Goal: Task Accomplishment & Management: Manage account settings

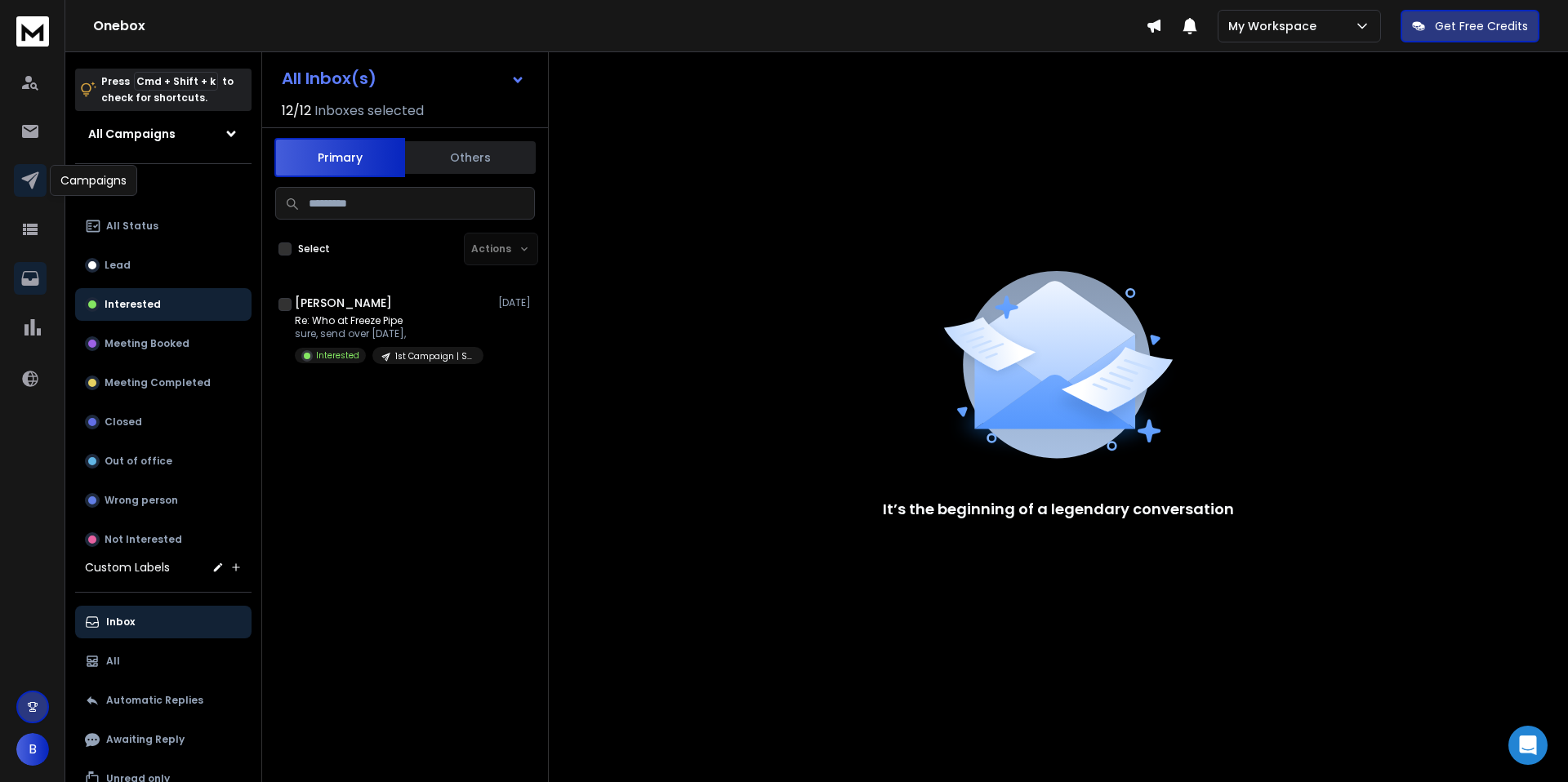
click at [52, 168] on div "Campaigns" at bounding box center [93, 180] width 87 height 31
click at [25, 167] on link at bounding box center [30, 180] width 33 height 33
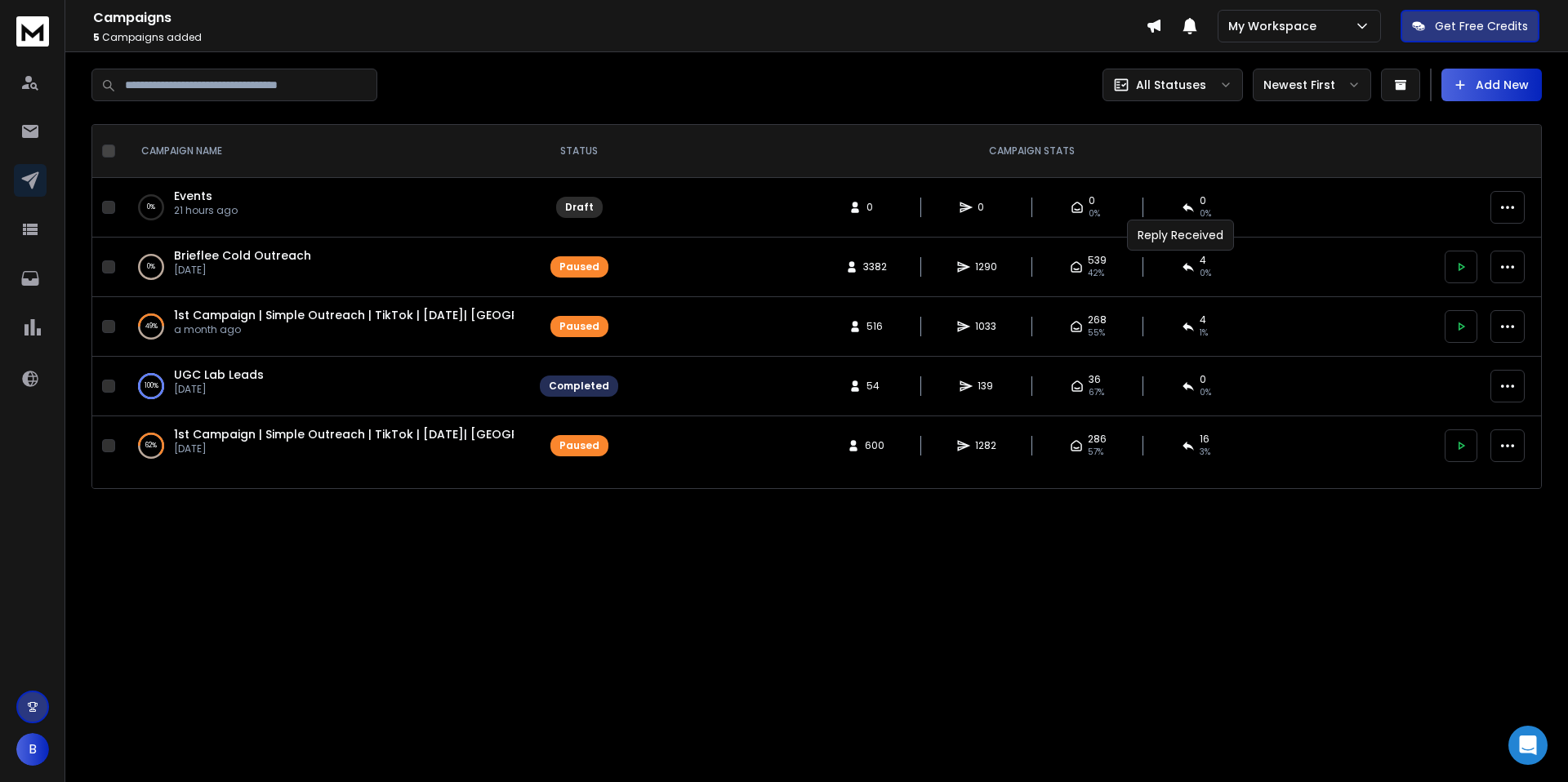
click at [1175, 263] on div "4 0 %" at bounding box center [1198, 267] width 49 height 26
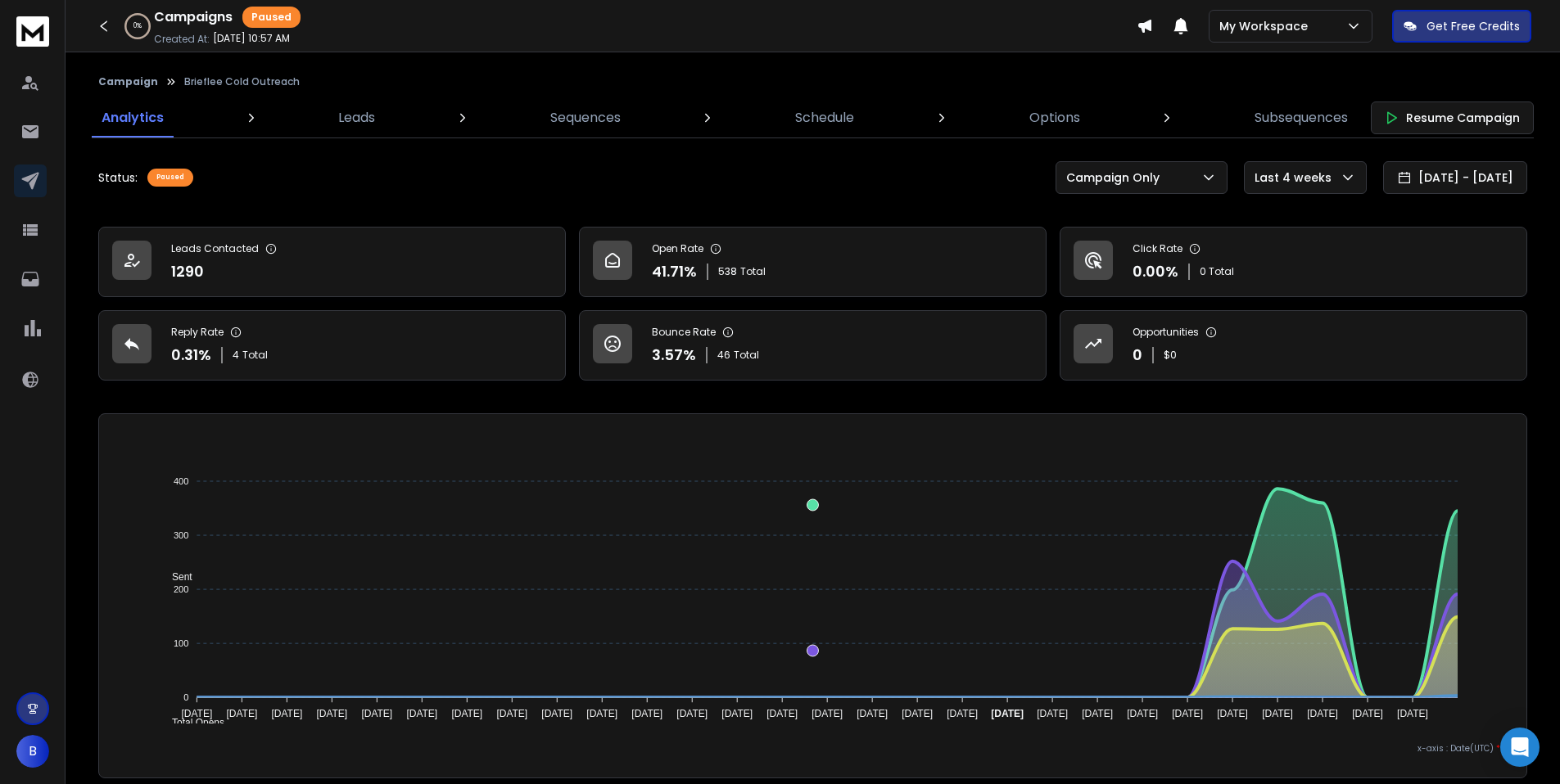
click at [248, 356] on span "Total" at bounding box center [255, 355] width 25 height 13
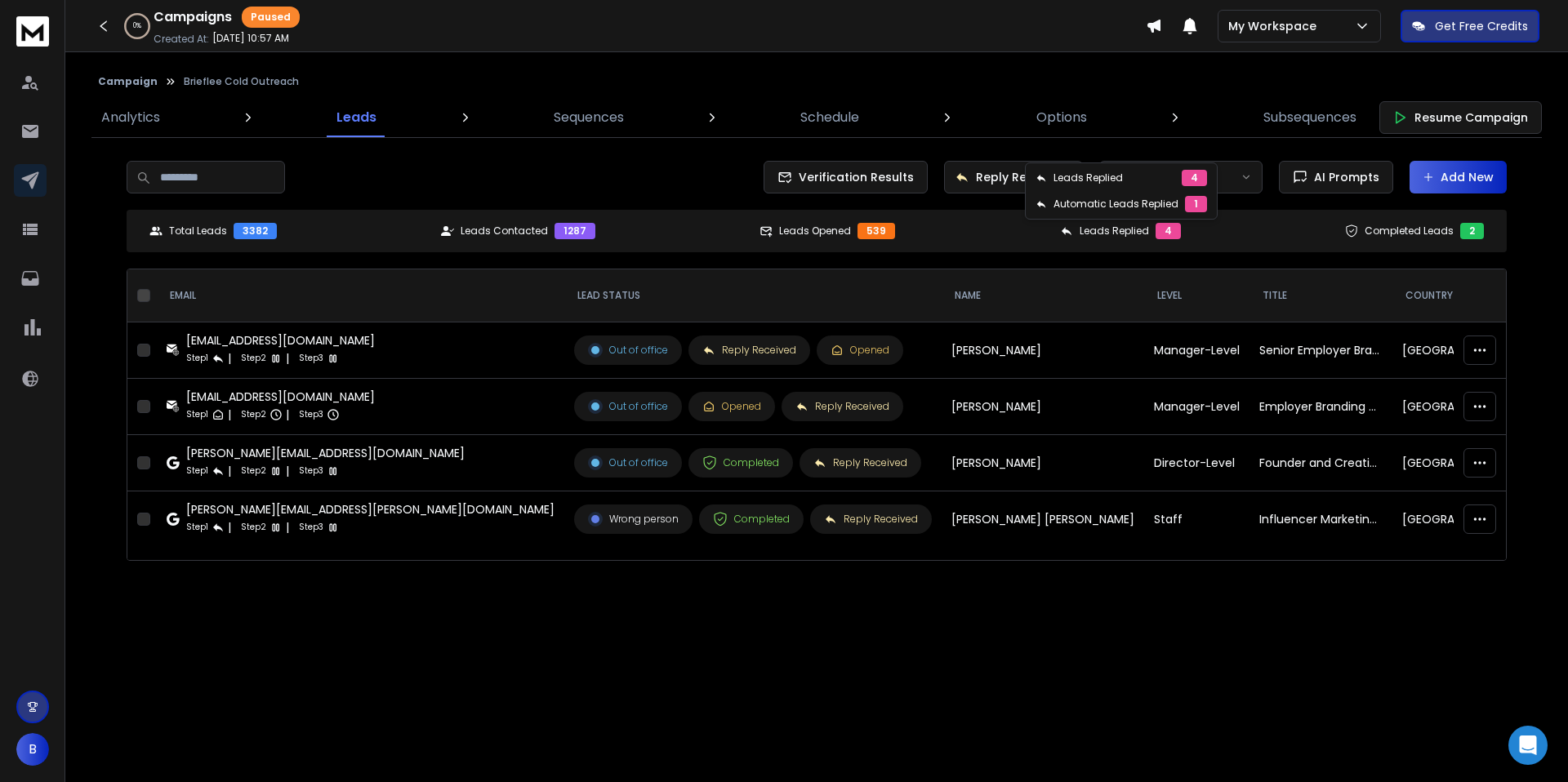
click at [1162, 234] on div "4" at bounding box center [1168, 231] width 25 height 16
click at [840, 244] on div "Total Leads 3382 Leads Contacted 1287 Leads Opened 539 Leads Replied 4 Complete…" at bounding box center [817, 231] width 1380 height 42
click at [114, 115] on p "Analytics" at bounding box center [131, 117] width 59 height 19
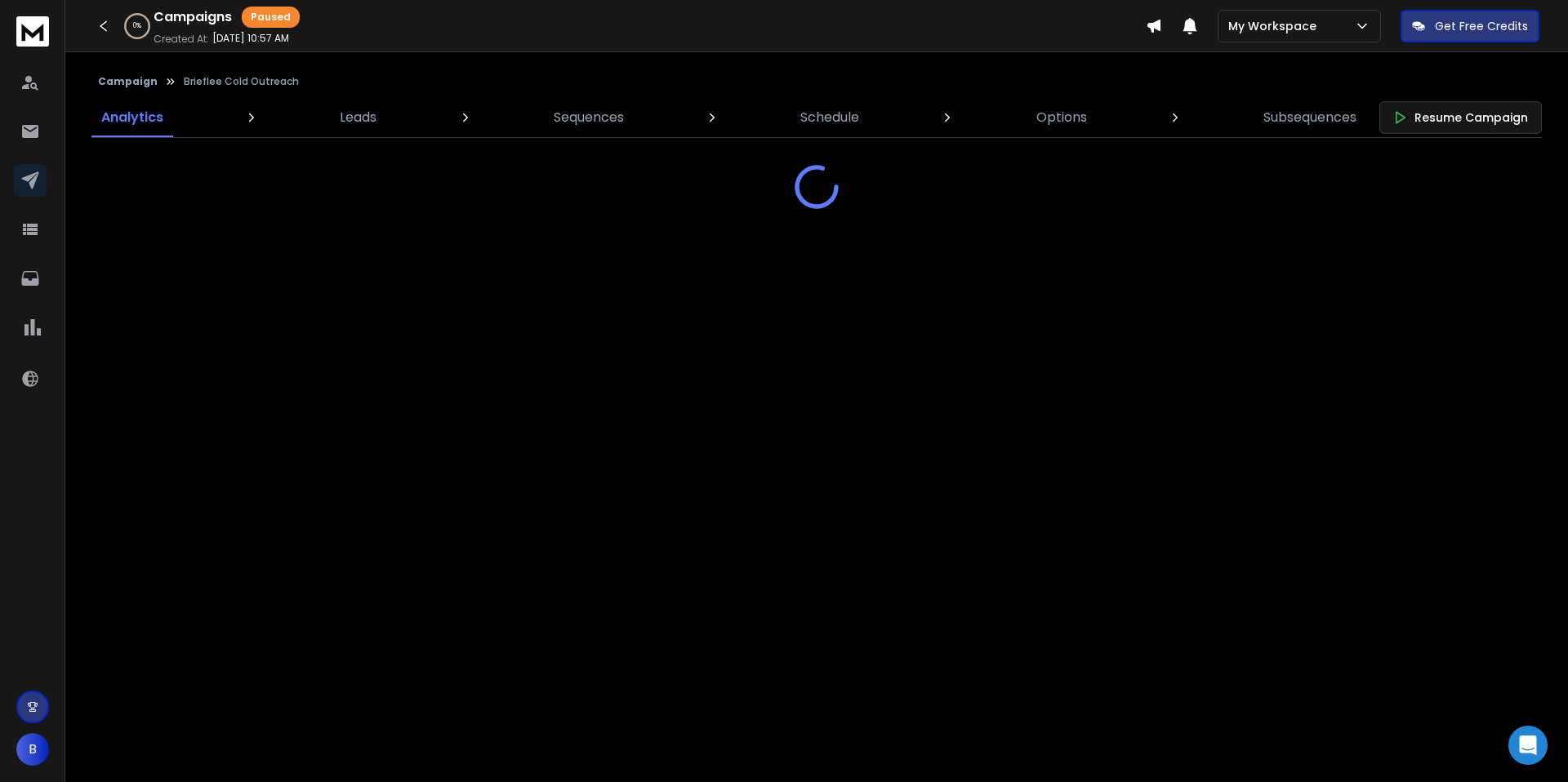
click at [120, 76] on button "Campaign" at bounding box center [128, 81] width 60 height 13
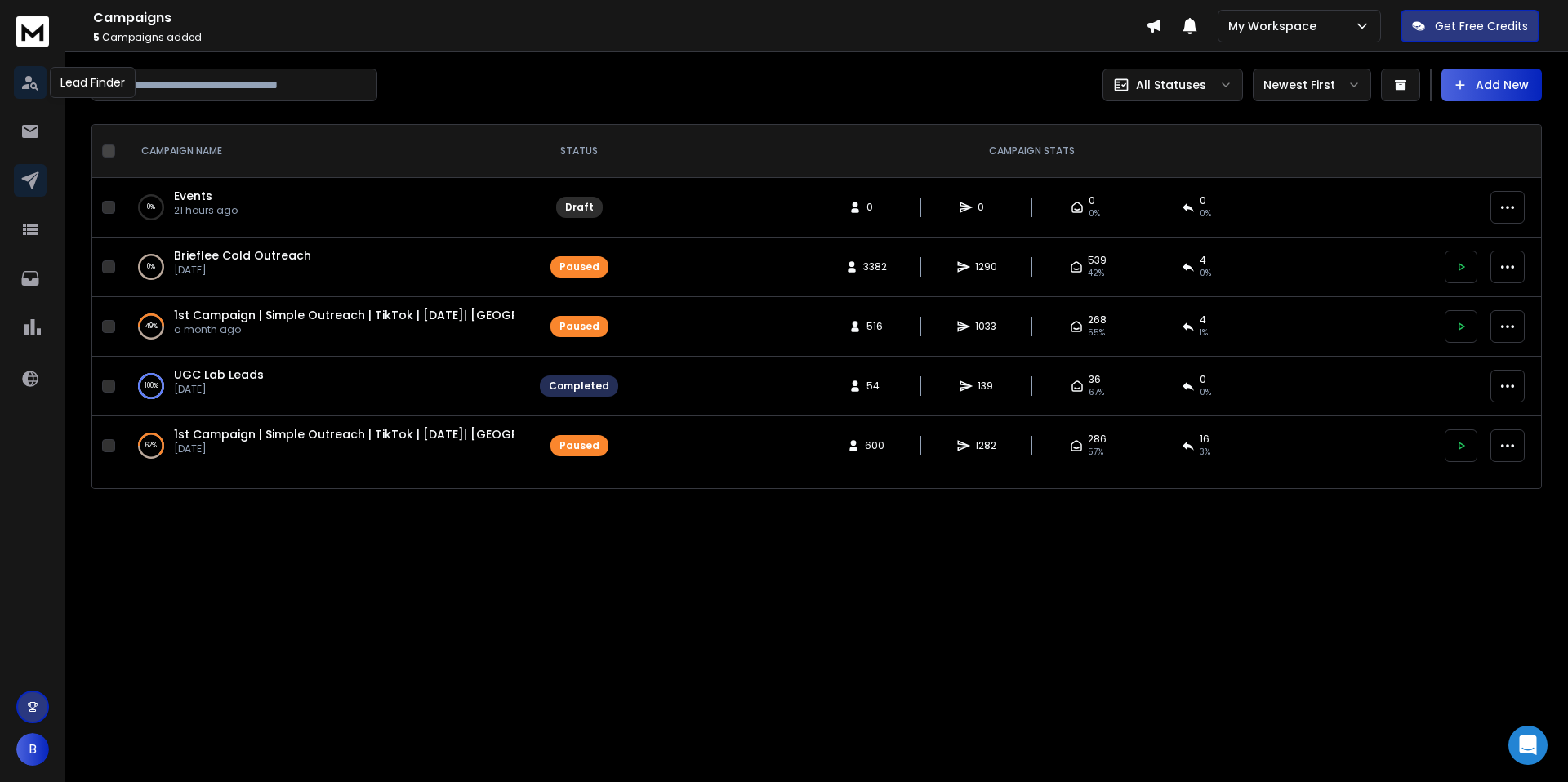
click at [35, 75] on icon at bounding box center [30, 82] width 19 height 19
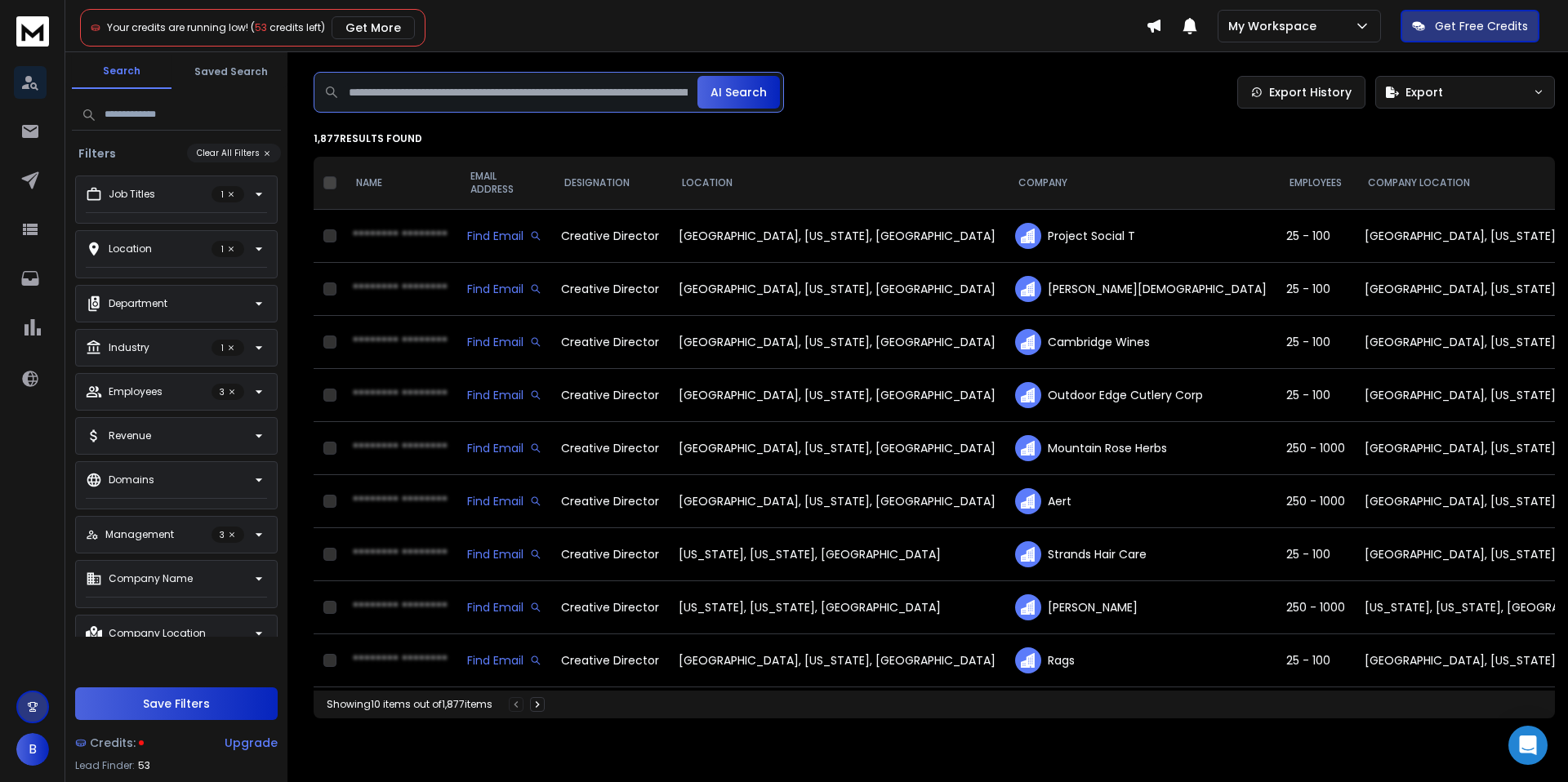
click at [161, 119] on input at bounding box center [177, 114] width 210 height 33
paste input "**********"
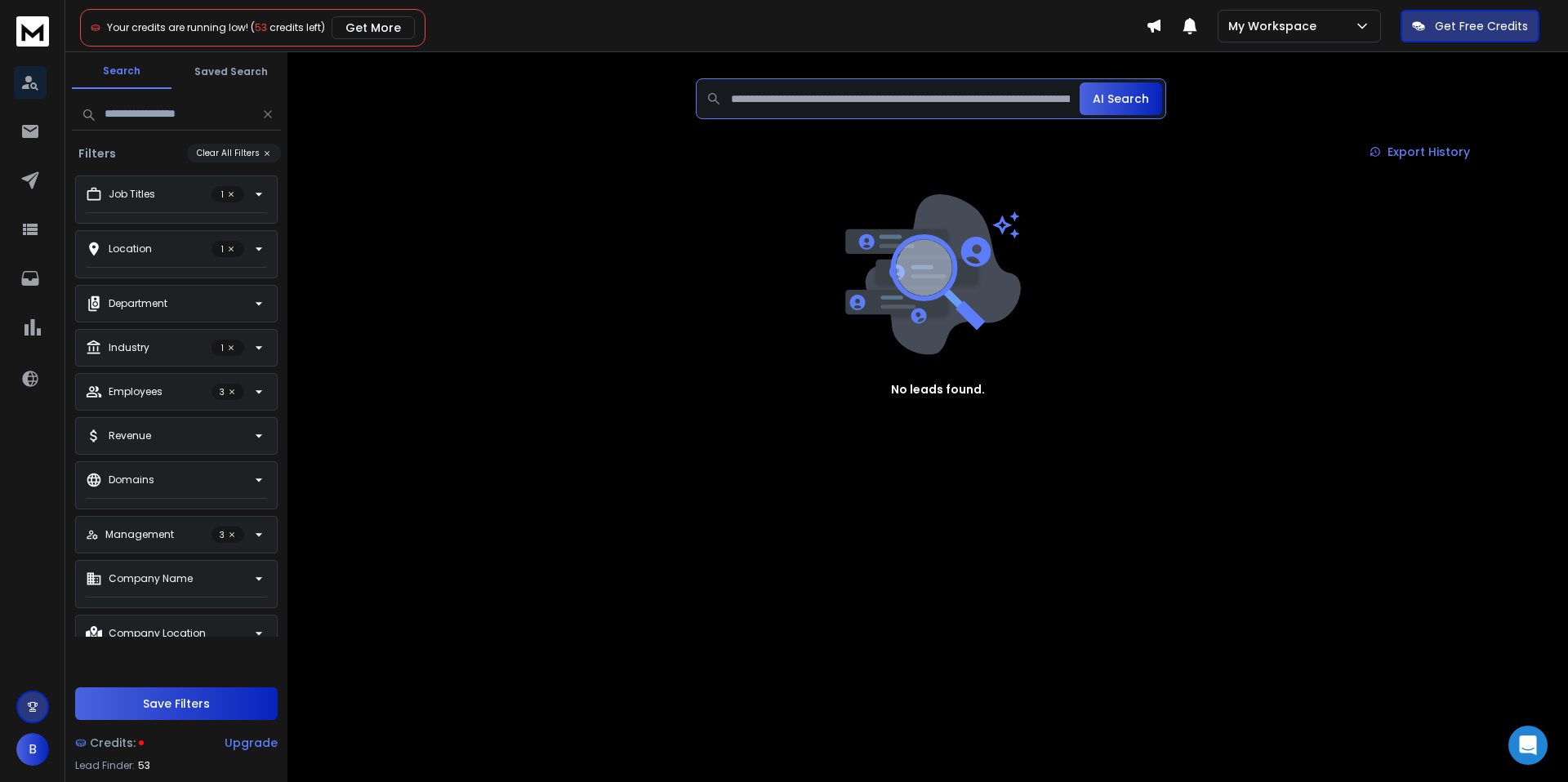
type input "**********"
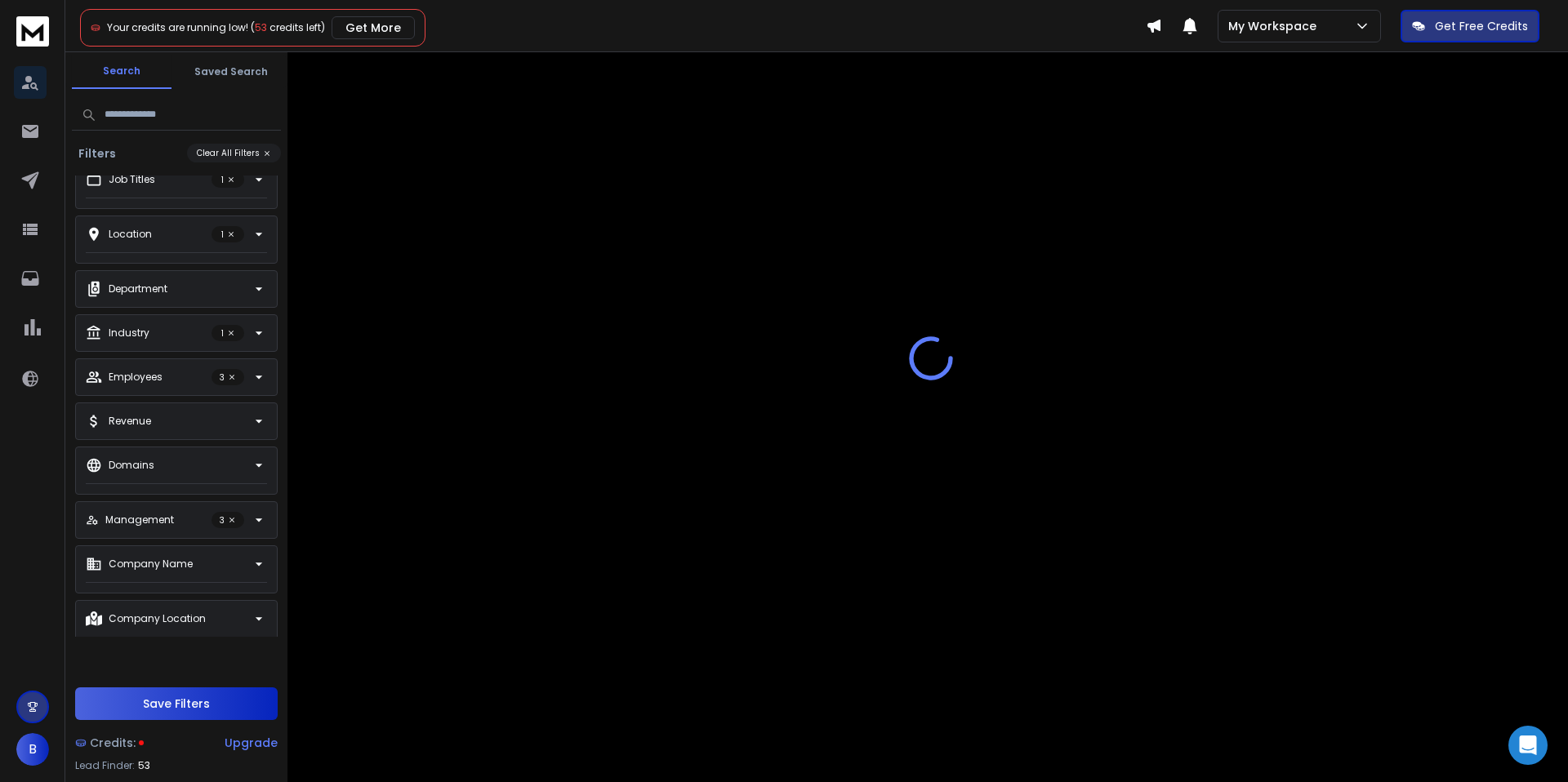
scroll to position [26, 0]
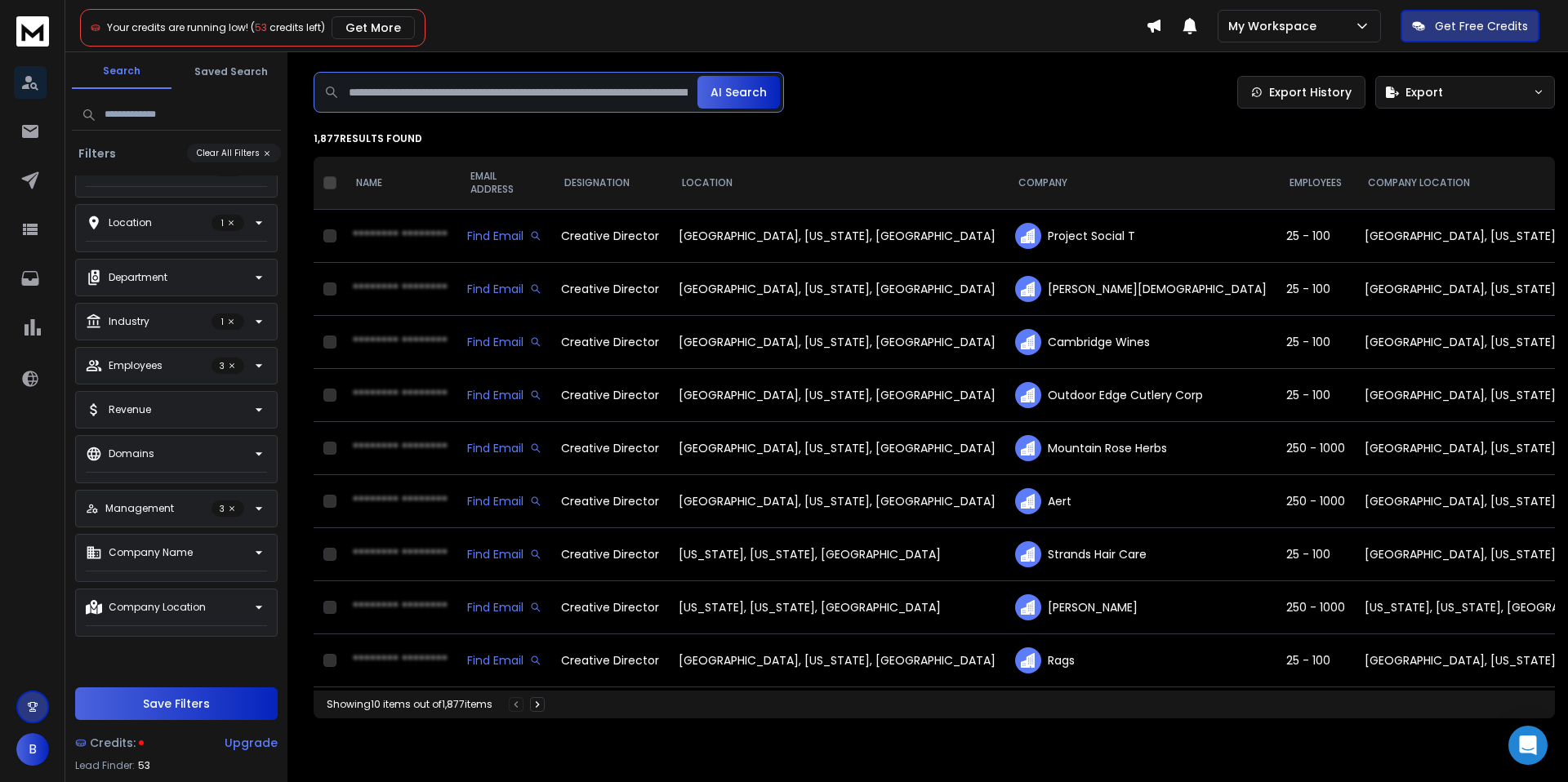
click at [172, 458] on div "Domains" at bounding box center [177, 453] width 182 height 16
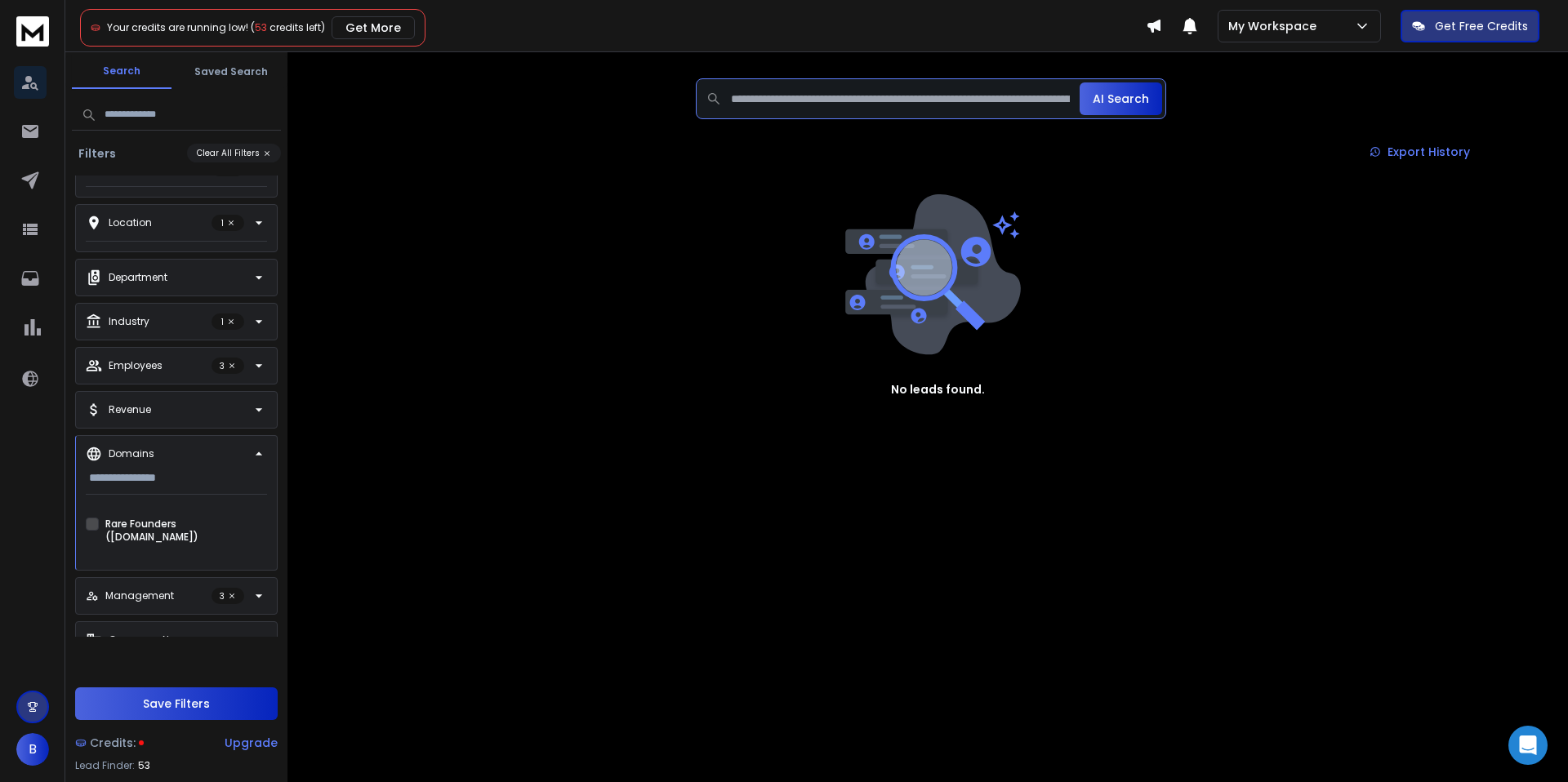
type input "**********"
click at [148, 531] on label "Rare Founders (rarefounders.com)" at bounding box center [186, 530] width 161 height 26
click at [99, 530] on \(rarefounders\ "Rare Founders (rarefounders.com)" at bounding box center [92, 524] width 13 height 13
click at [227, 215] on p "1" at bounding box center [227, 222] width 33 height 16
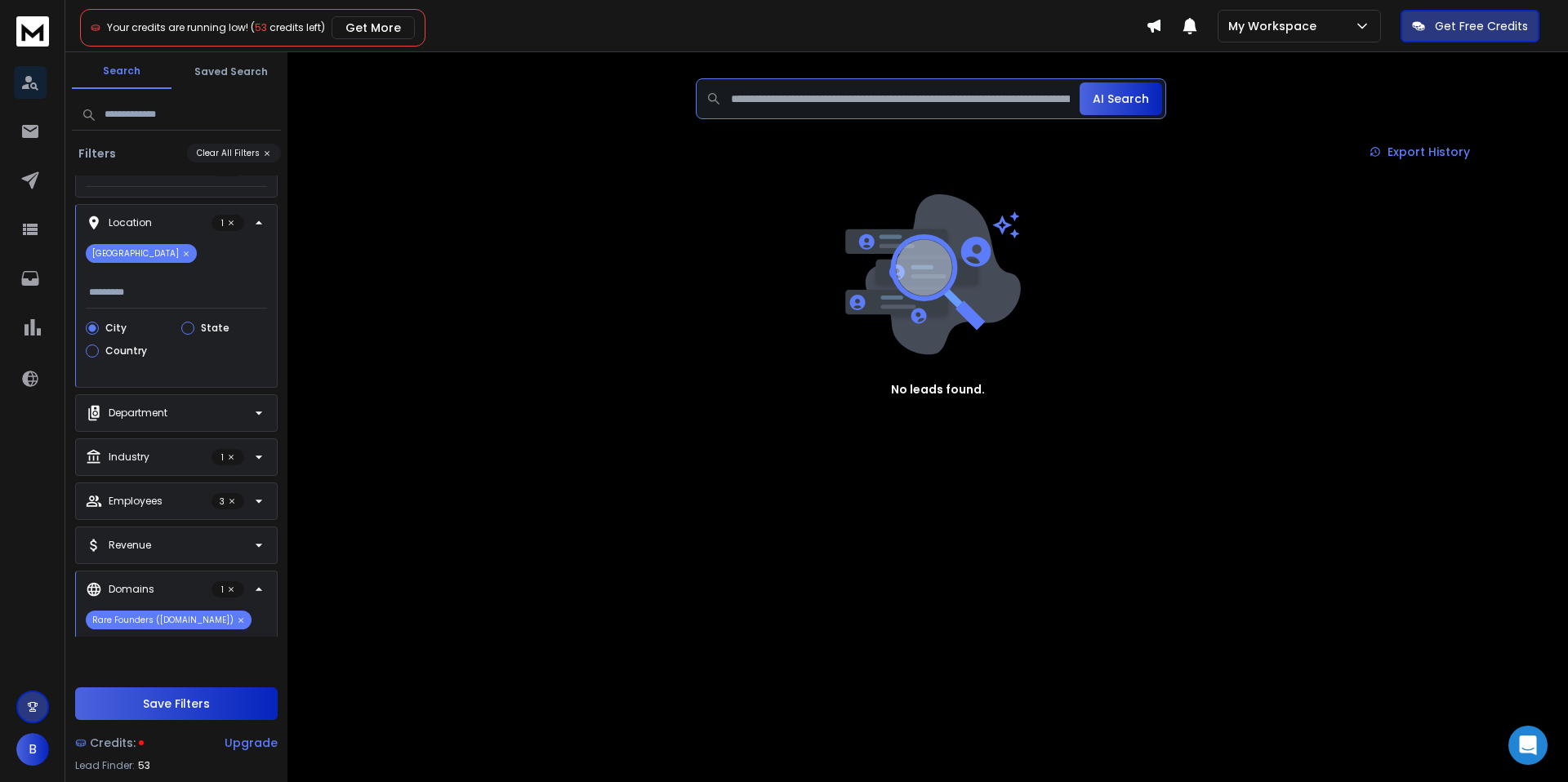
click at [229, 221] on icon at bounding box center [231, 223] width 8 height 8
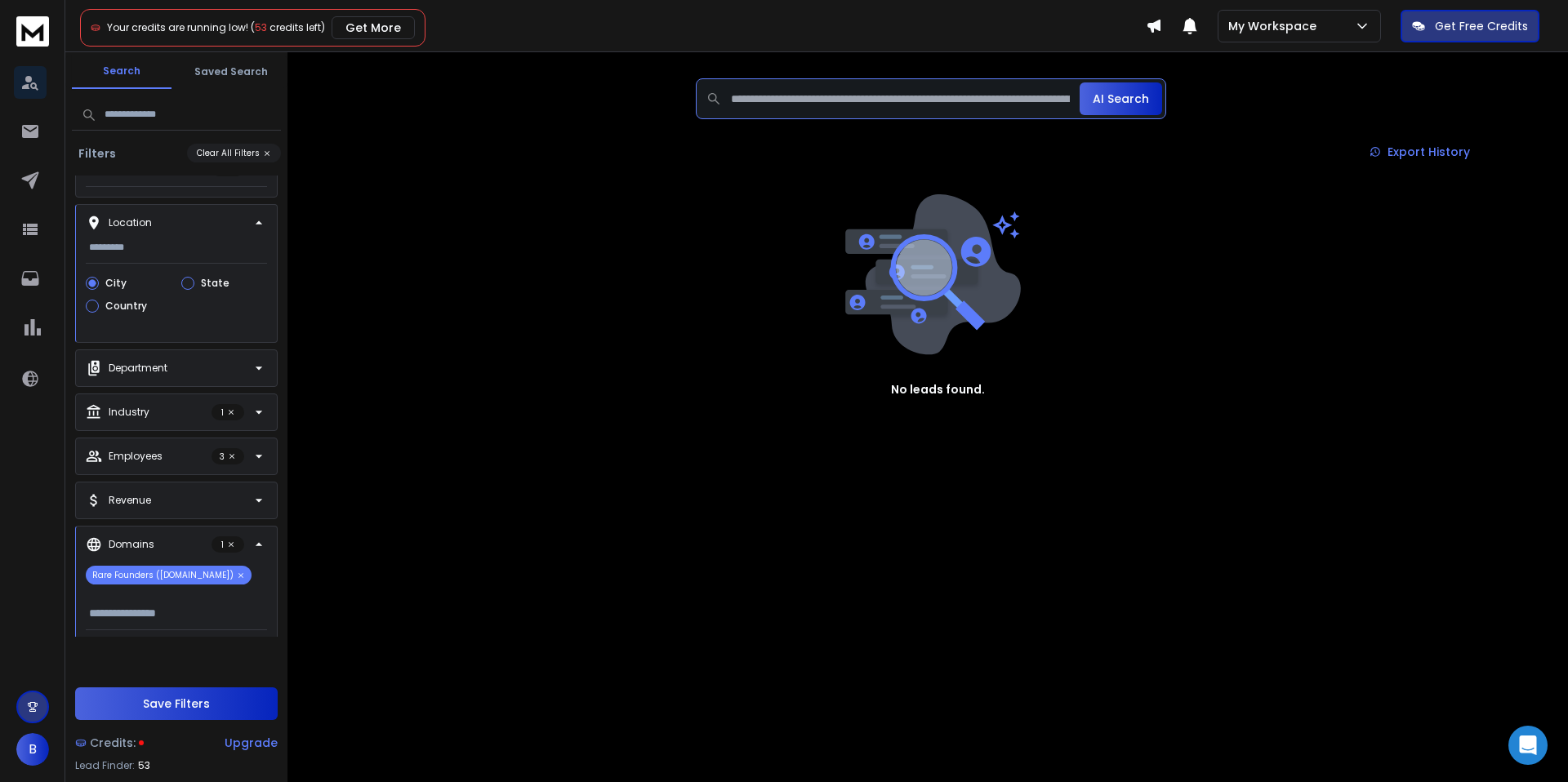
click at [227, 411] on icon at bounding box center [231, 412] width 8 height 8
click at [230, 450] on p "3" at bounding box center [227, 456] width 33 height 16
click at [223, 462] on p "3" at bounding box center [227, 456] width 33 height 16
click at [228, 457] on icon at bounding box center [232, 457] width 8 height 8
click at [230, 544] on icon at bounding box center [231, 545] width 8 height 8
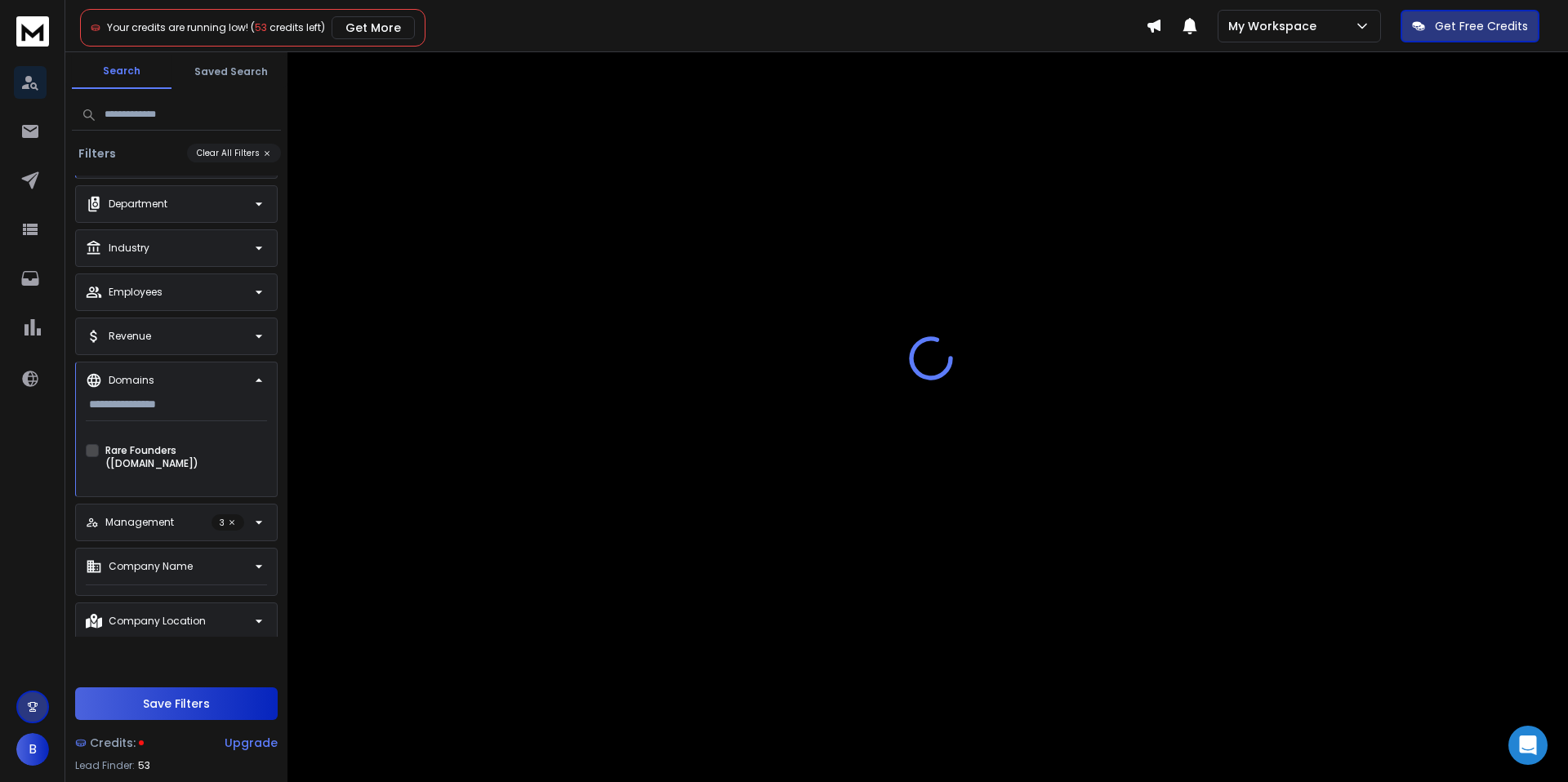
scroll to position [204, 0]
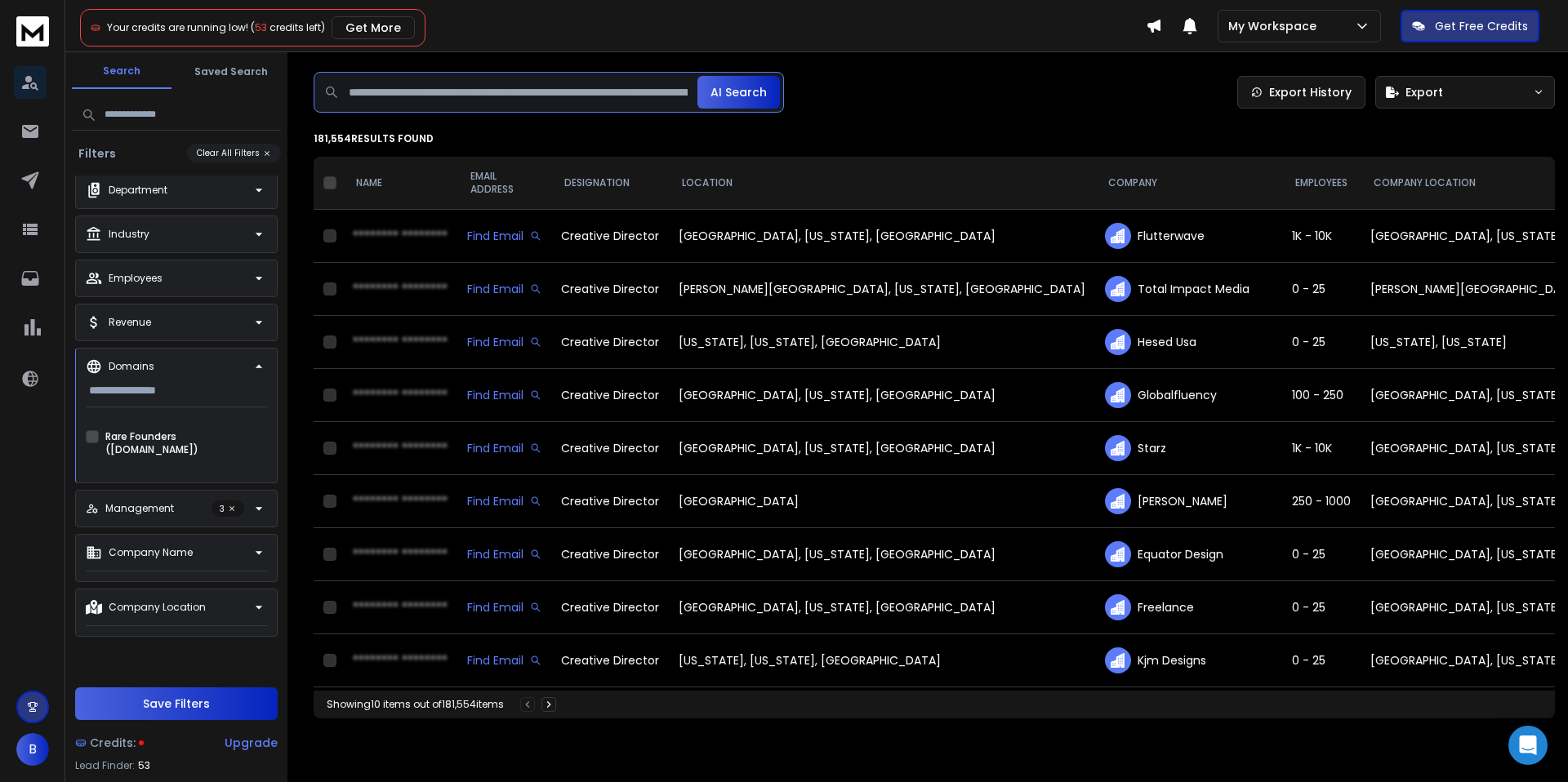
click at [233, 510] on p "3" at bounding box center [227, 508] width 33 height 16
click at [229, 505] on icon at bounding box center [232, 509] width 8 height 8
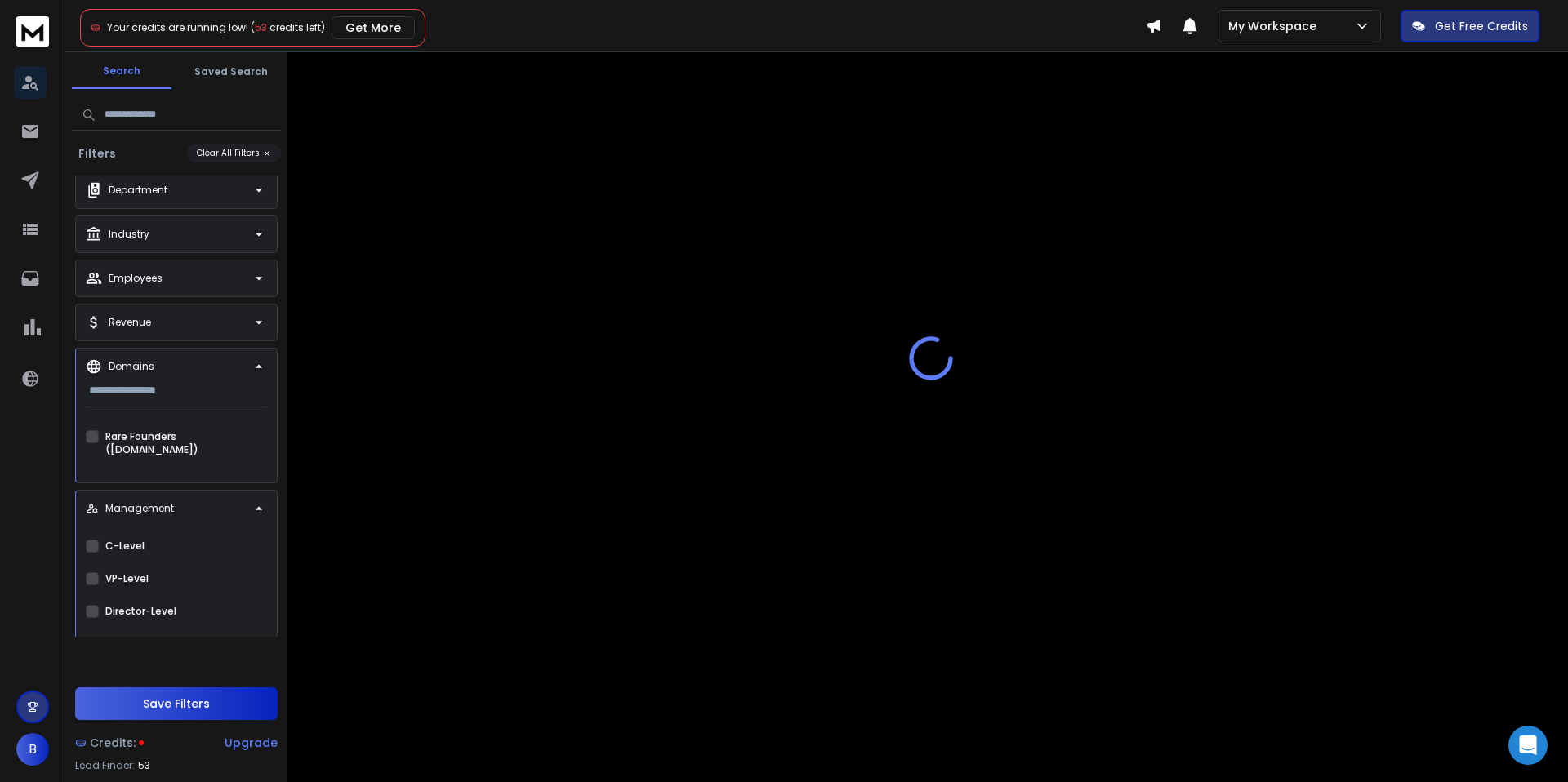
scroll to position [0, 0]
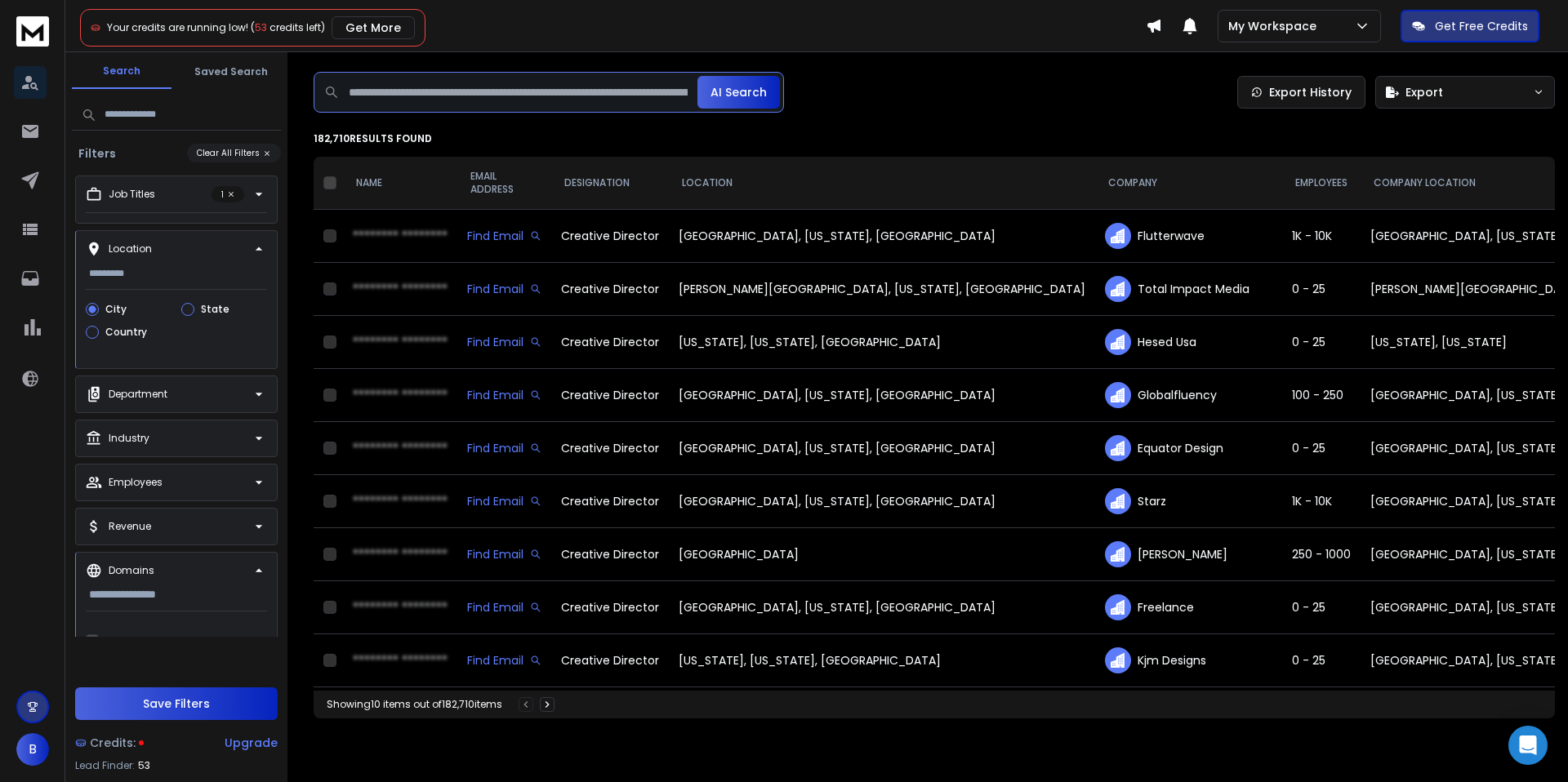
click at [227, 193] on icon at bounding box center [231, 194] width 8 height 8
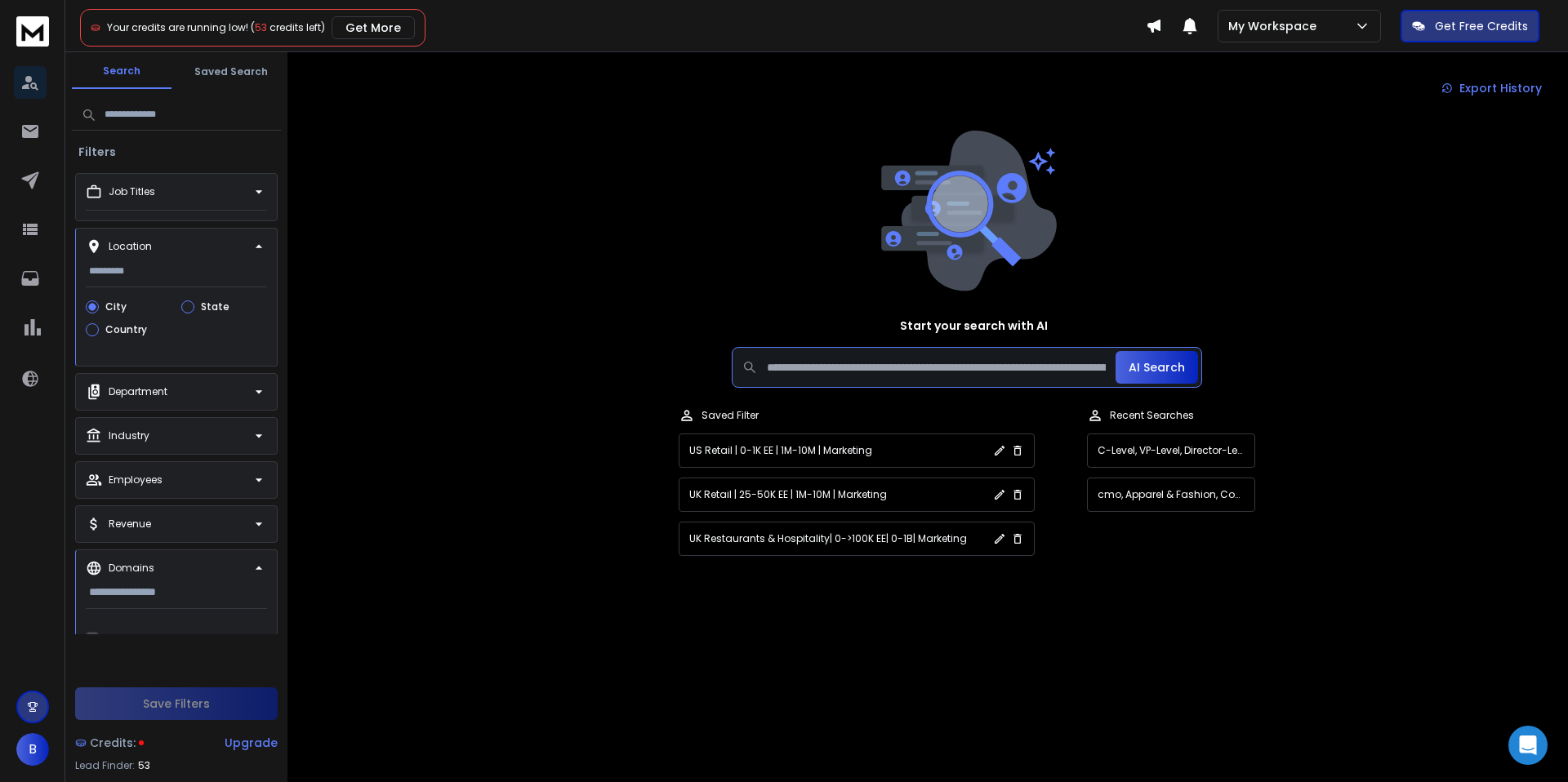
click at [214, 248] on div "Location" at bounding box center [177, 246] width 182 height 16
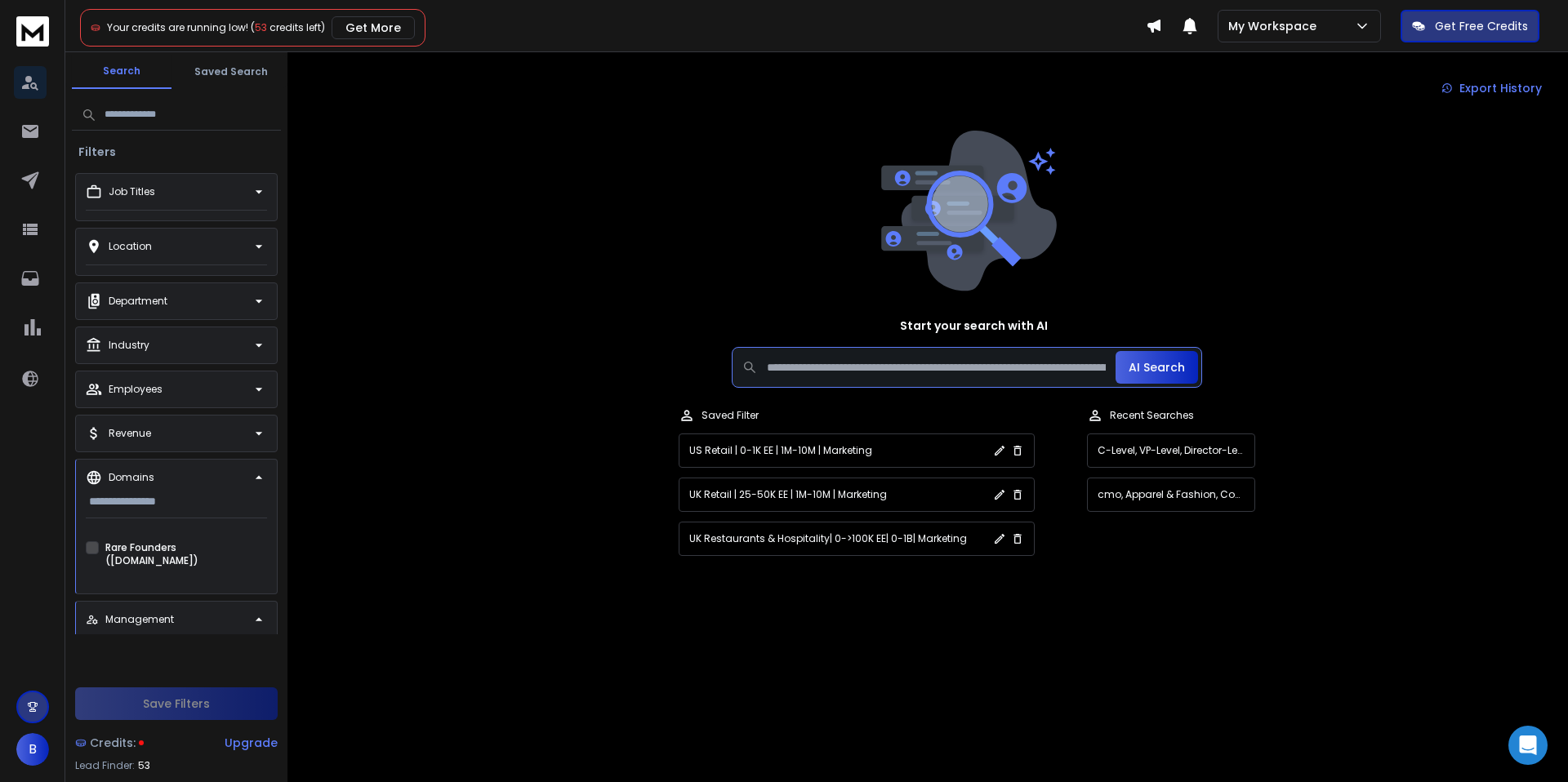
click at [200, 208] on div "Job Titles" at bounding box center [177, 197] width 203 height 48
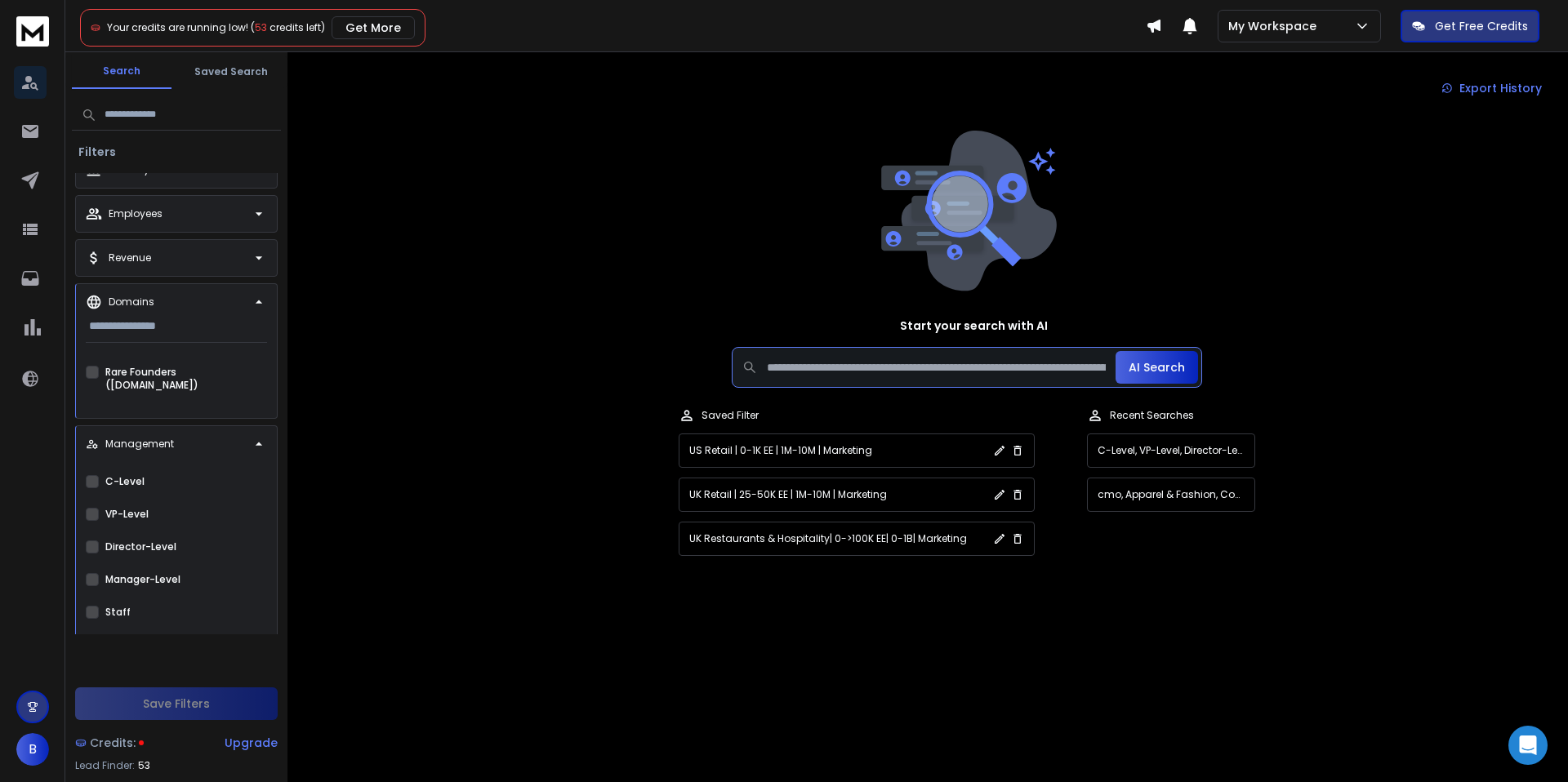
scroll to position [173, 0]
click at [87, 369] on \(rarefounders\ "Rare Founders (rarefounders.com)" at bounding box center [92, 374] width 13 height 13
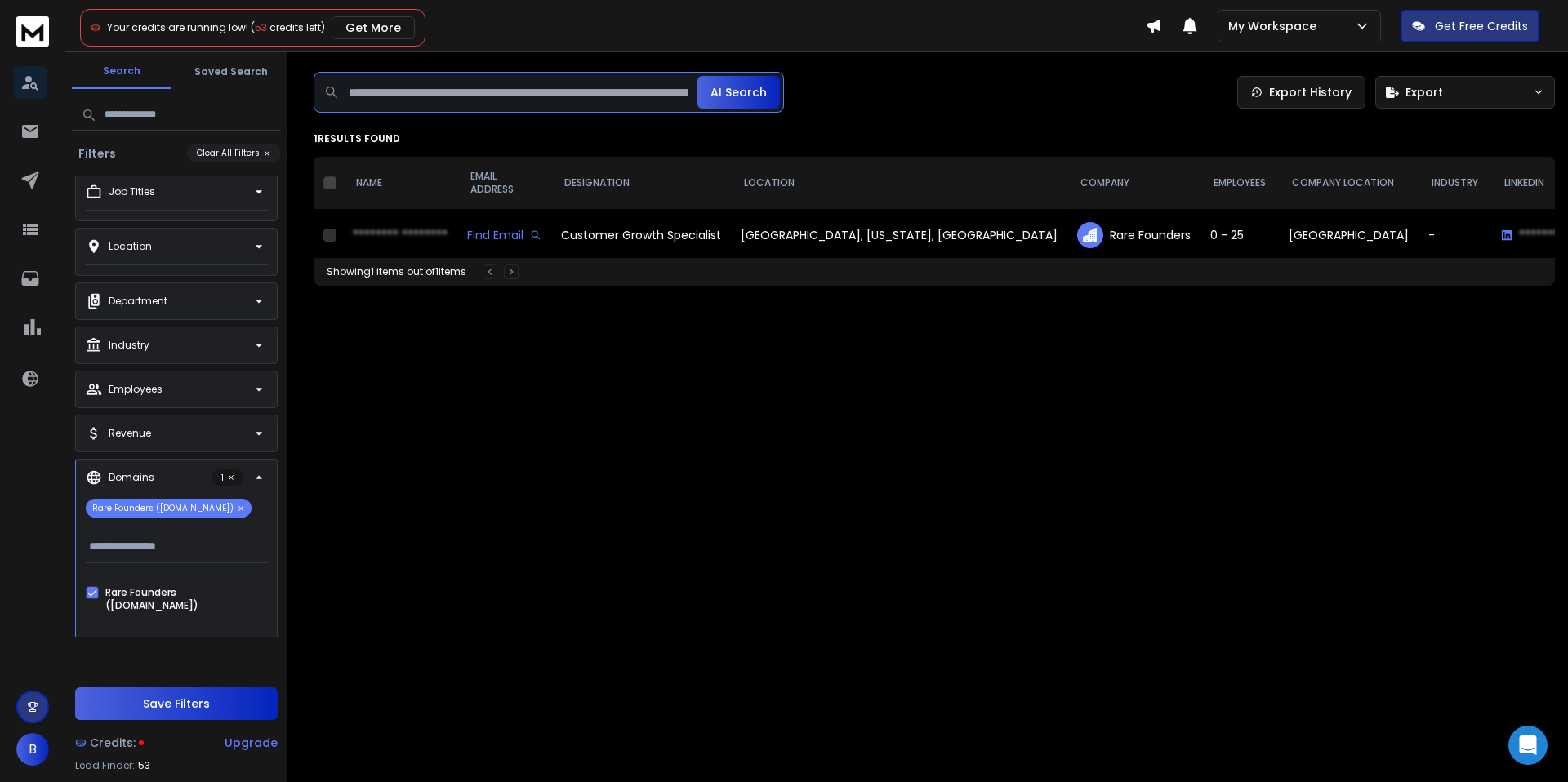
scroll to position [0, 0]
click at [164, 208] on div "Job Titles" at bounding box center [177, 199] width 203 height 48
click at [170, 199] on div "Job Titles" at bounding box center [177, 193] width 182 height 16
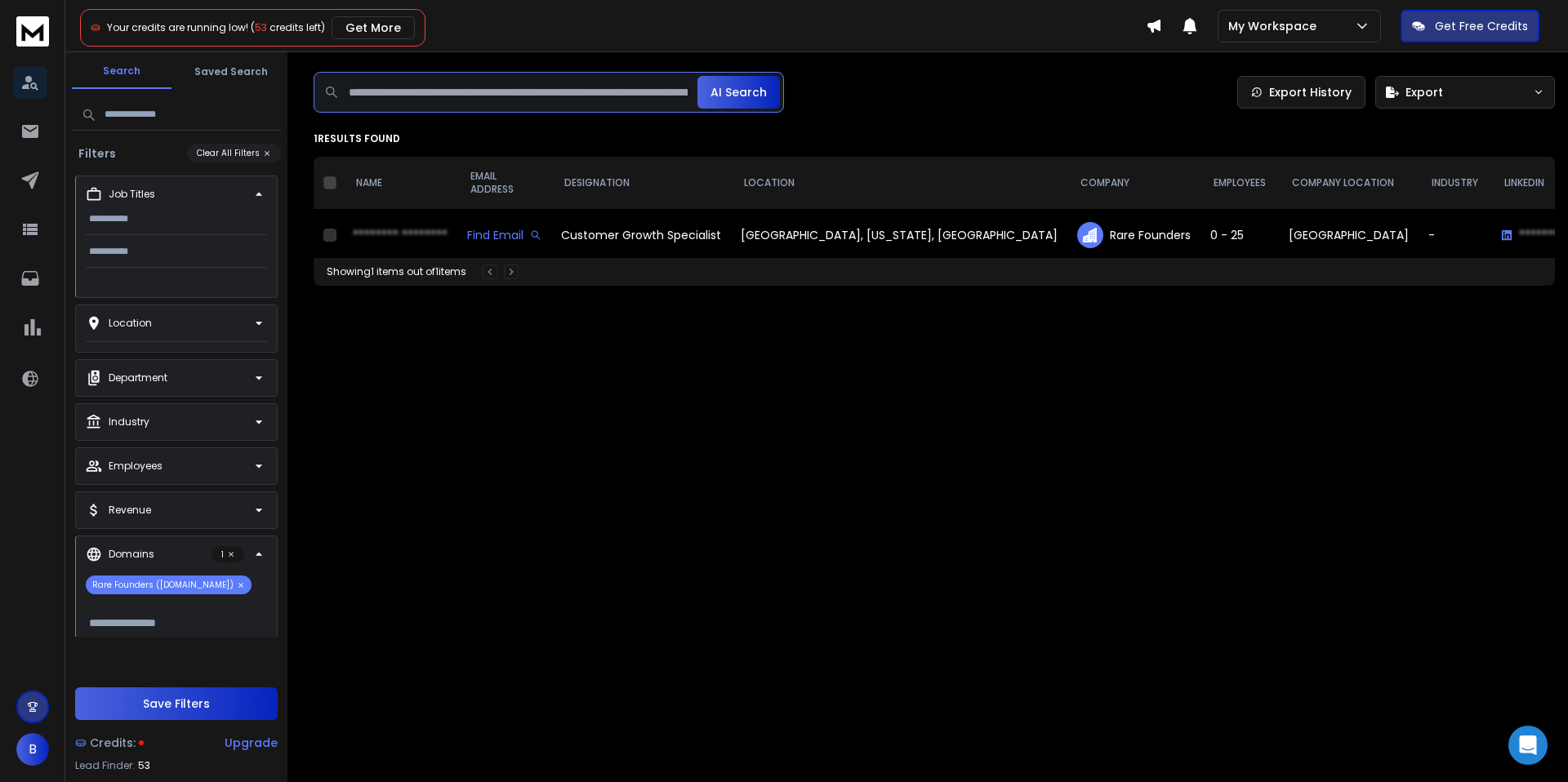
click at [398, 106] on textarea at bounding box center [518, 92] width 339 height 33
paste textarea "**********"
type textarea "**********"
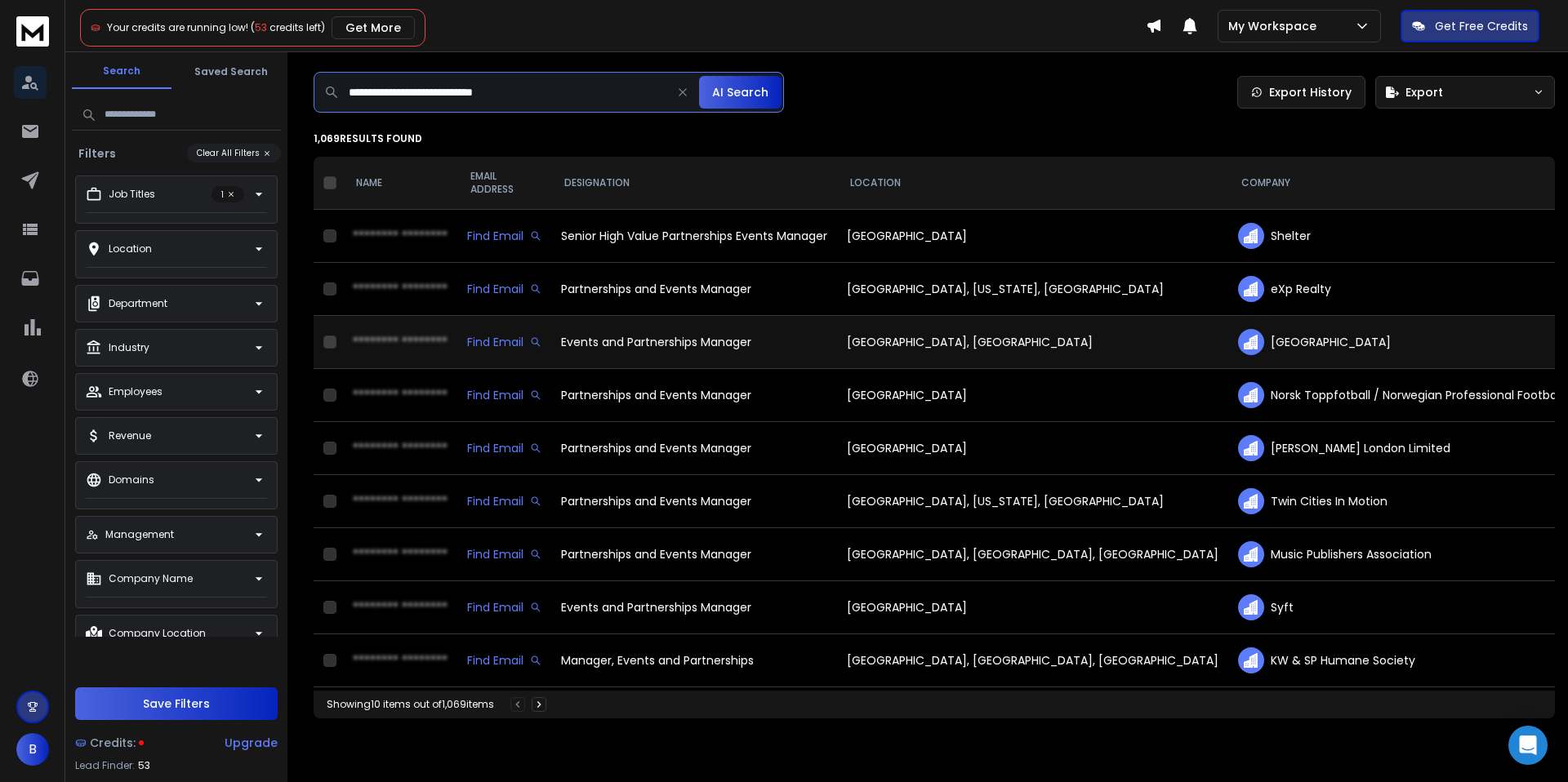
click at [836, 366] on td "Events and Partnerships Manager" at bounding box center [694, 342] width 286 height 53
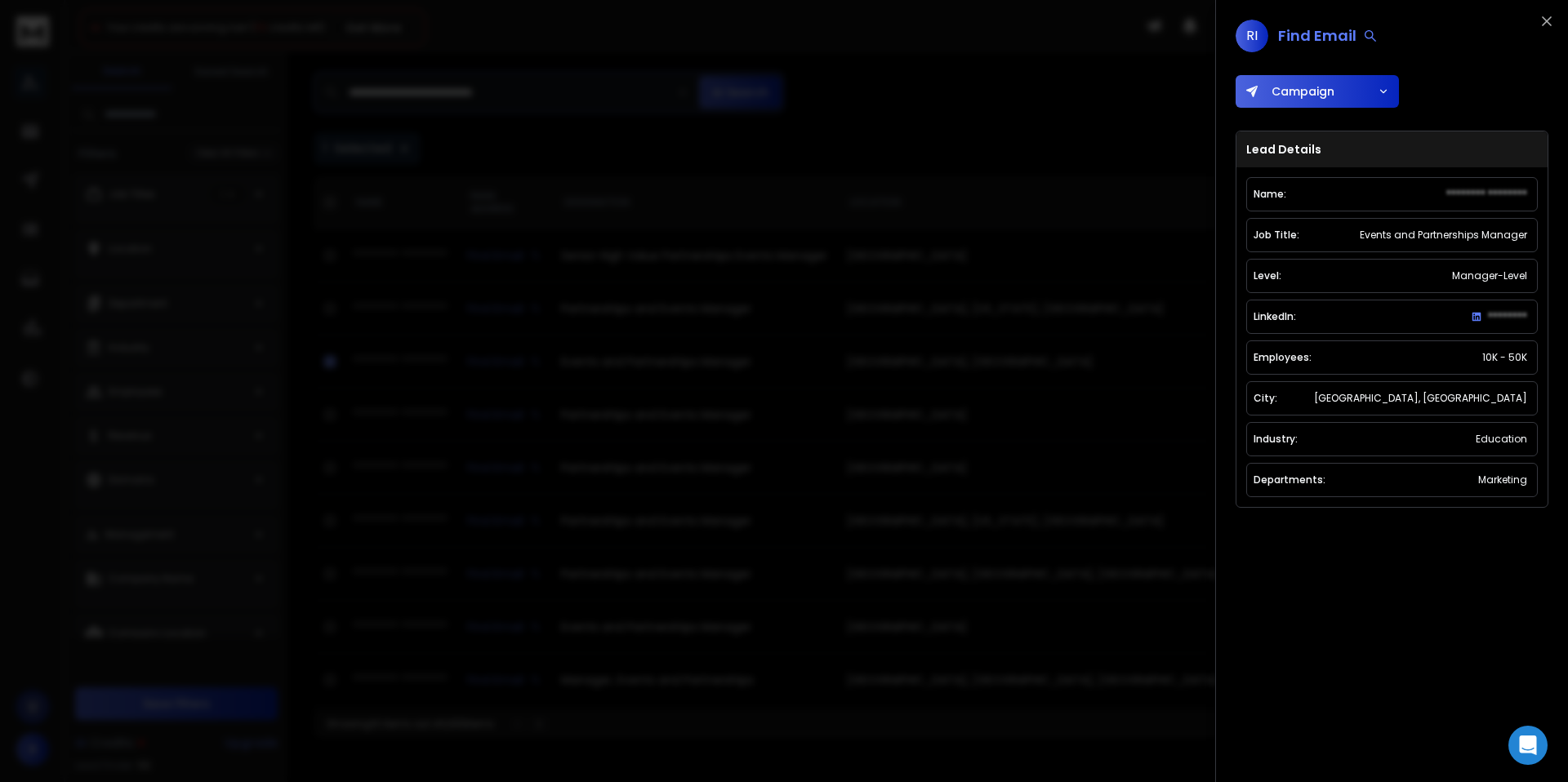
click at [1042, 258] on div at bounding box center [784, 391] width 1568 height 782
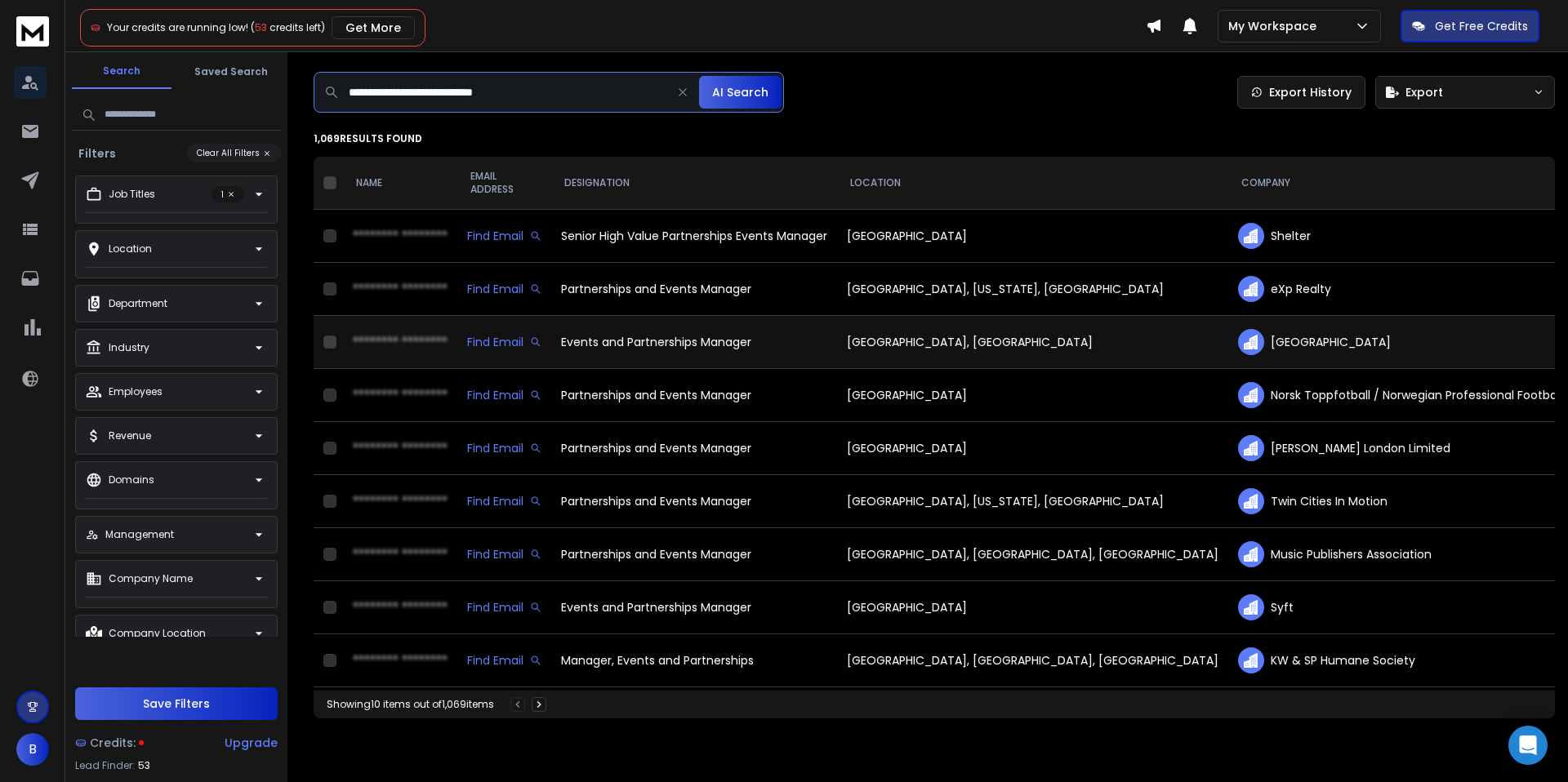
click at [821, 347] on td "Events and Partnerships Manager" at bounding box center [694, 342] width 286 height 53
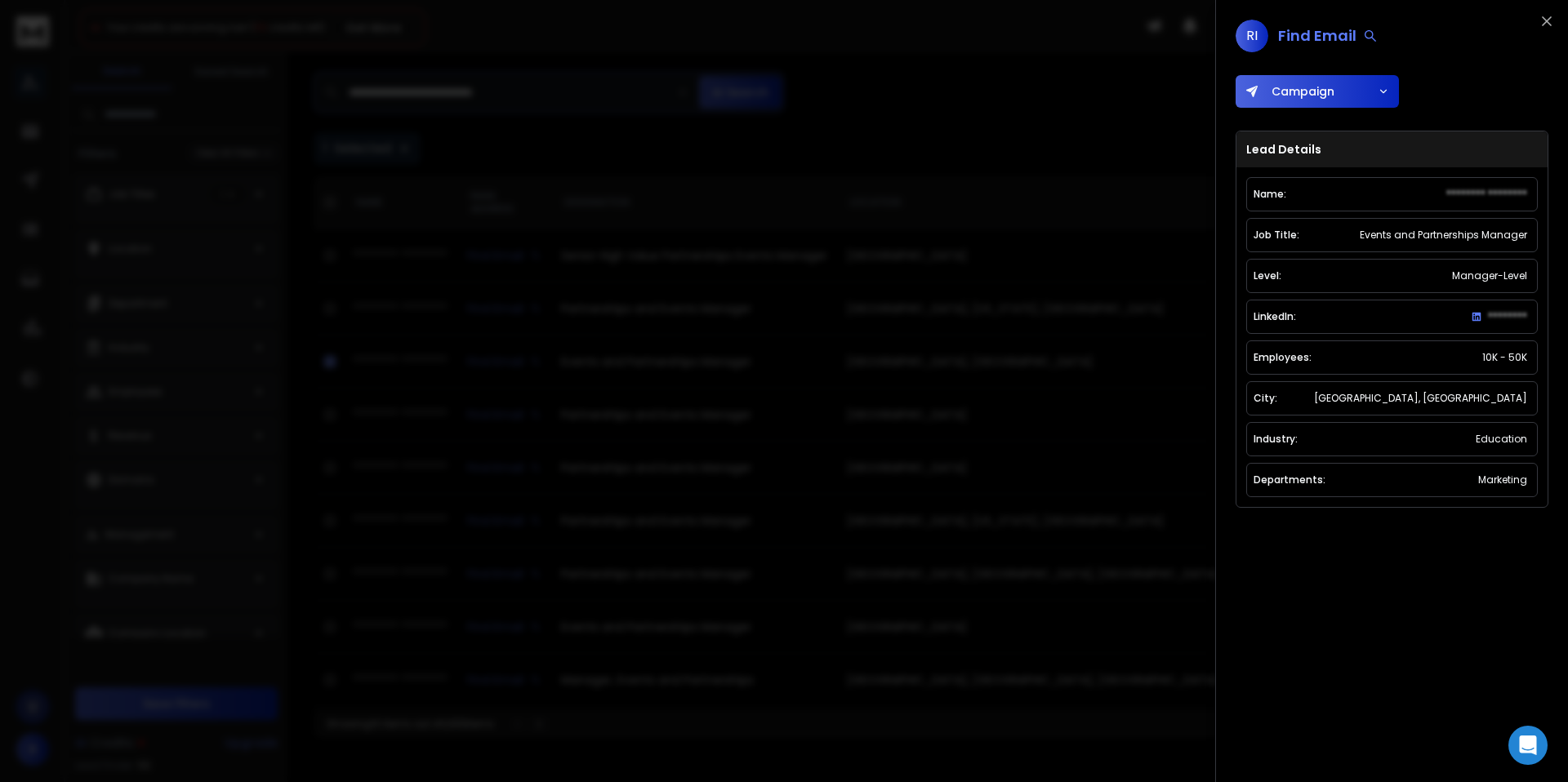
click at [1175, 93] on div "Campaign" at bounding box center [1308, 91] width 126 height 16
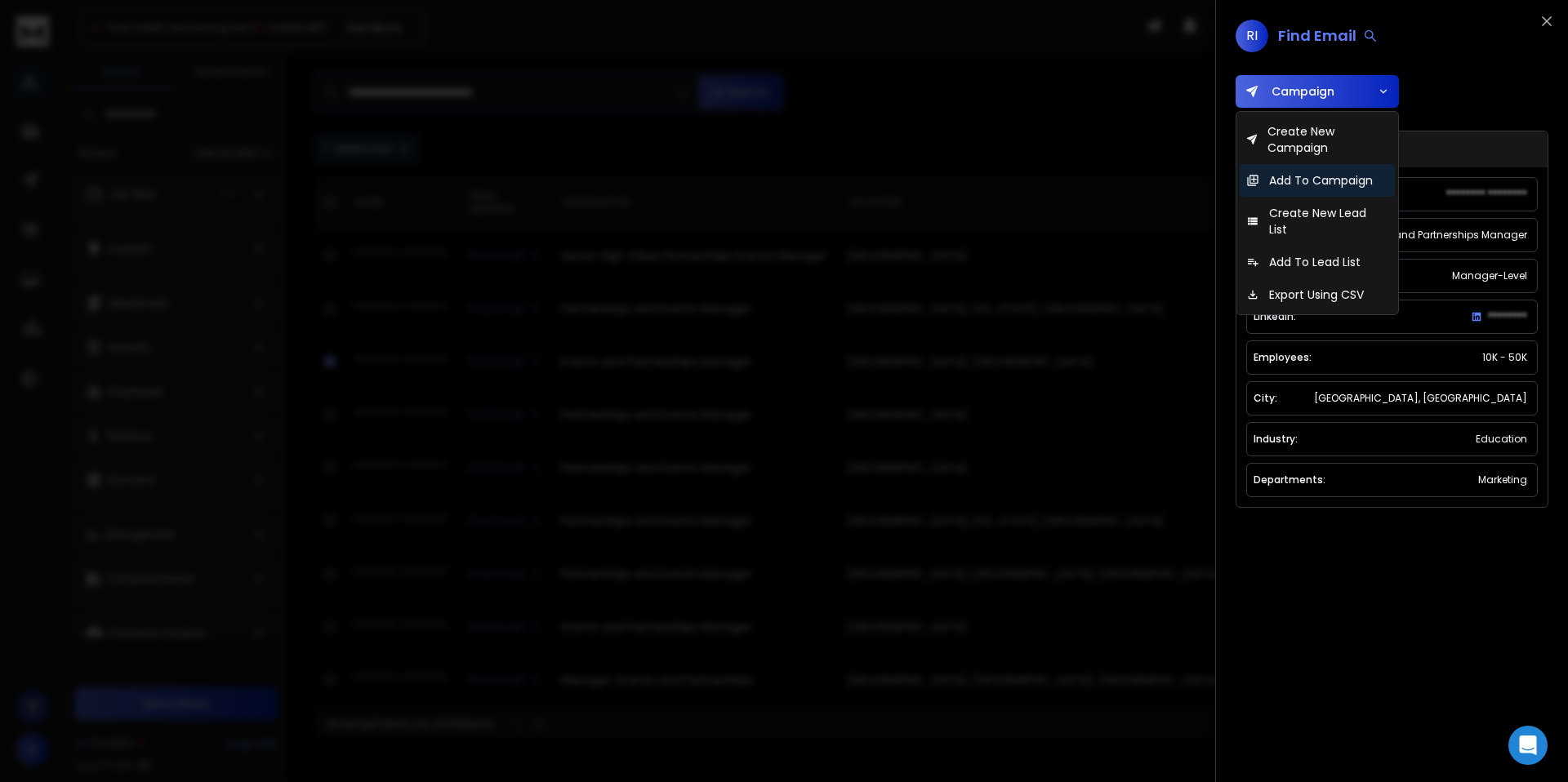
click at [1175, 177] on p "Add To Campaign" at bounding box center [1321, 180] width 111 height 23
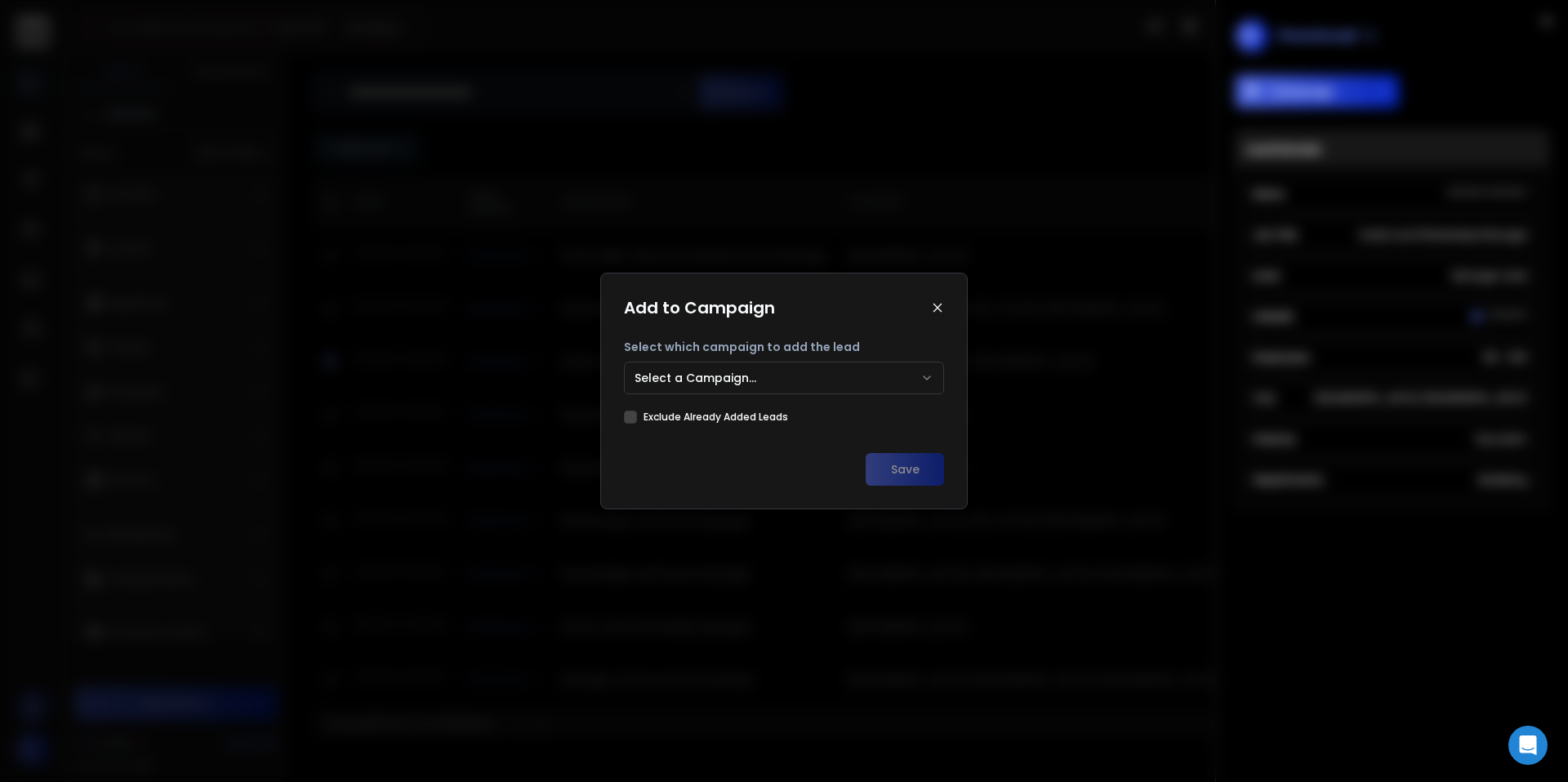
click at [850, 384] on button "Select a Campaign..." at bounding box center [784, 377] width 320 height 33
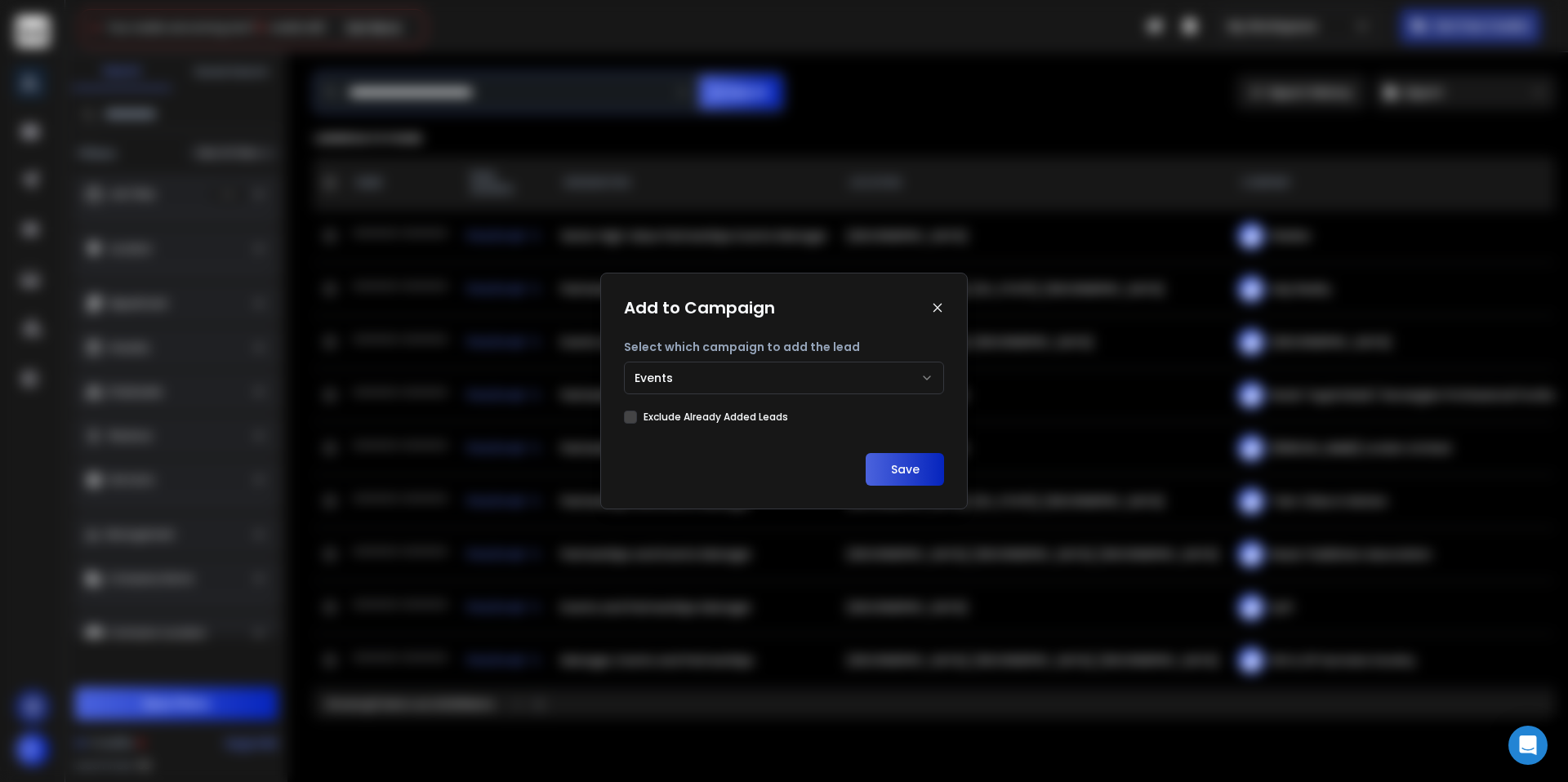
click at [919, 471] on button "Save" at bounding box center [905, 470] width 79 height 33
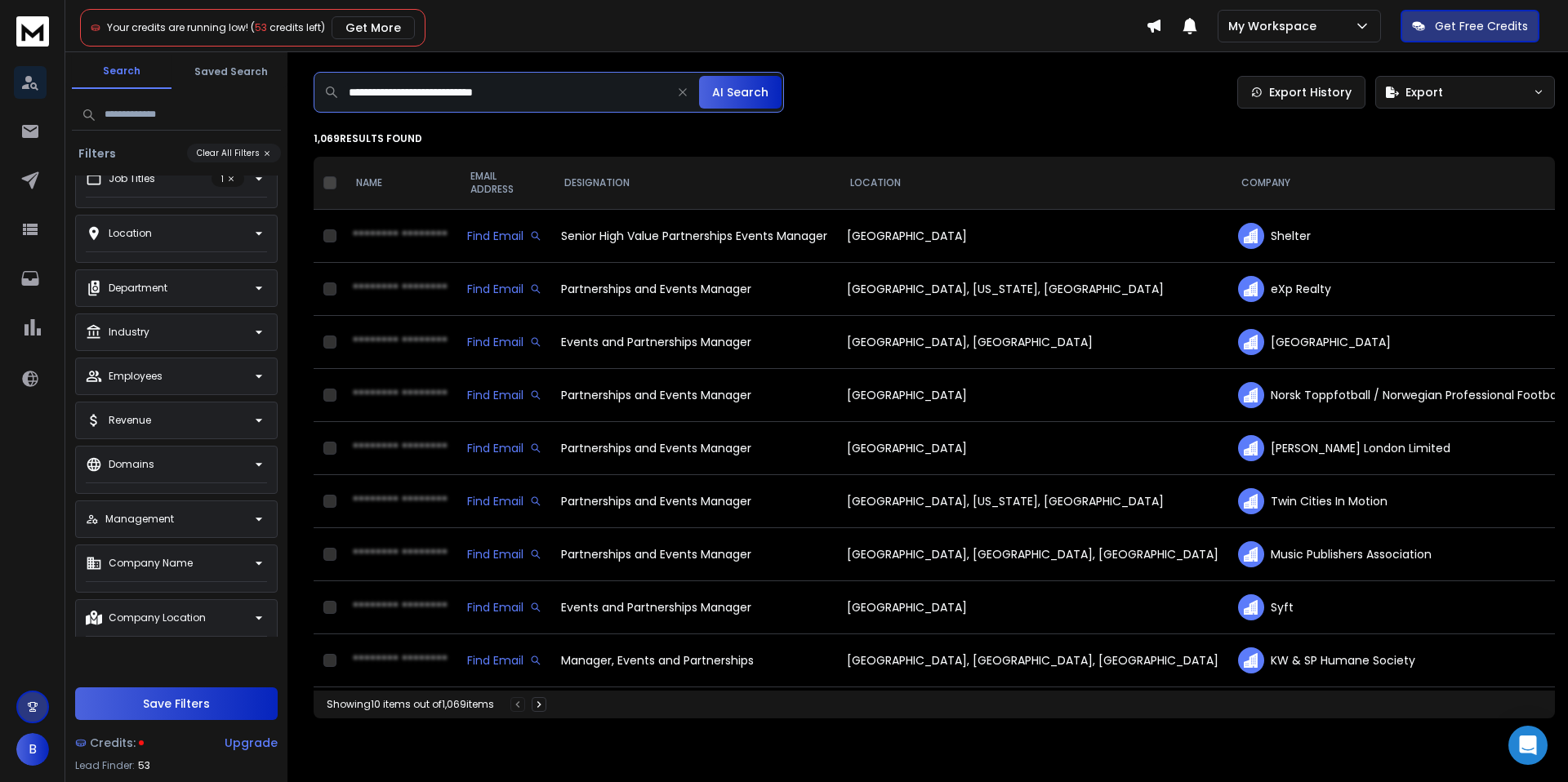
scroll to position [26, 0]
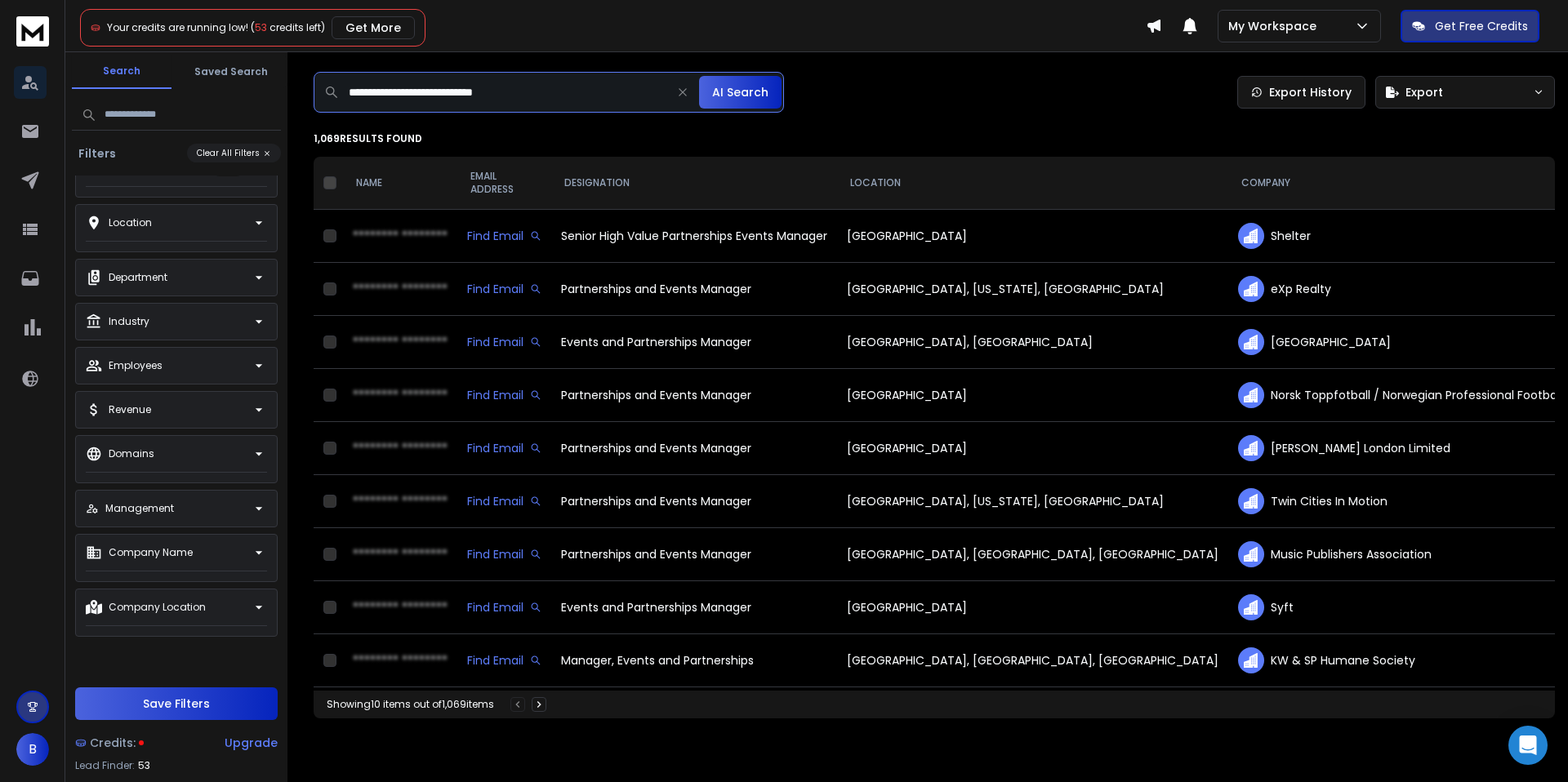
click at [178, 455] on div "Domains" at bounding box center [177, 453] width 182 height 16
click at [95, 528] on \(rarefounders\ "Rare Founders (rarefounders.com)" at bounding box center [92, 524] width 13 height 13
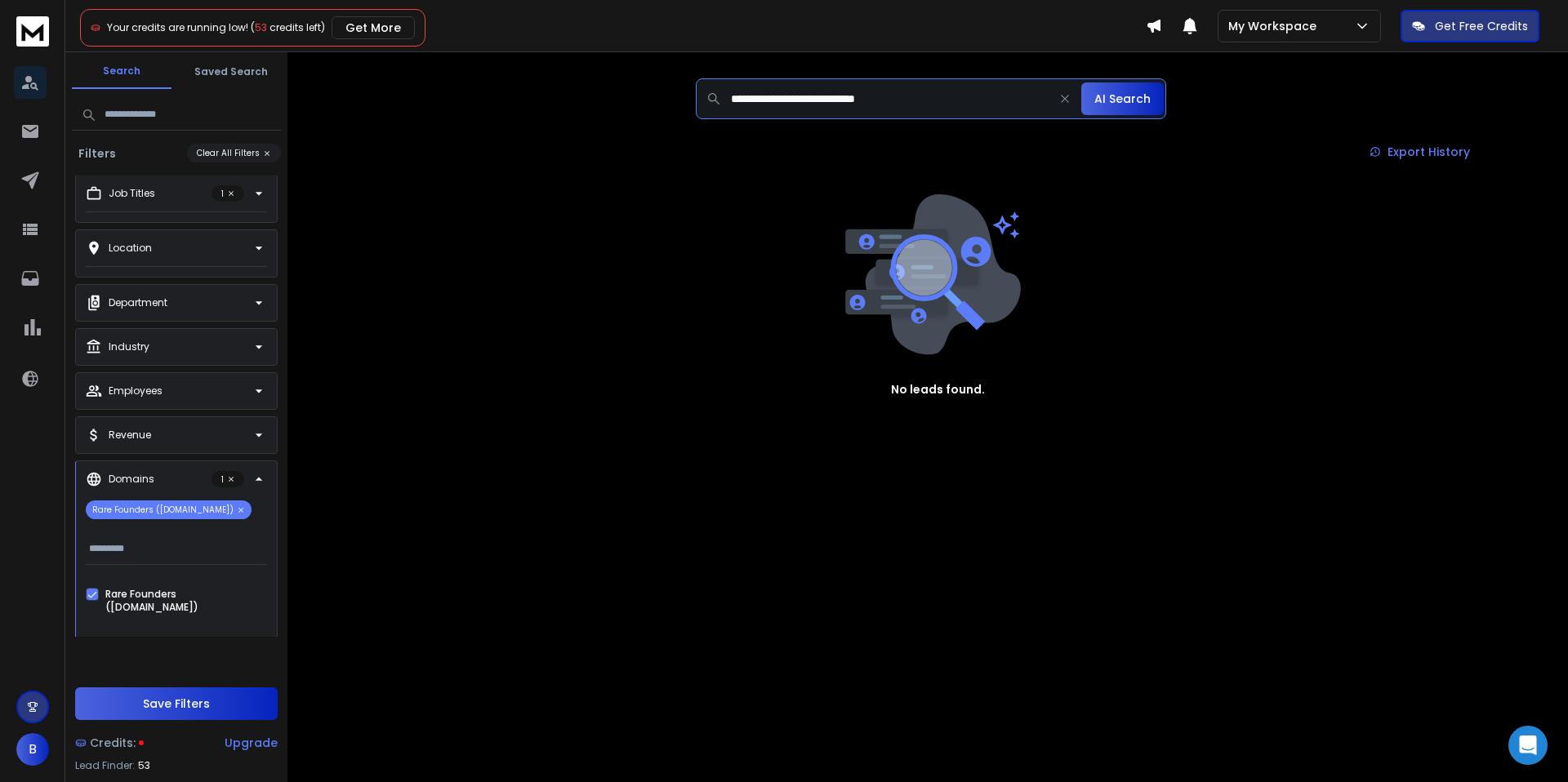
scroll to position [0, 0]
click at [228, 634] on button "Save Filters" at bounding box center [177, 703] width 203 height 33
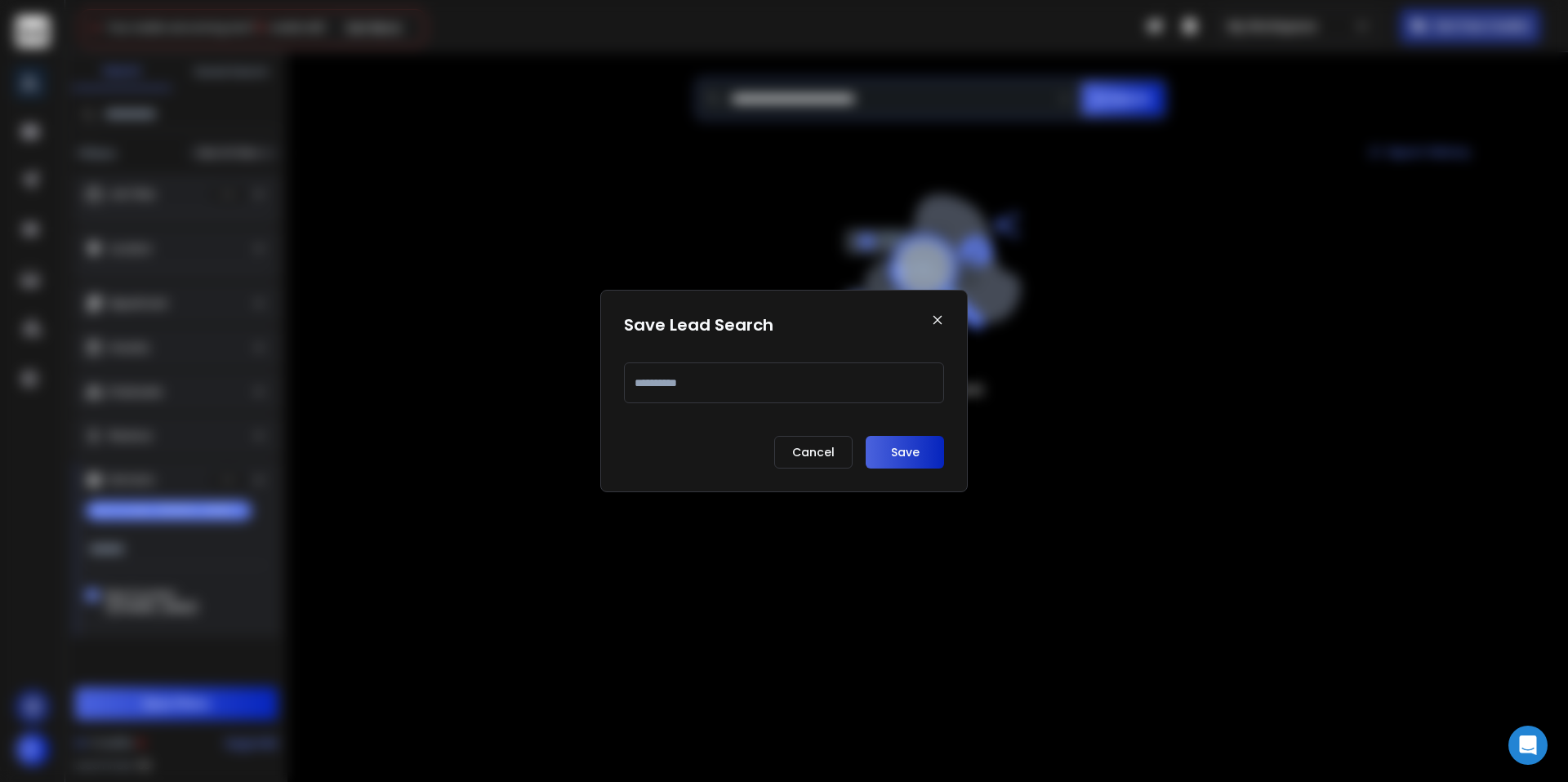
click at [935, 323] on icon at bounding box center [937, 319] width 13 height 13
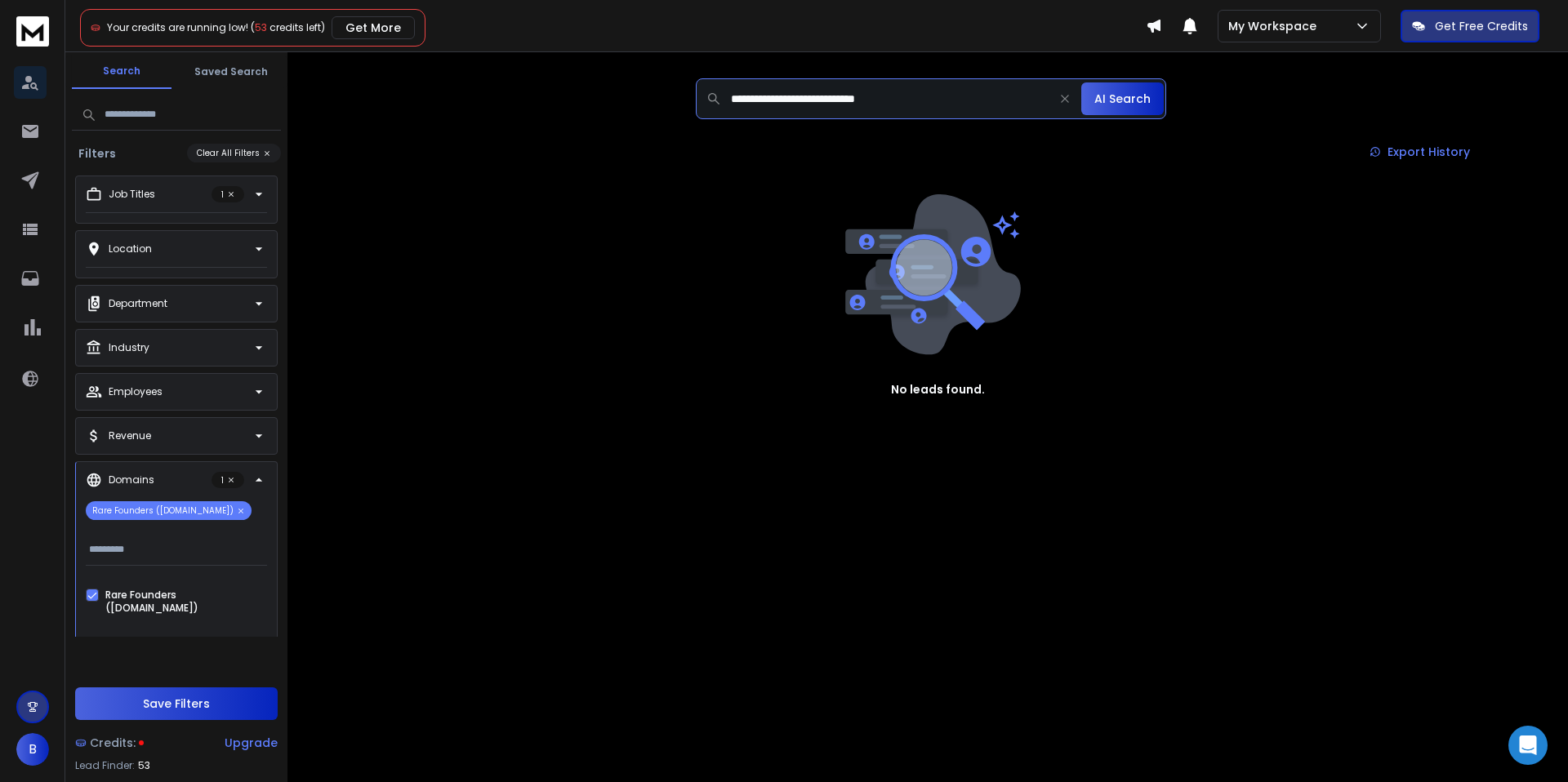
click at [1119, 89] on button "AI Search" at bounding box center [1123, 99] width 83 height 33
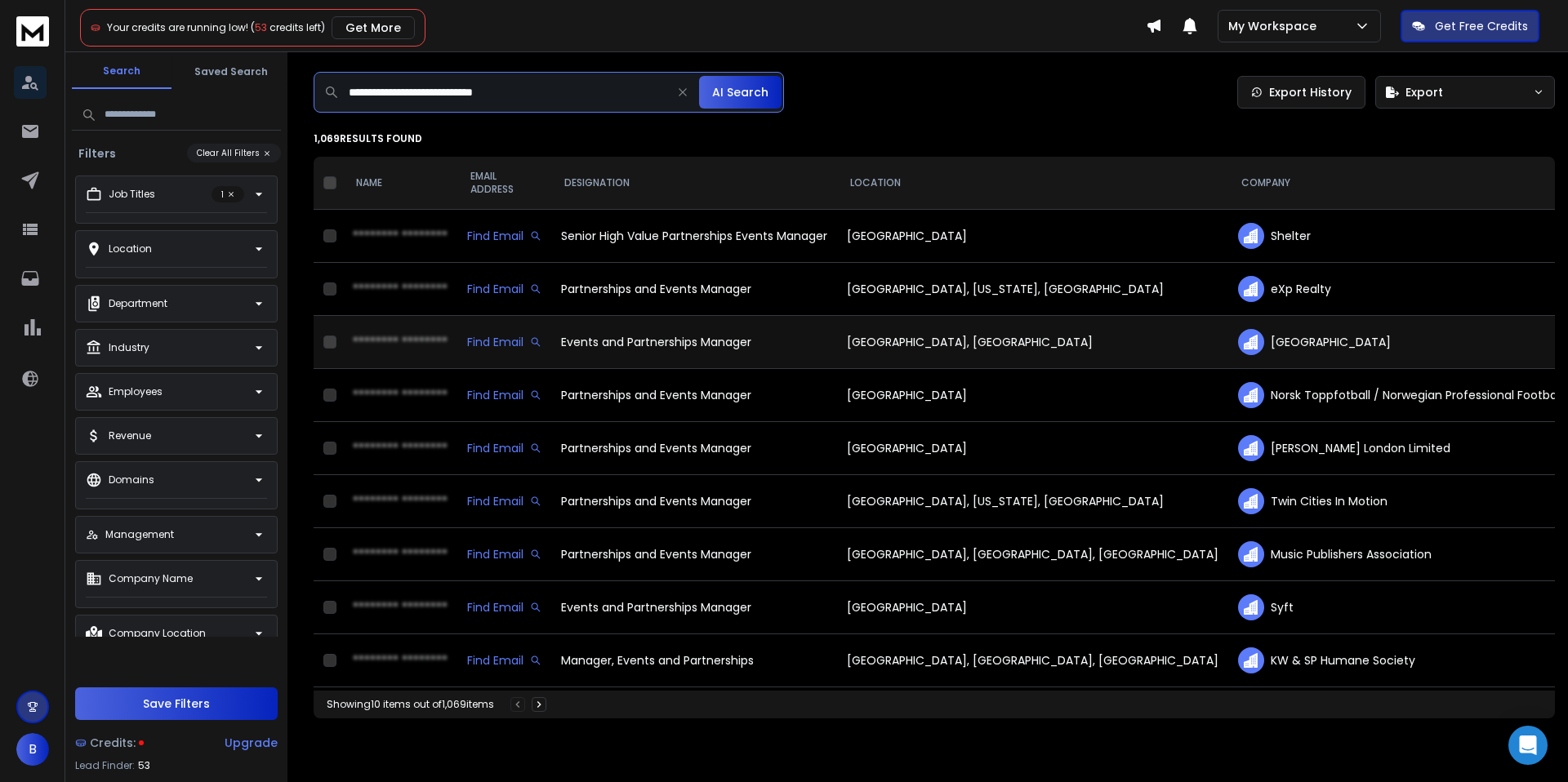
click at [325, 340] on button "button" at bounding box center [329, 341] width 13 height 13
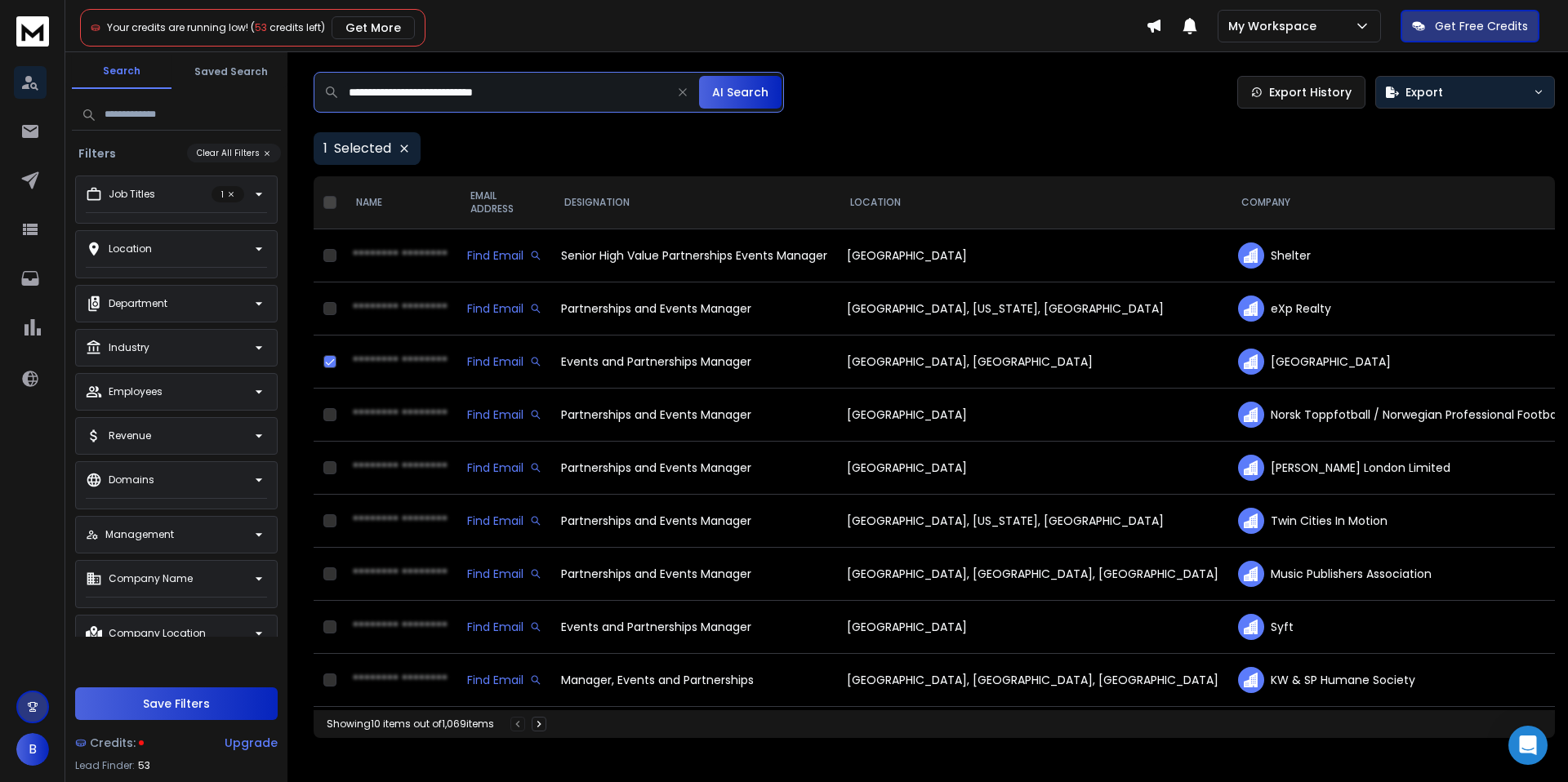
click at [1175, 90] on div "Export" at bounding box center [1456, 92] width 140 height 16
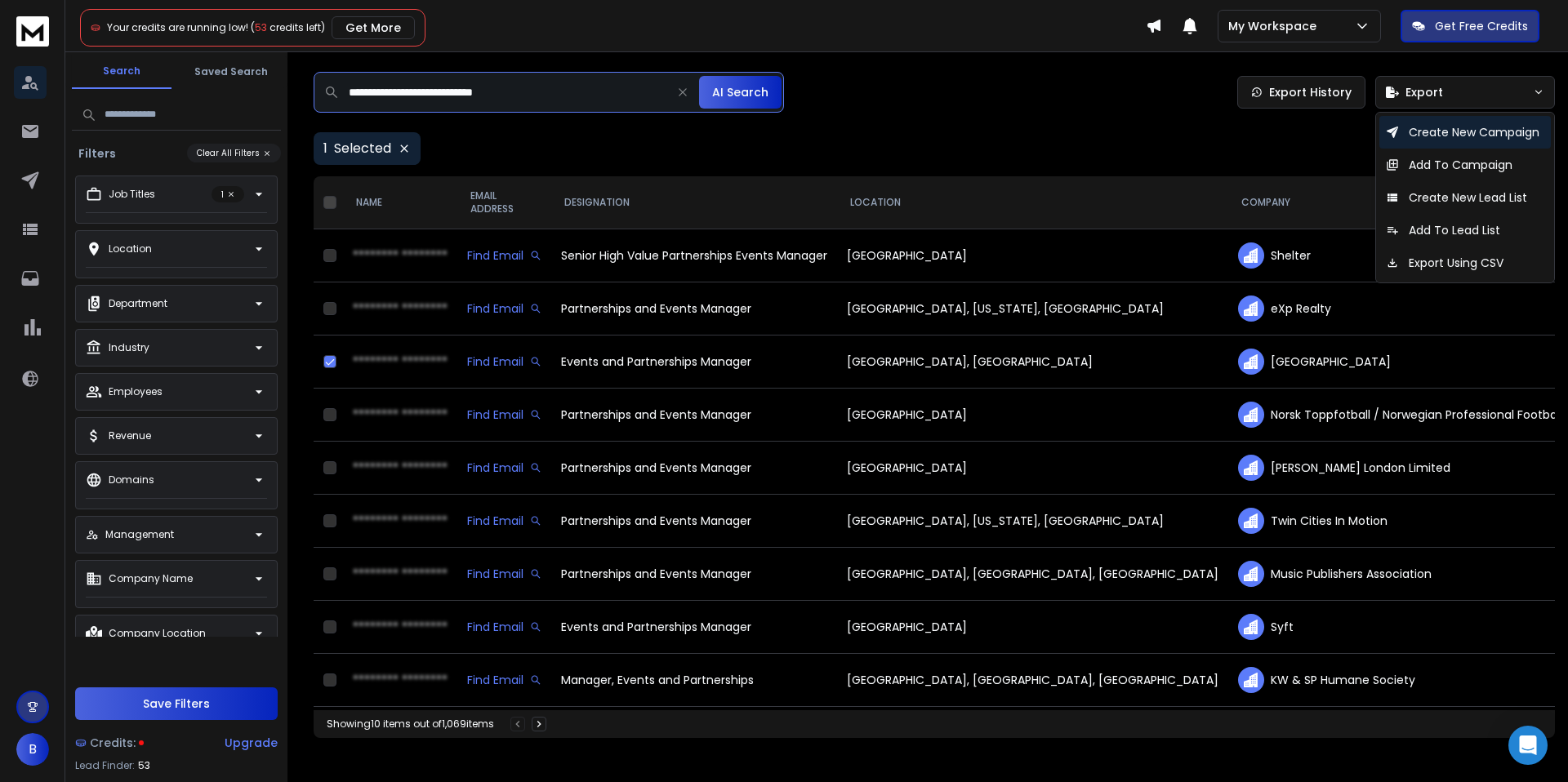
click at [1175, 136] on p "Create New Campaign" at bounding box center [1474, 132] width 137 height 23
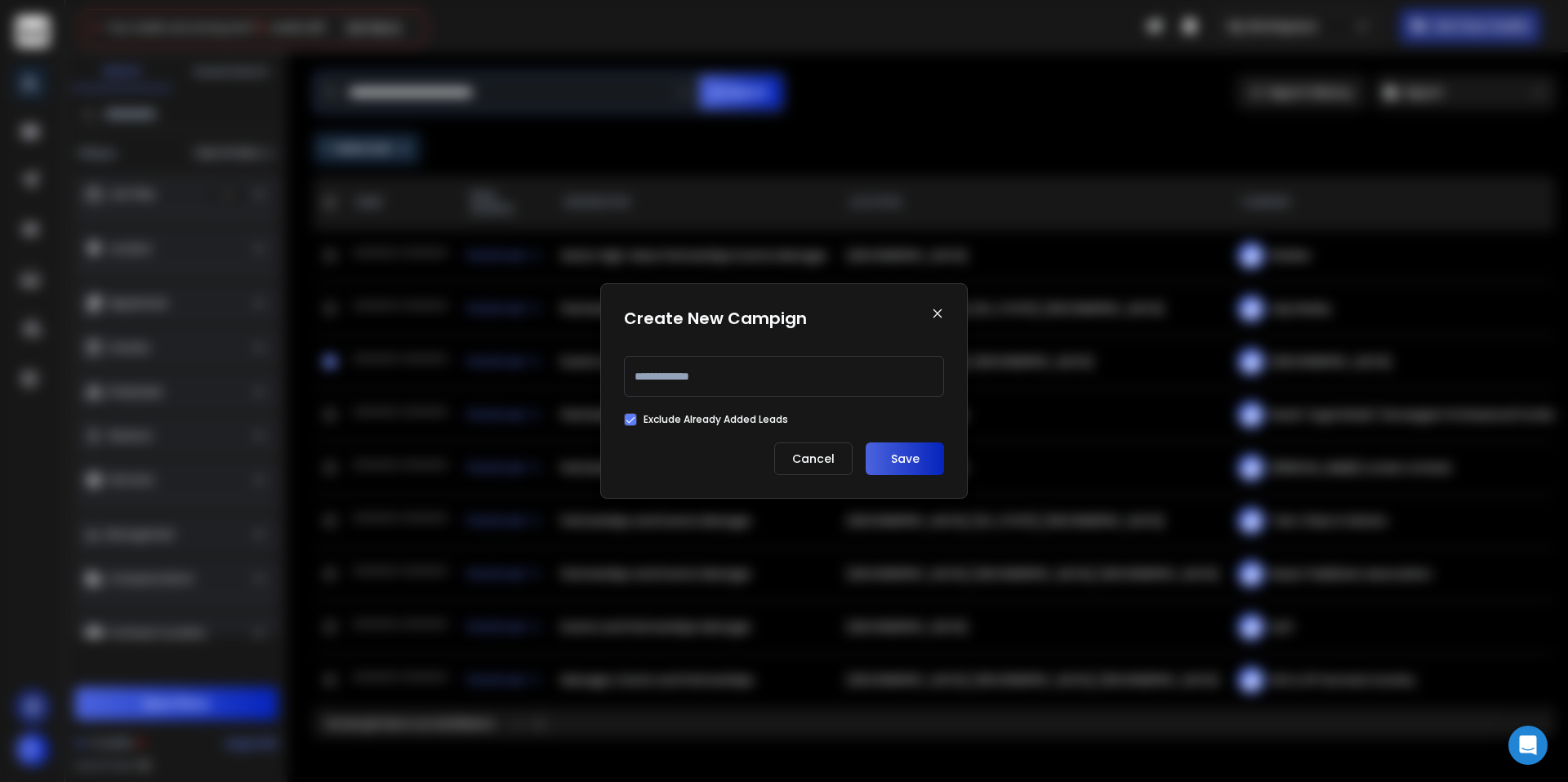
click at [795, 385] on input at bounding box center [784, 377] width 320 height 41
click at [933, 309] on icon at bounding box center [937, 313] width 13 height 13
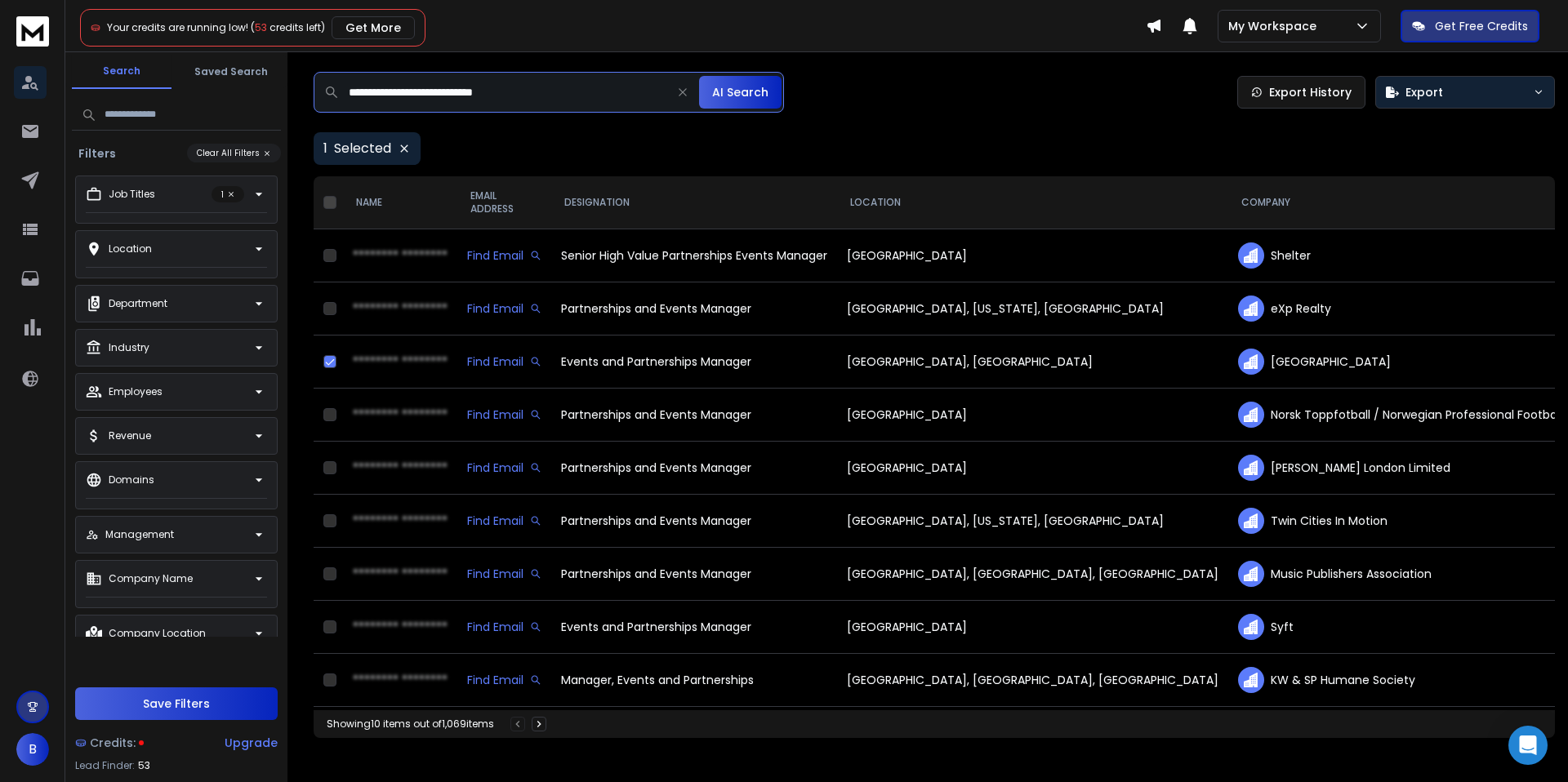
click at [1175, 101] on button "Export" at bounding box center [1465, 92] width 180 height 33
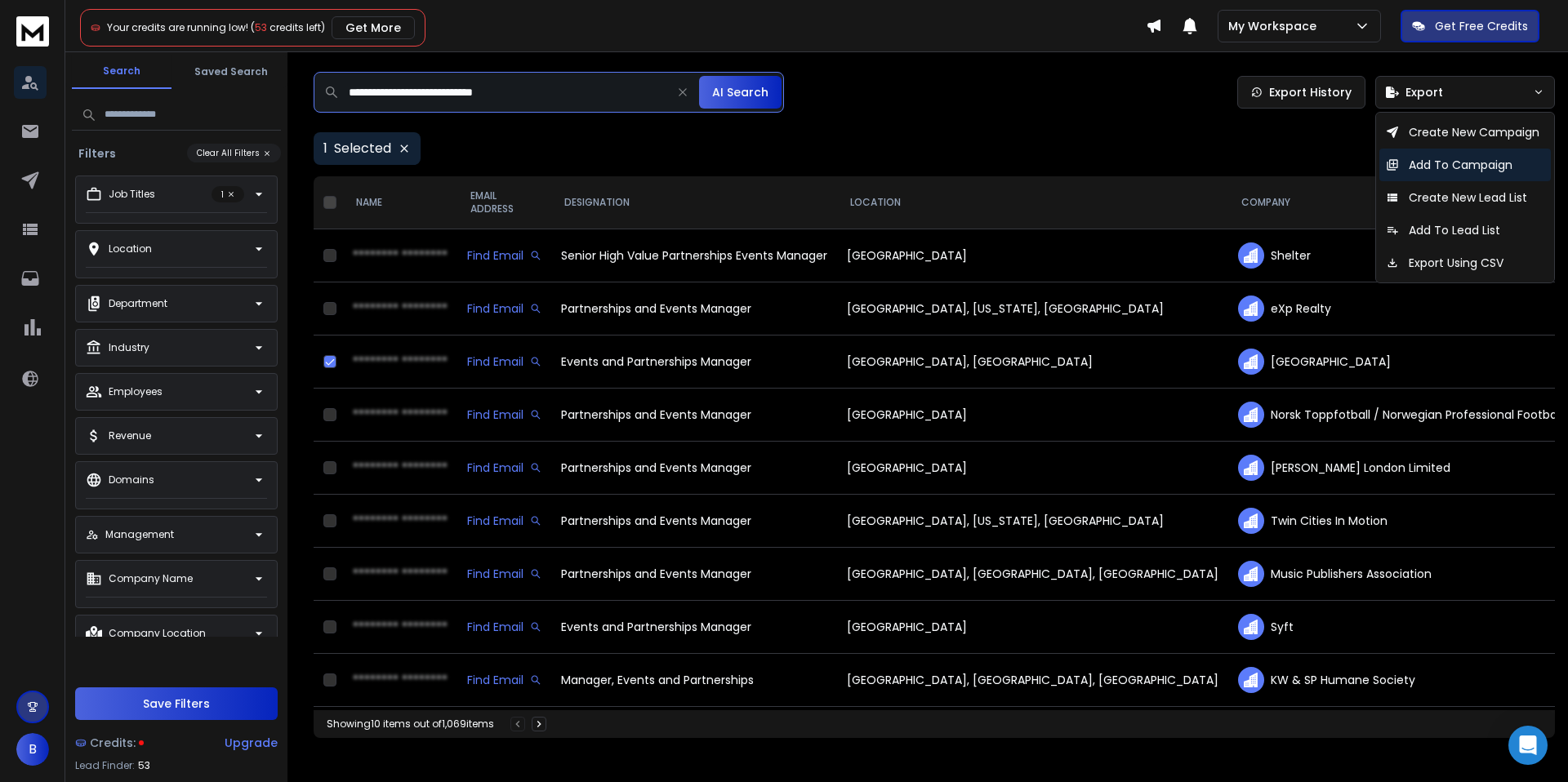
click at [1175, 160] on p "Add To Campaign" at bounding box center [1461, 165] width 111 height 23
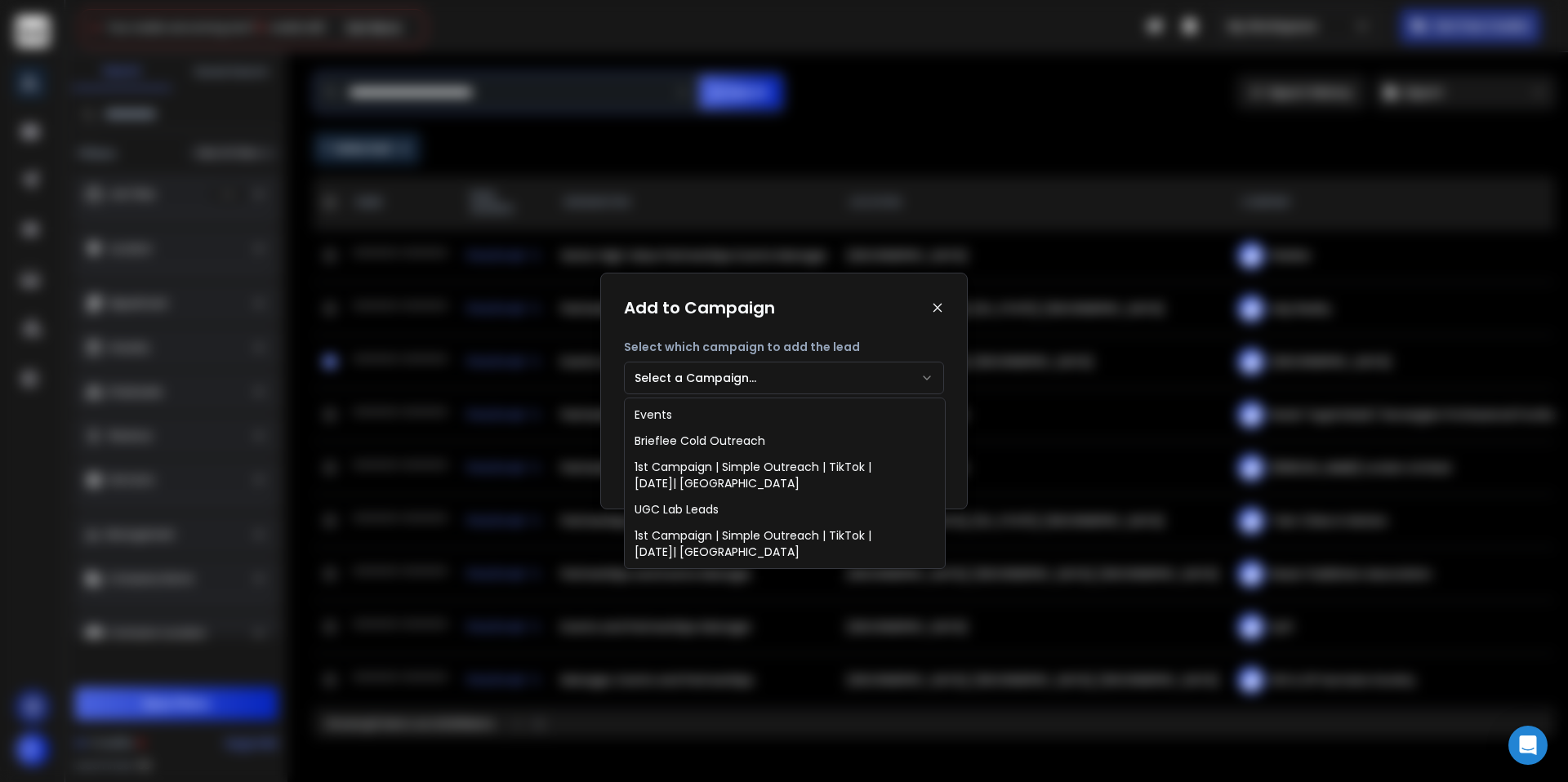
click at [793, 383] on button "Select a Campaign..." at bounding box center [784, 377] width 320 height 33
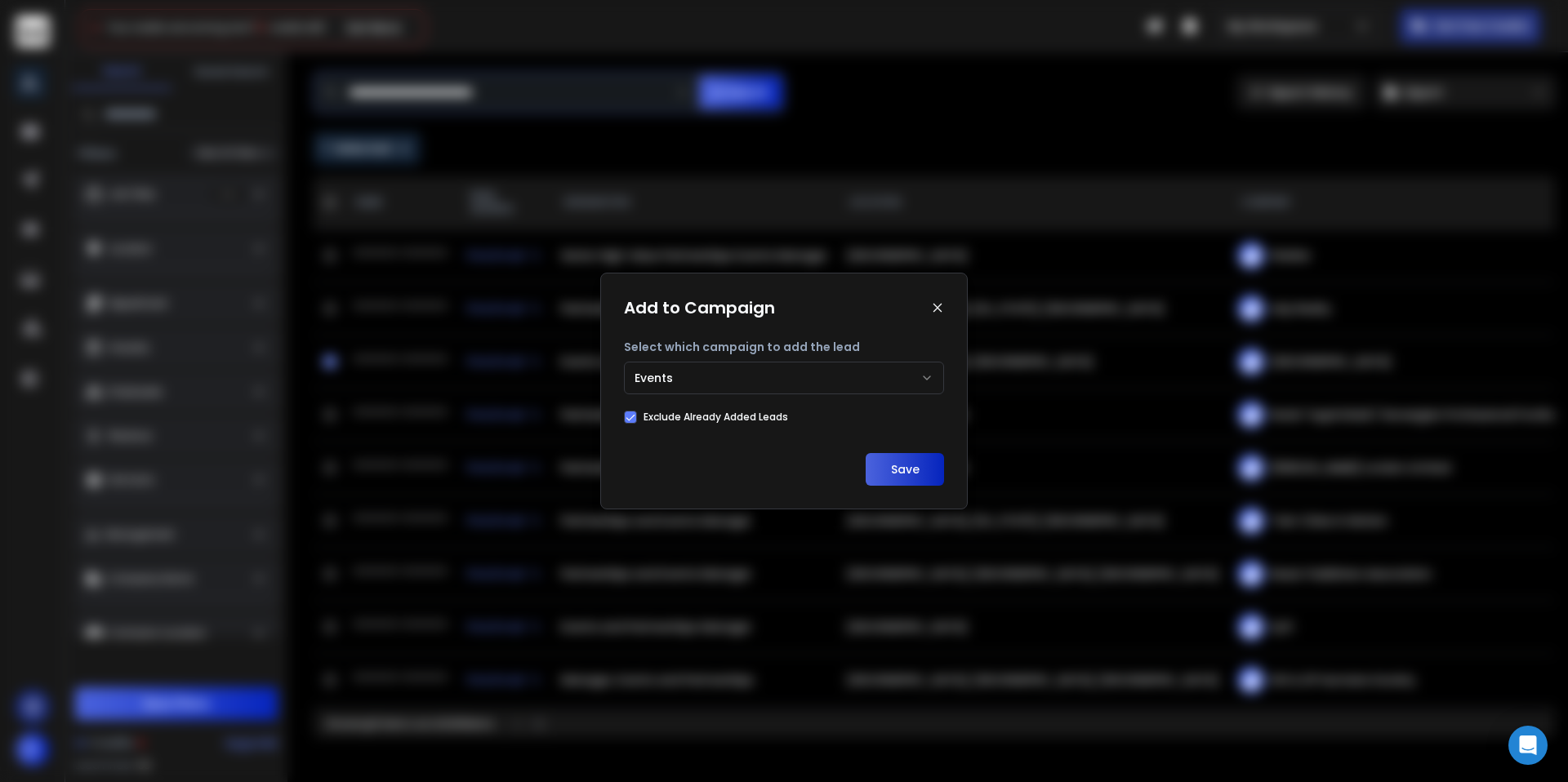
click at [882, 475] on button "Save" at bounding box center [905, 470] width 79 height 33
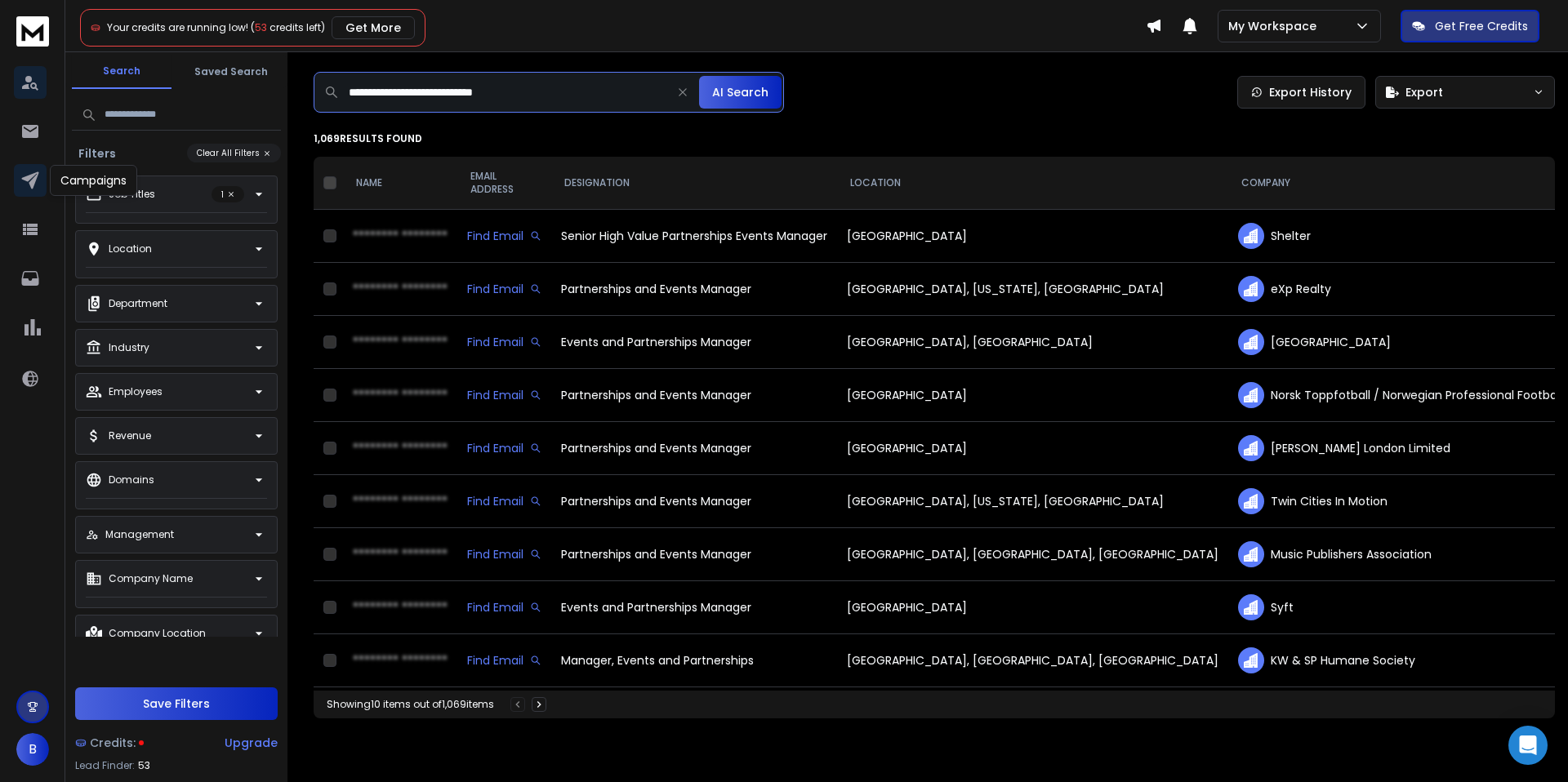
click at [33, 171] on icon at bounding box center [30, 180] width 19 height 19
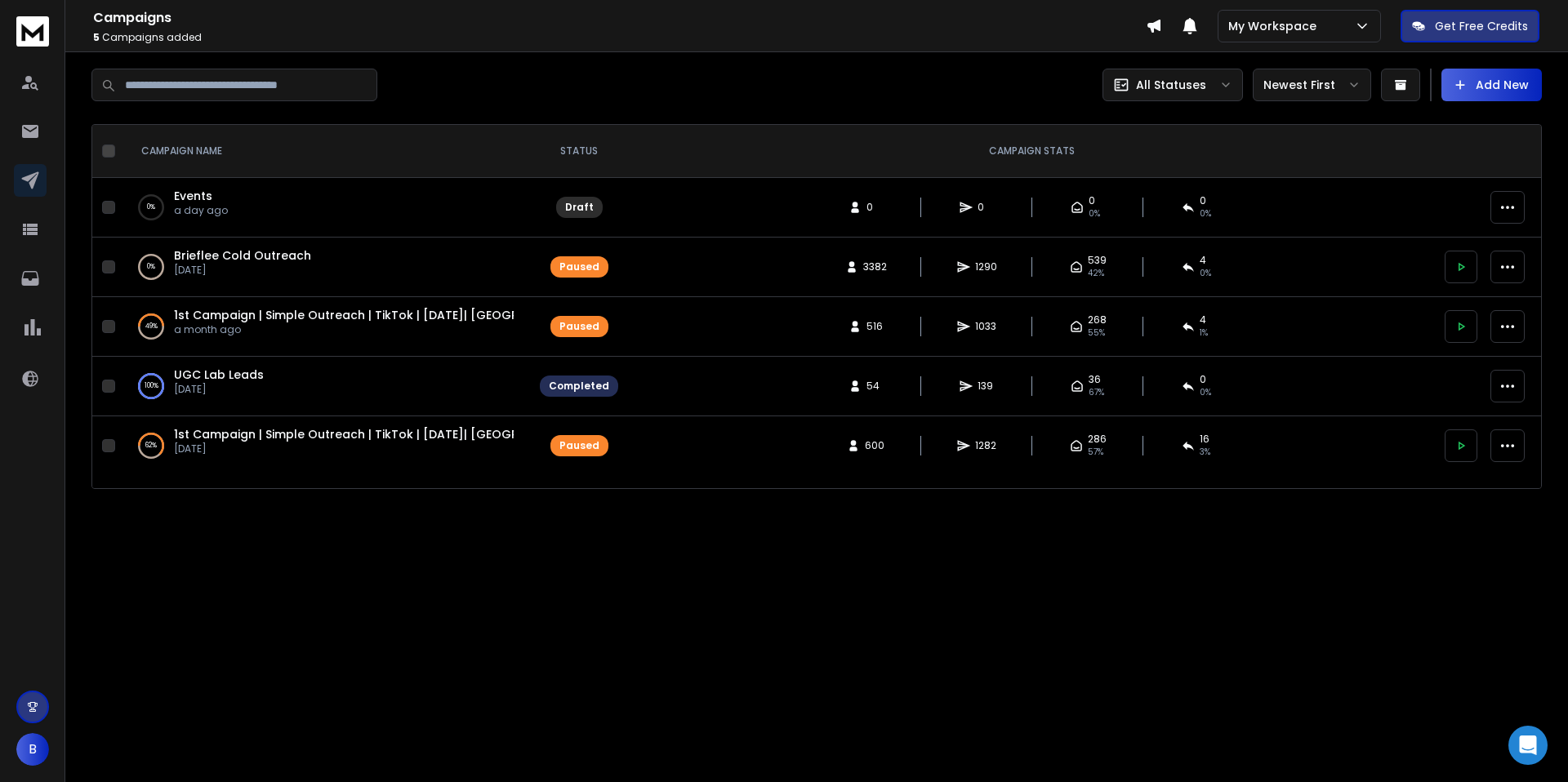
click at [201, 212] on p "a day ago" at bounding box center [201, 210] width 54 height 13
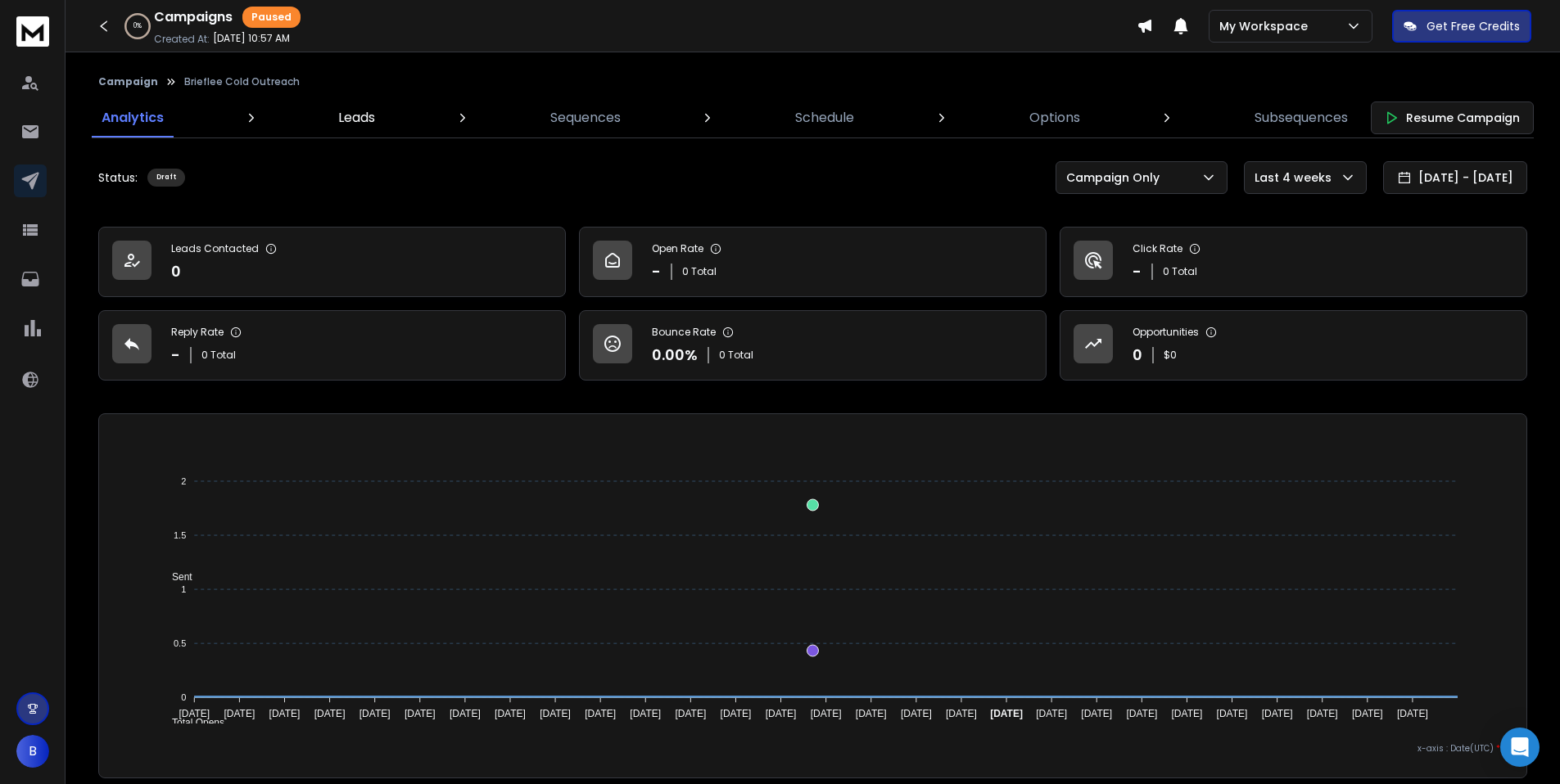
click at [380, 113] on link "Leads" at bounding box center [357, 118] width 57 height 39
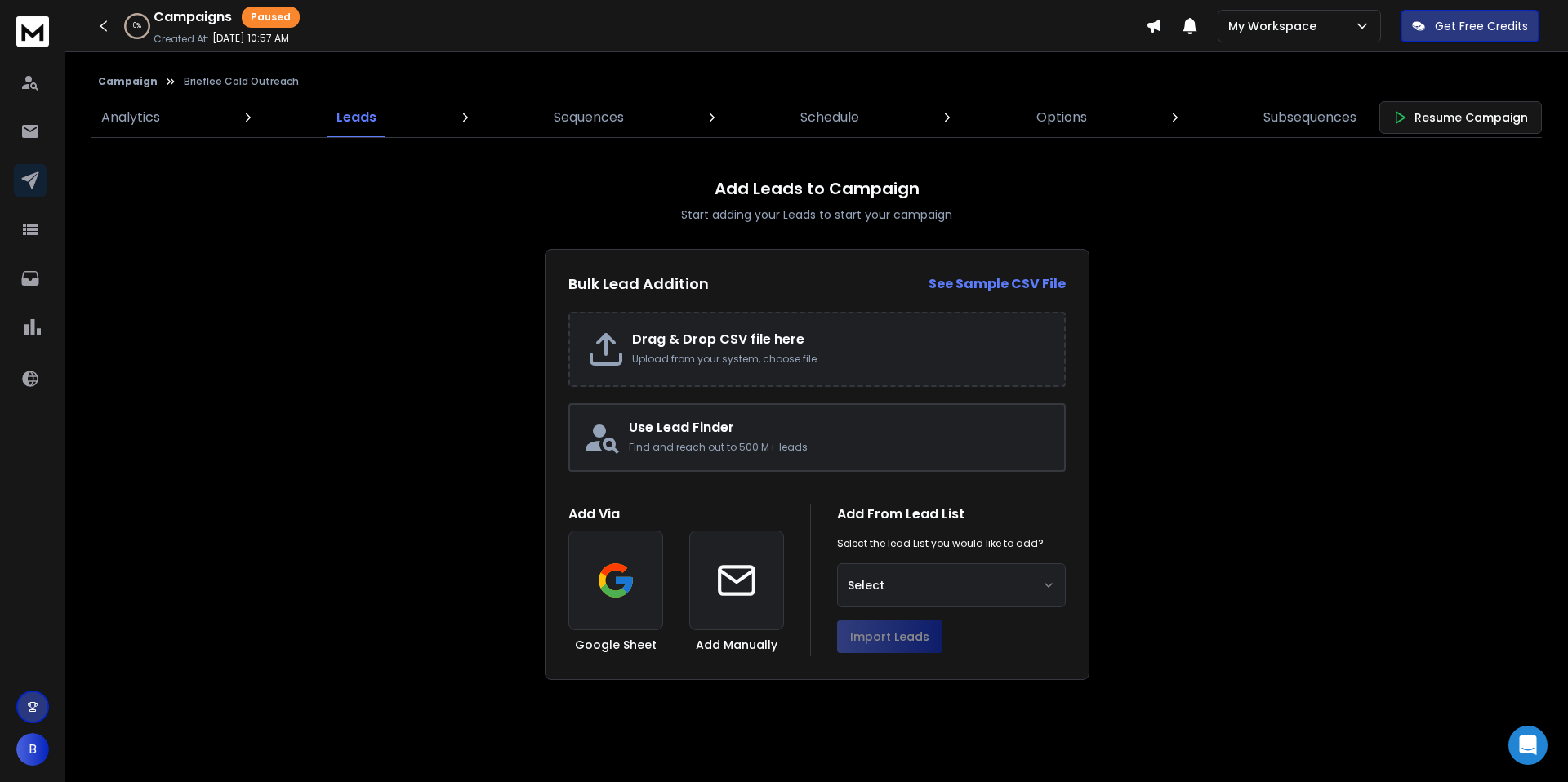
click at [975, 579] on button "Select" at bounding box center [951, 585] width 229 height 44
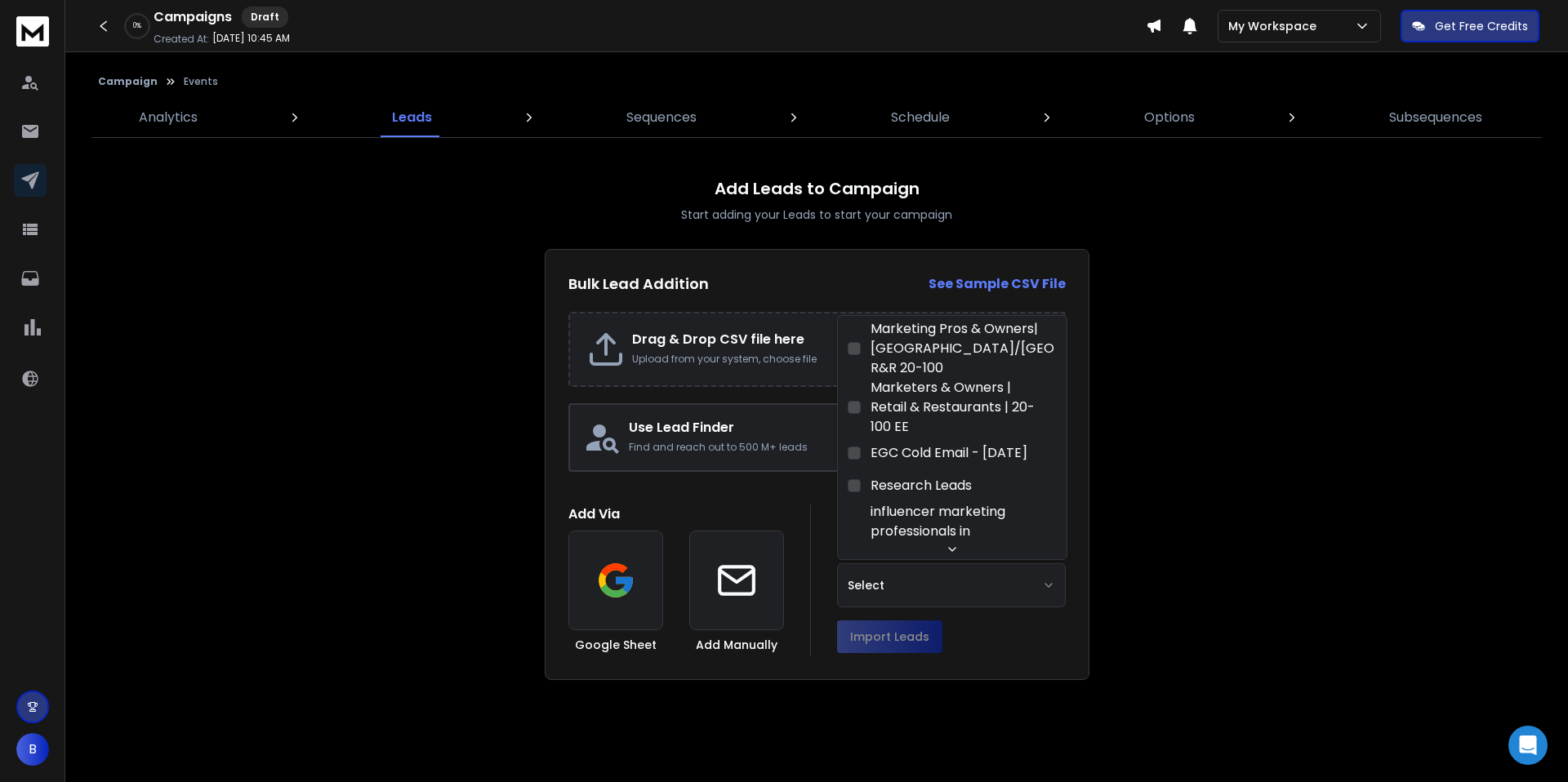
click at [975, 579] on button "Select" at bounding box center [951, 585] width 229 height 44
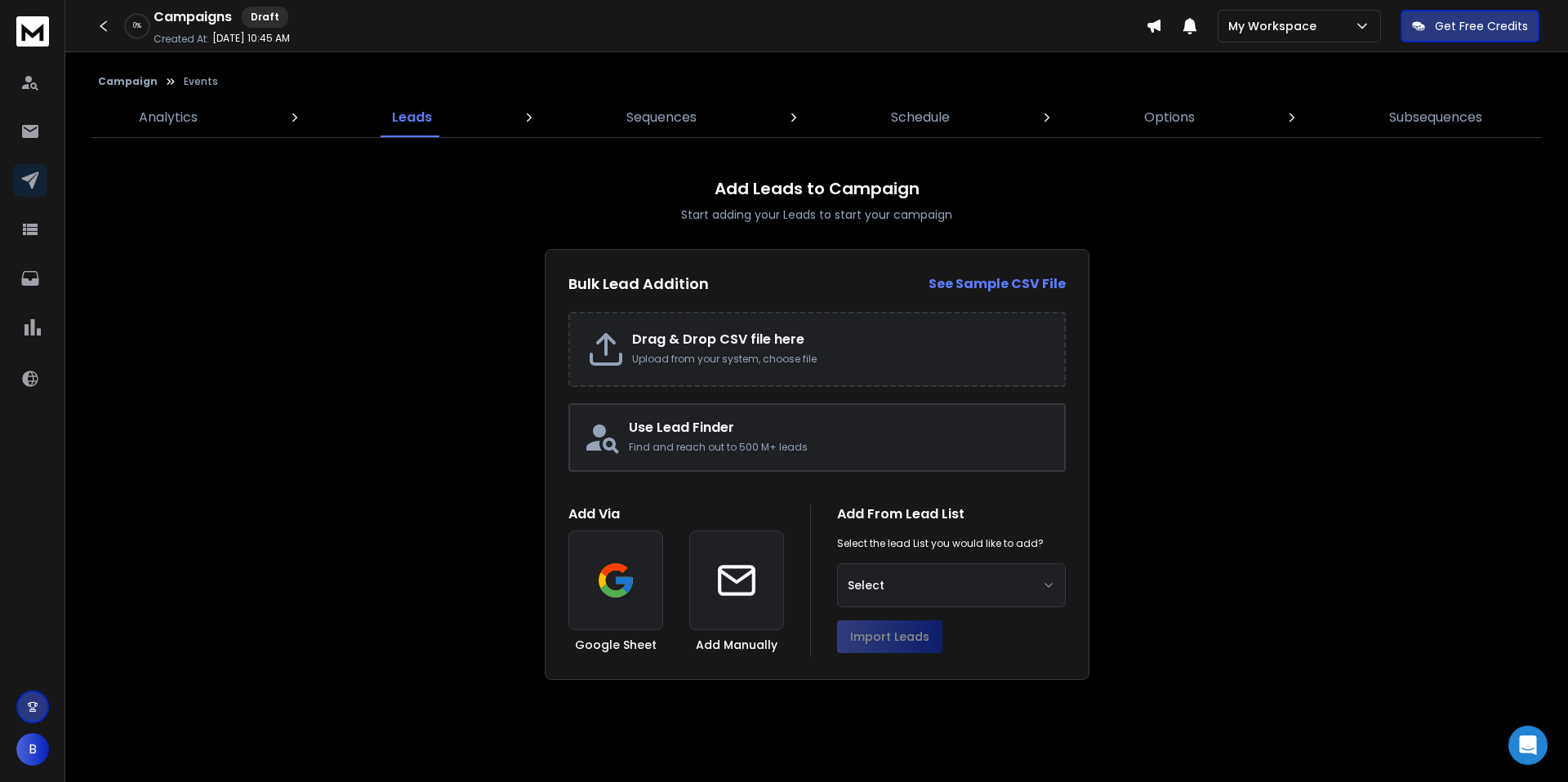
click at [709, 215] on p "Start adding your Leads to start your campaign" at bounding box center [816, 215] width 271 height 16
click at [19, 759] on span "B" at bounding box center [32, 749] width 33 height 33
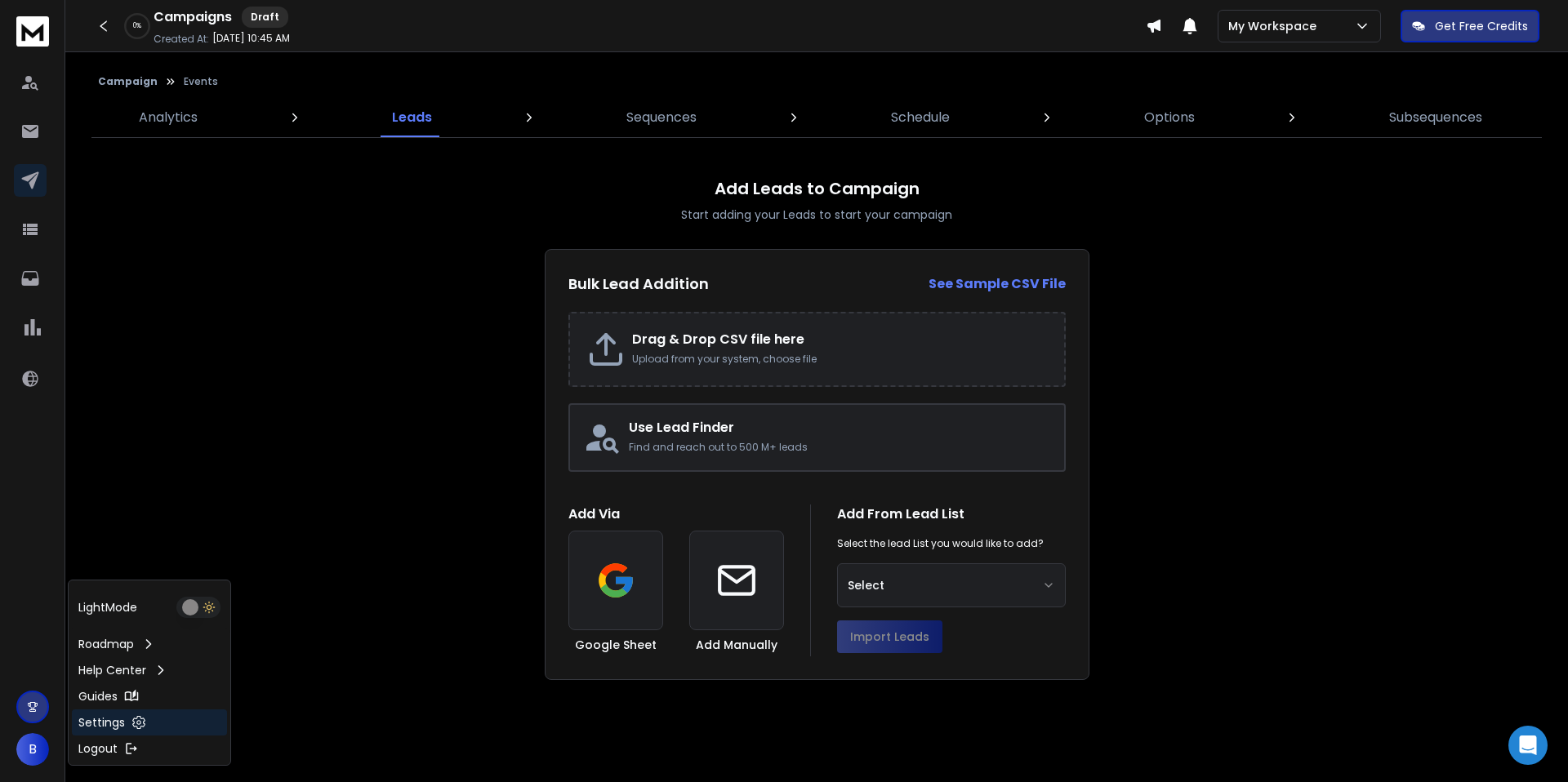
click at [132, 716] on icon at bounding box center [139, 722] width 14 height 14
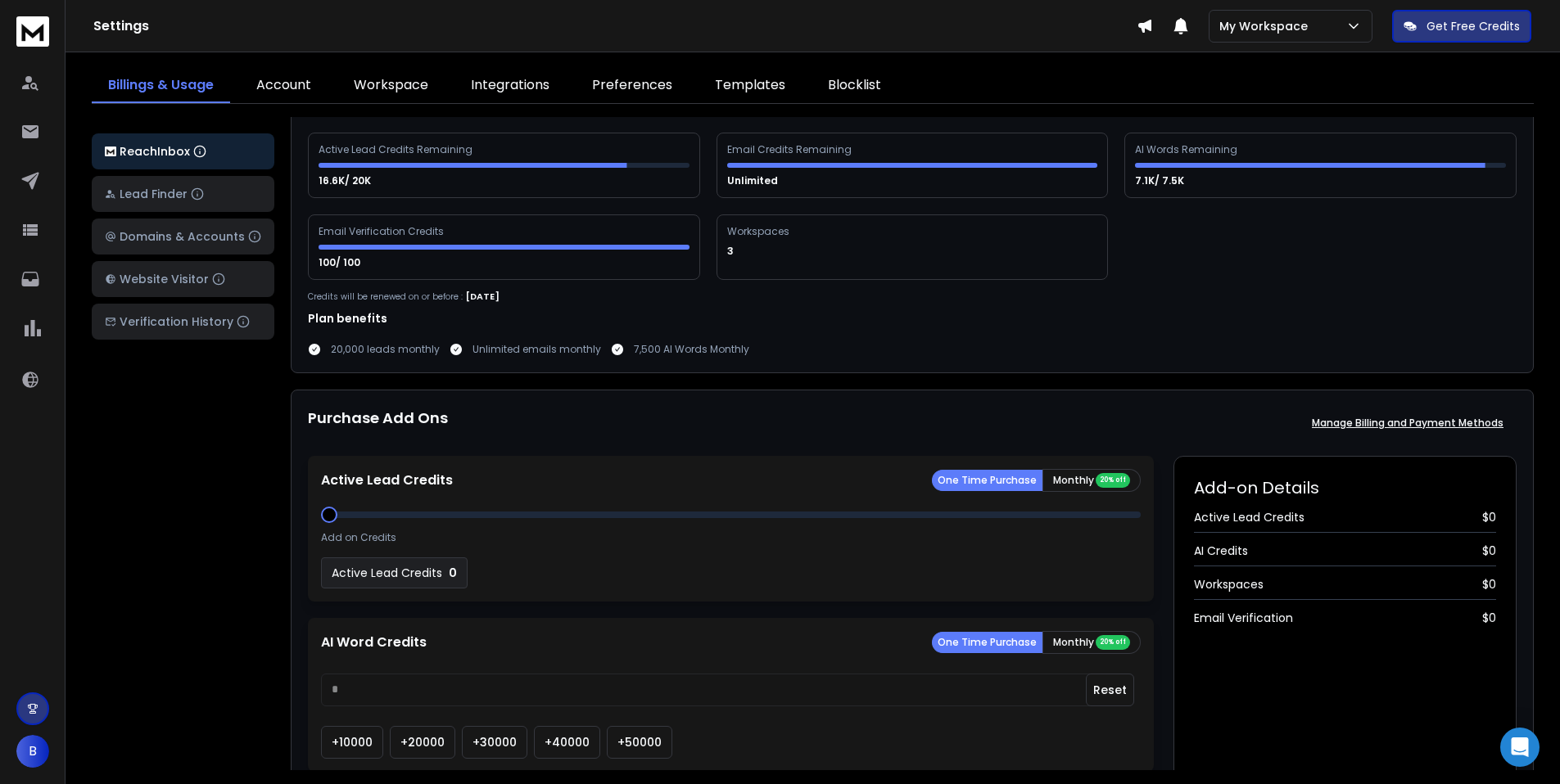
scroll to position [494, 0]
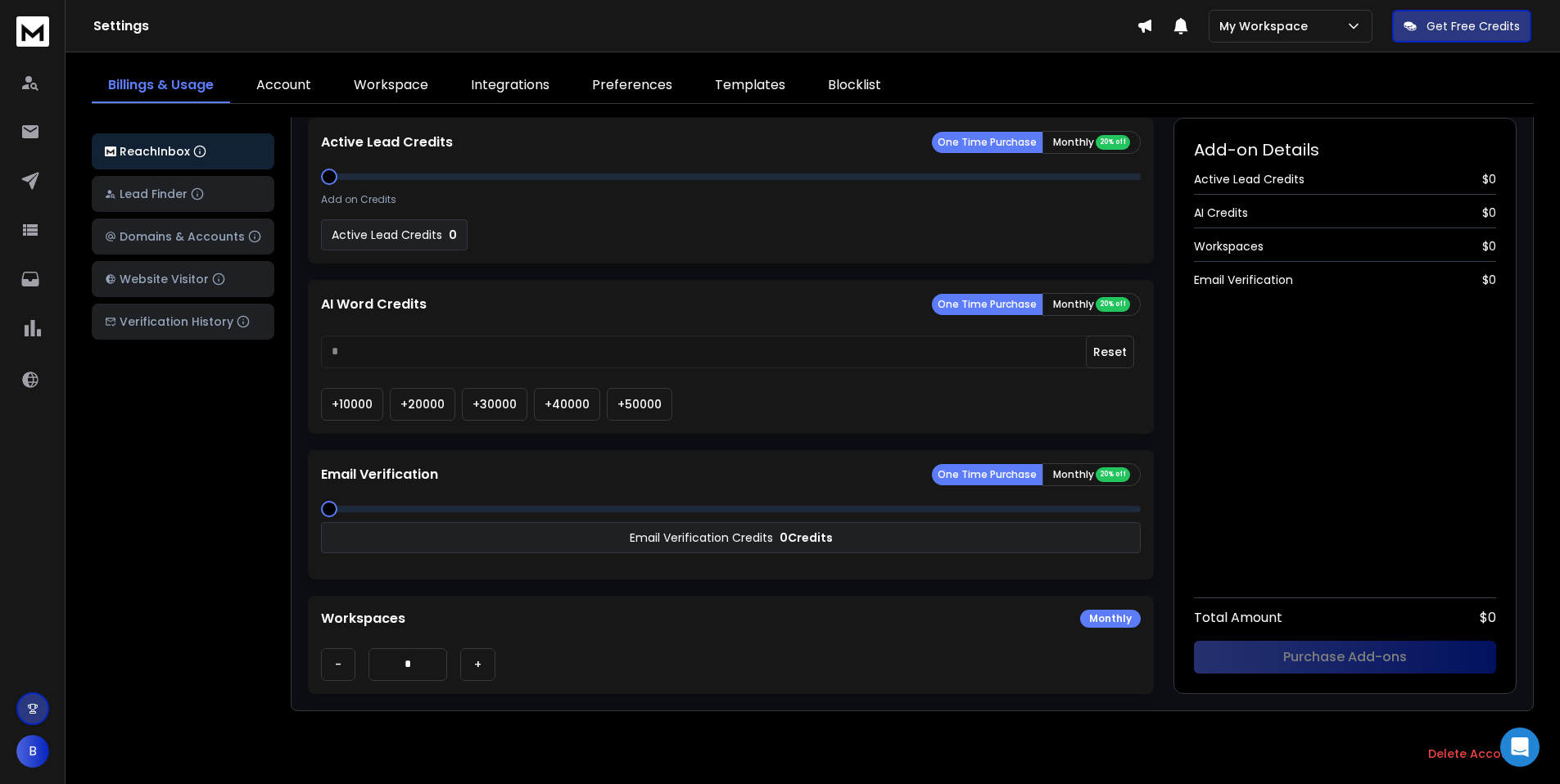
click at [176, 180] on button "Lead Finder" at bounding box center [183, 194] width 183 height 36
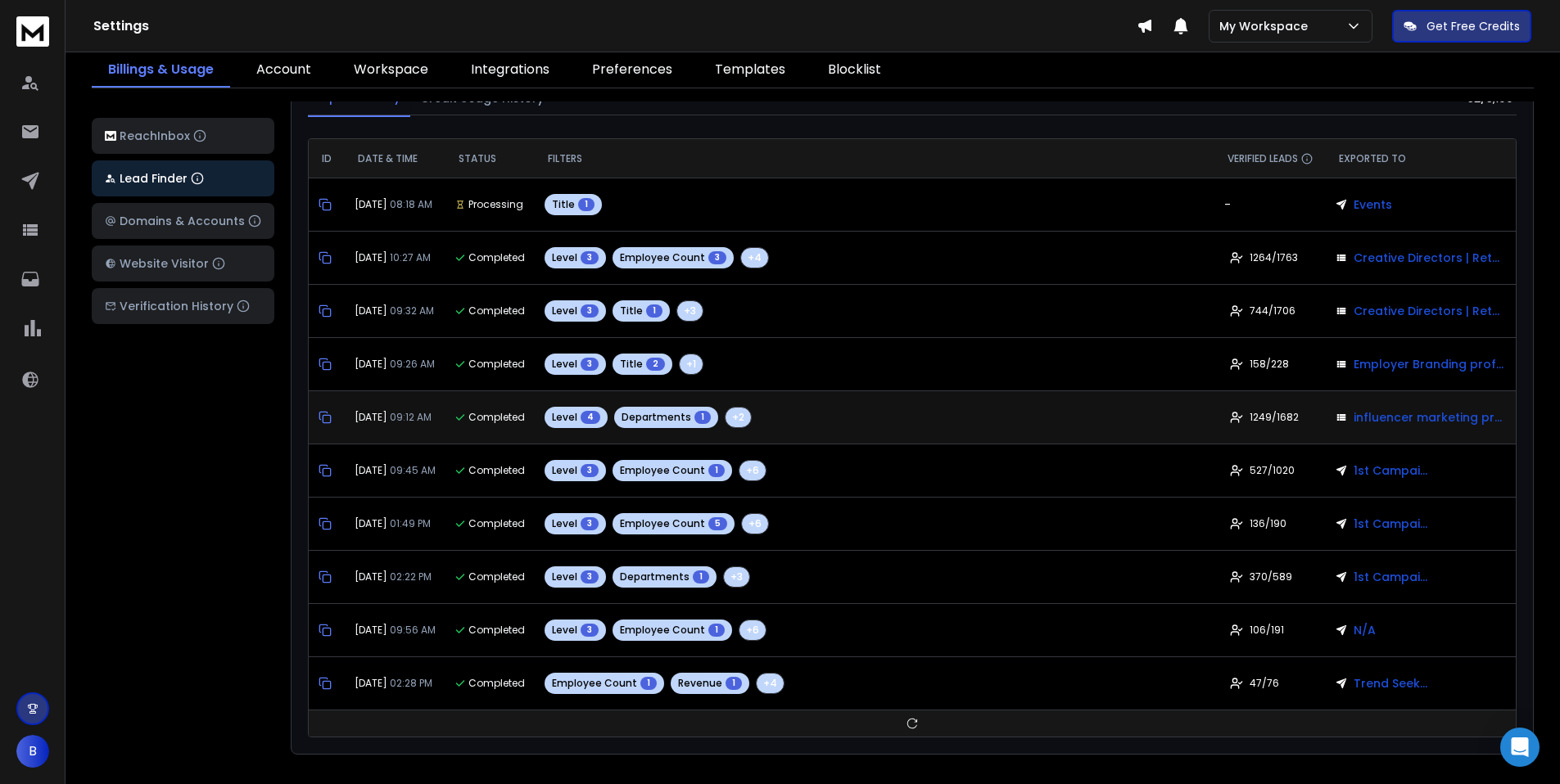
scroll to position [671, 0]
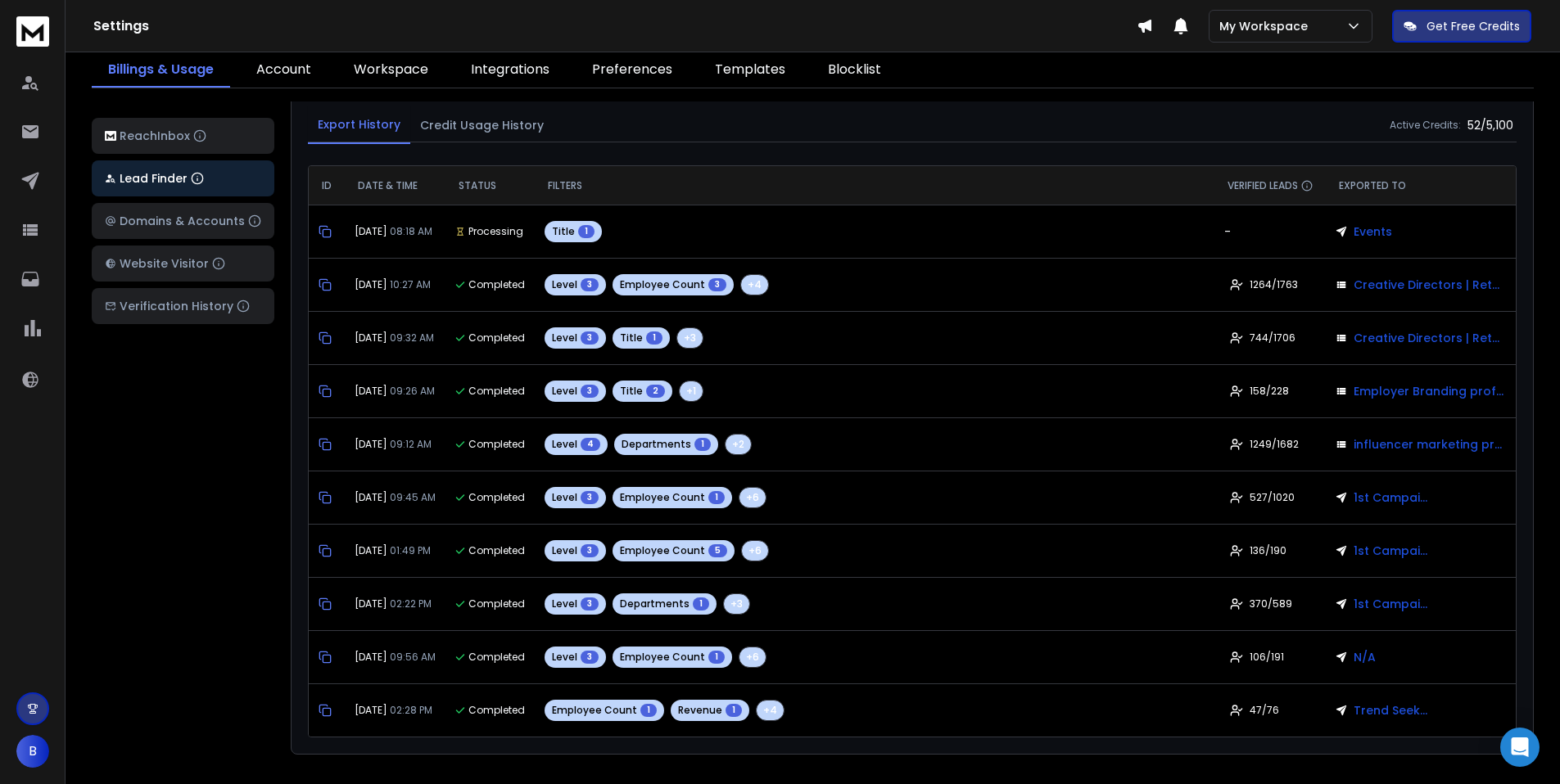
click at [30, 37] on img at bounding box center [32, 31] width 33 height 30
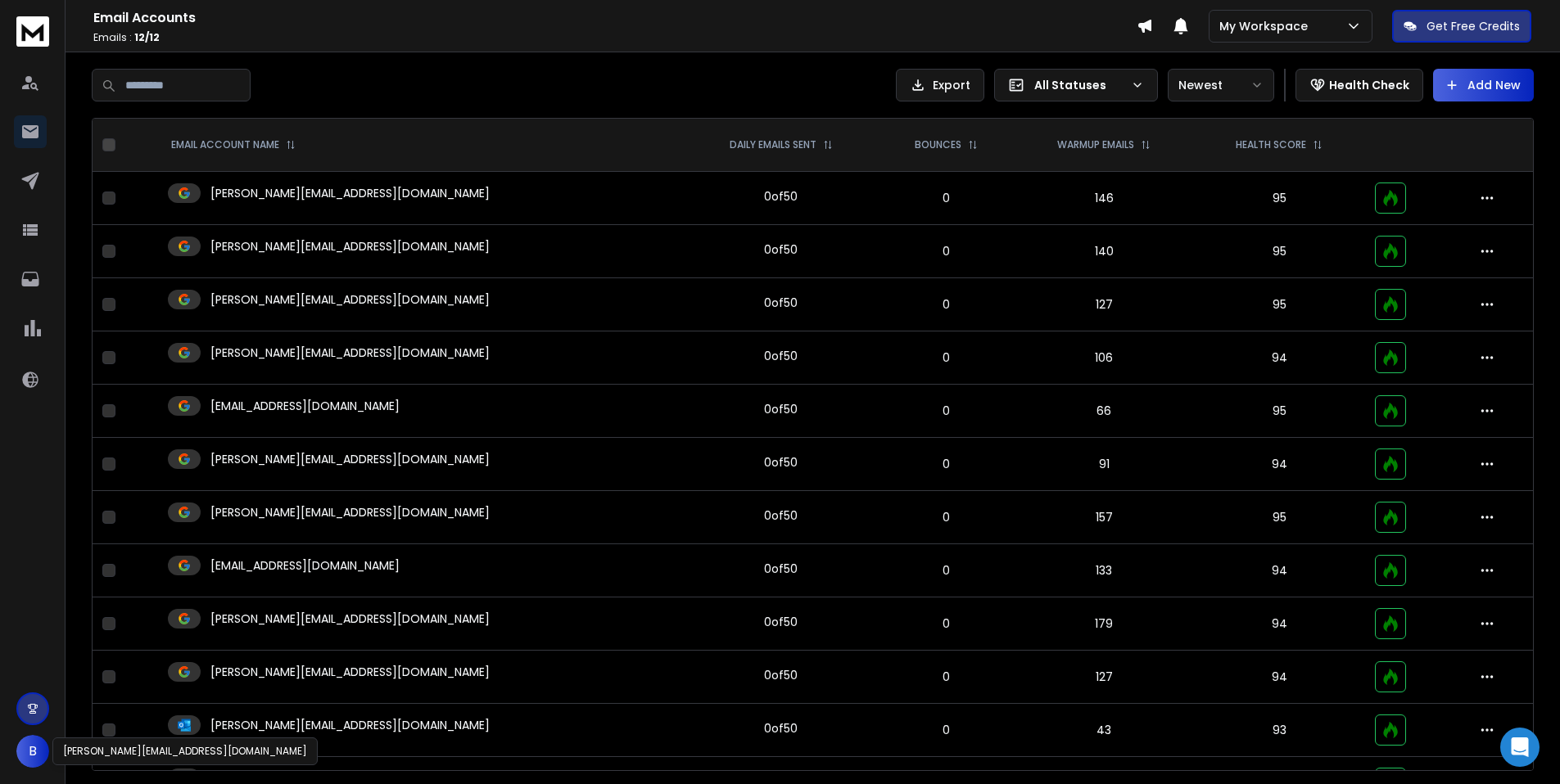
click at [29, 760] on span "B" at bounding box center [32, 751] width 33 height 33
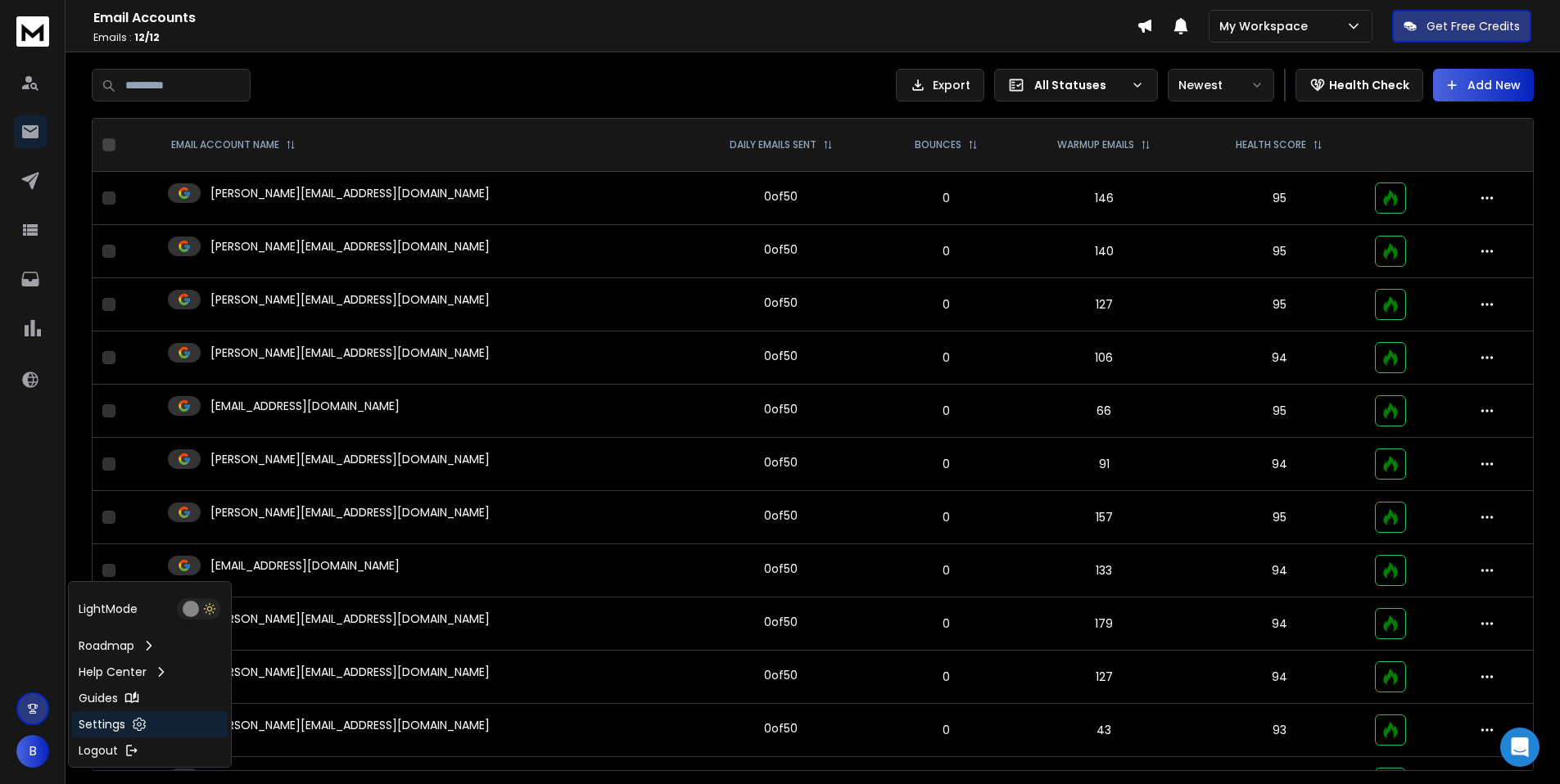
click at [119, 724] on p "Settings" at bounding box center [102, 724] width 47 height 16
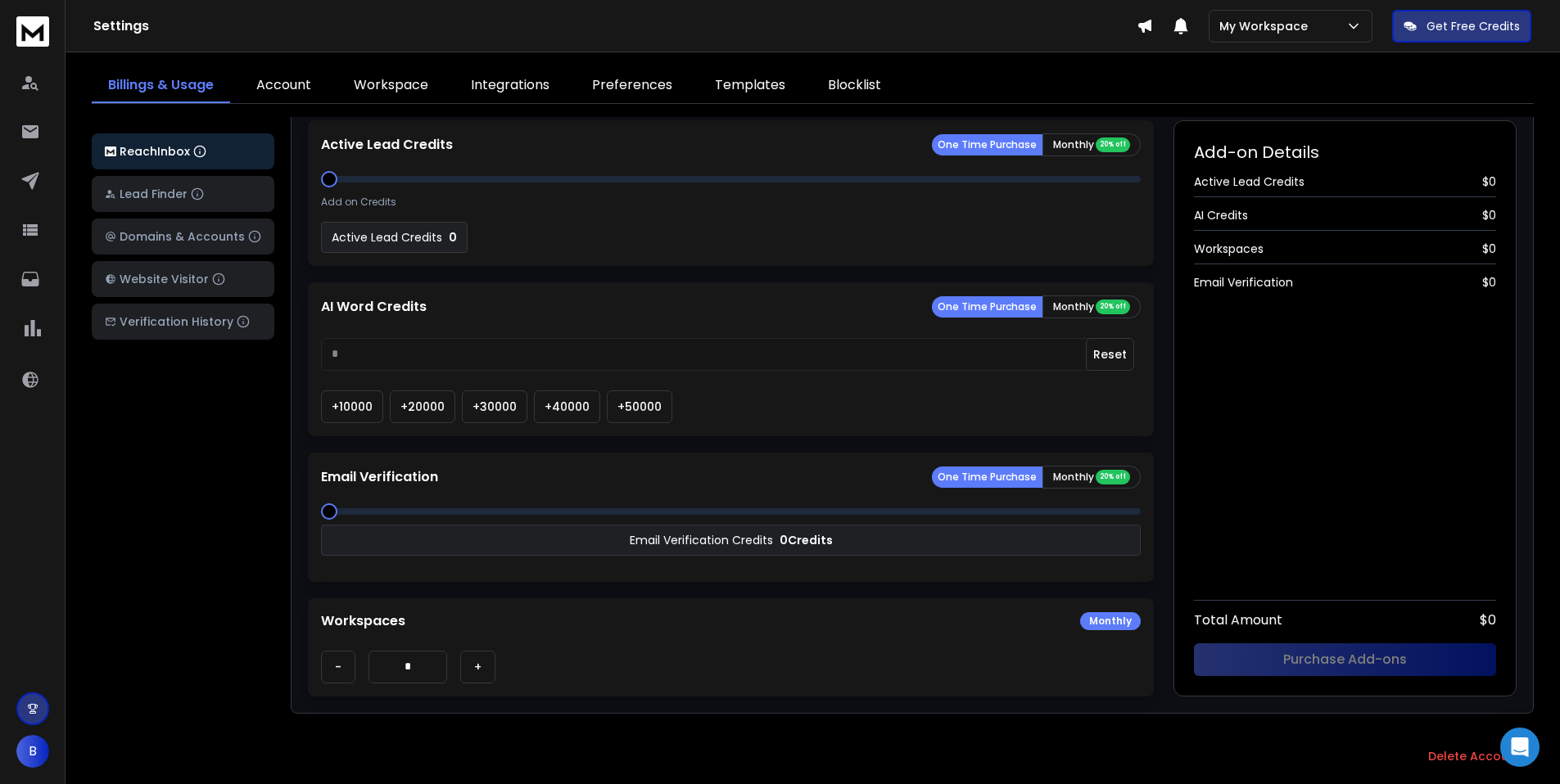
scroll to position [490, 0]
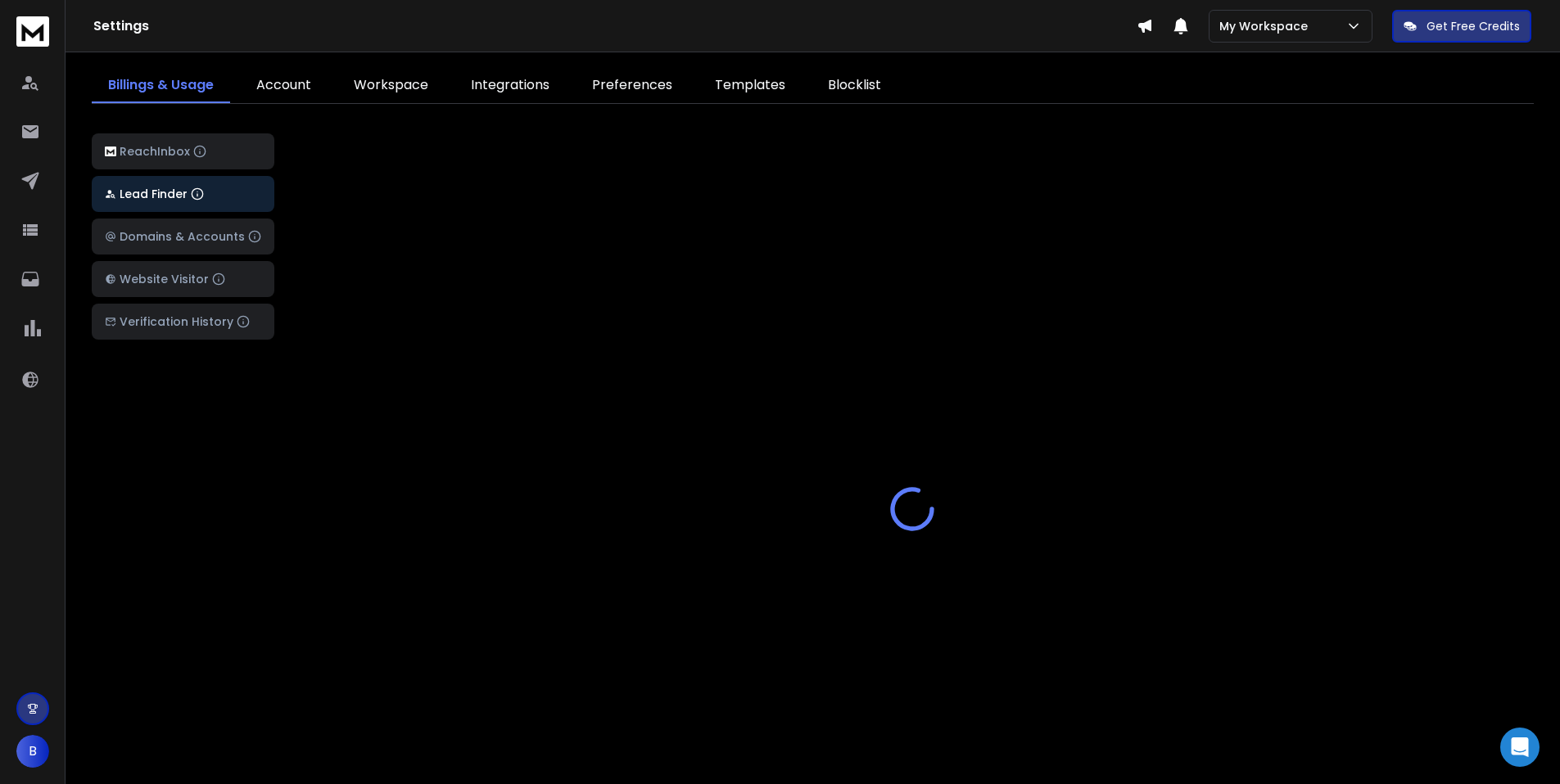
click at [160, 190] on button "Lead Finder" at bounding box center [183, 194] width 183 height 36
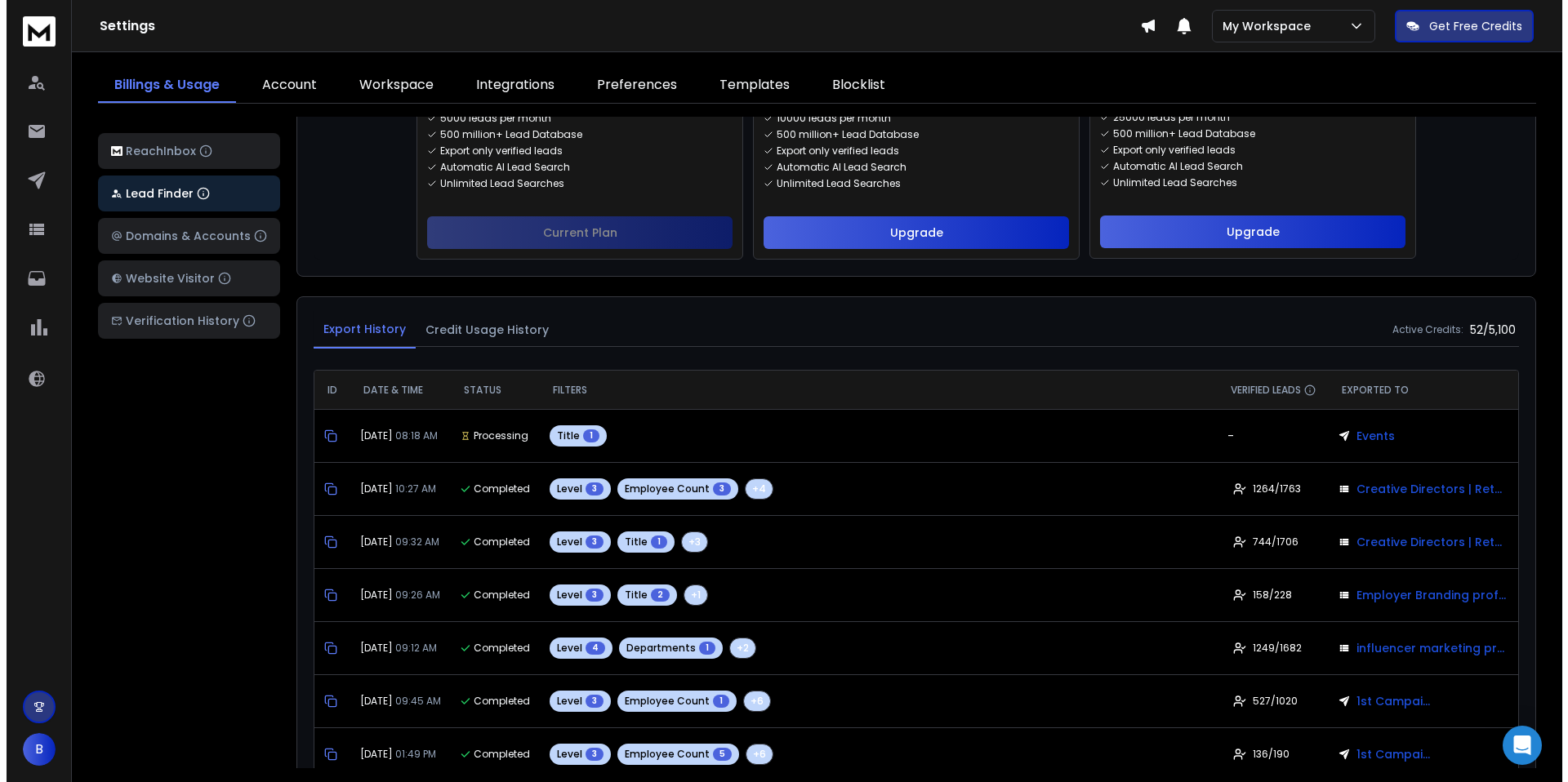
scroll to position [593, 0]
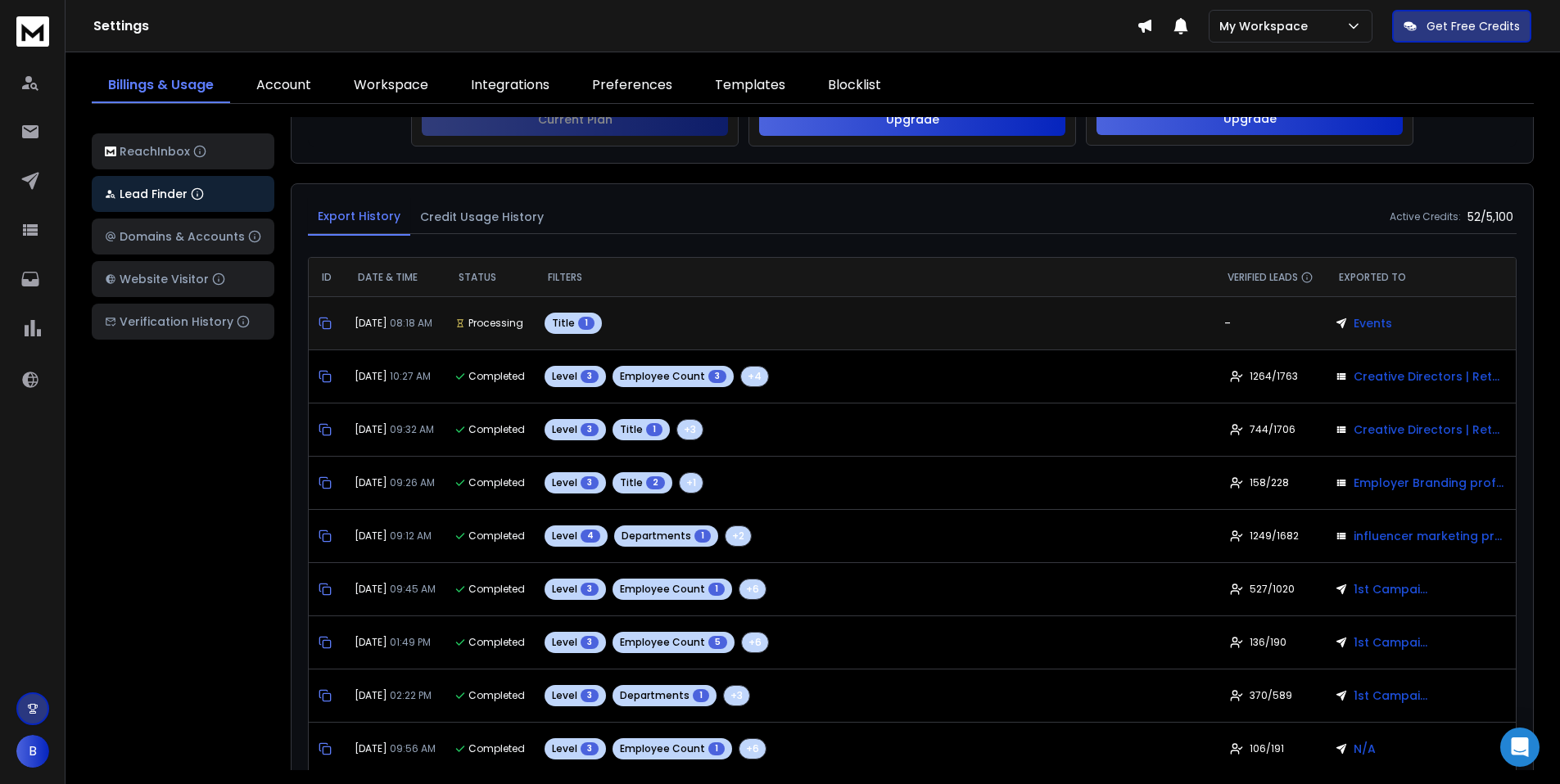
click at [694, 327] on div "Title 1" at bounding box center [874, 323] width 660 height 21
click at [575, 326] on span "Title" at bounding box center [563, 323] width 23 height 13
click at [492, 324] on span "processing" at bounding box center [495, 323] width 55 height 13
drag, startPoint x: 376, startPoint y: 326, endPoint x: 877, endPoint y: 333, distance: 501.0
click at [550, 333] on tr "[DATE] 08:18 AM processing Title 1 - Events" at bounding box center [911, 323] width 1207 height 53
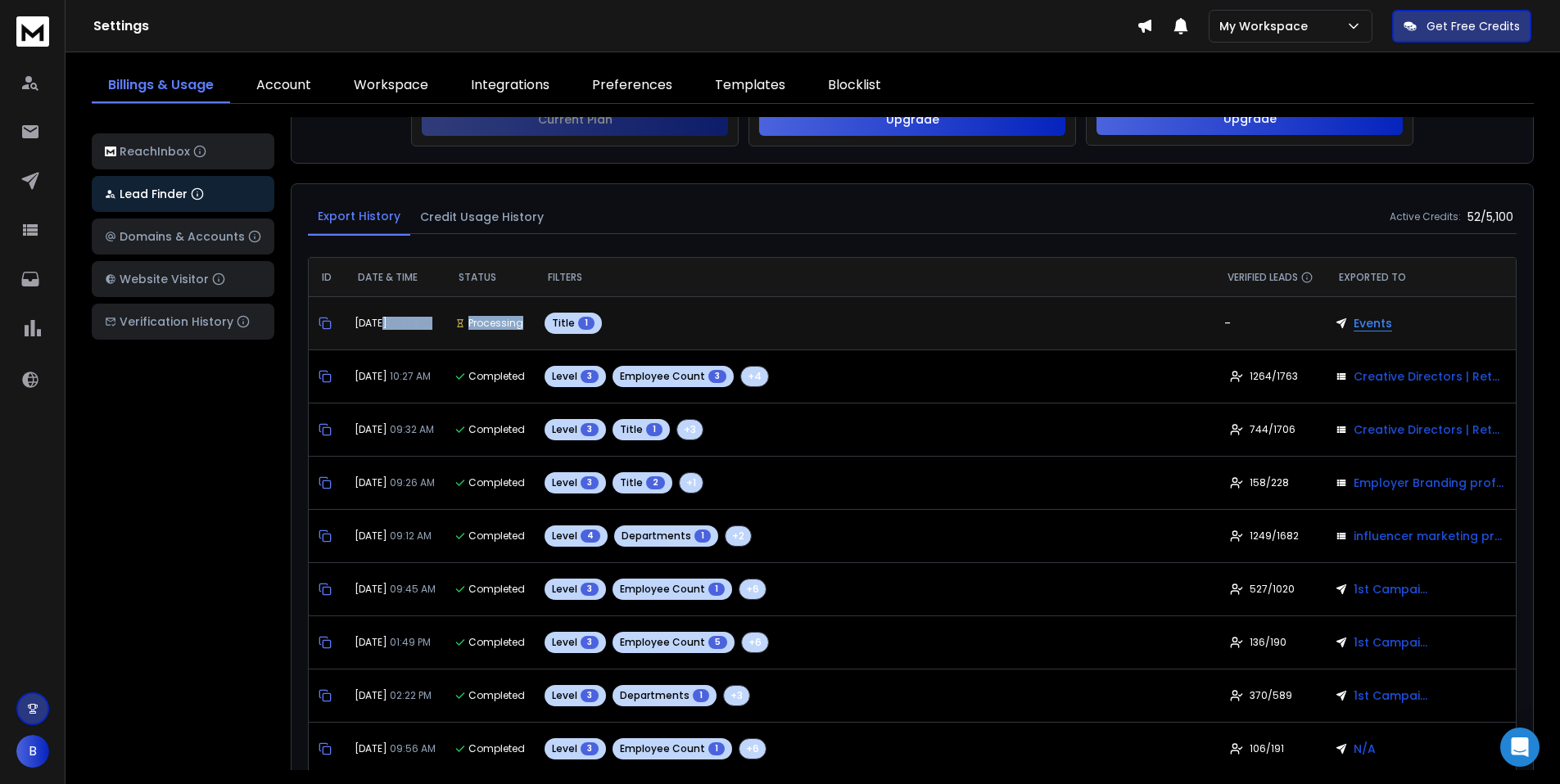
click at [1353, 321] on p "Events" at bounding box center [1372, 323] width 38 height 16
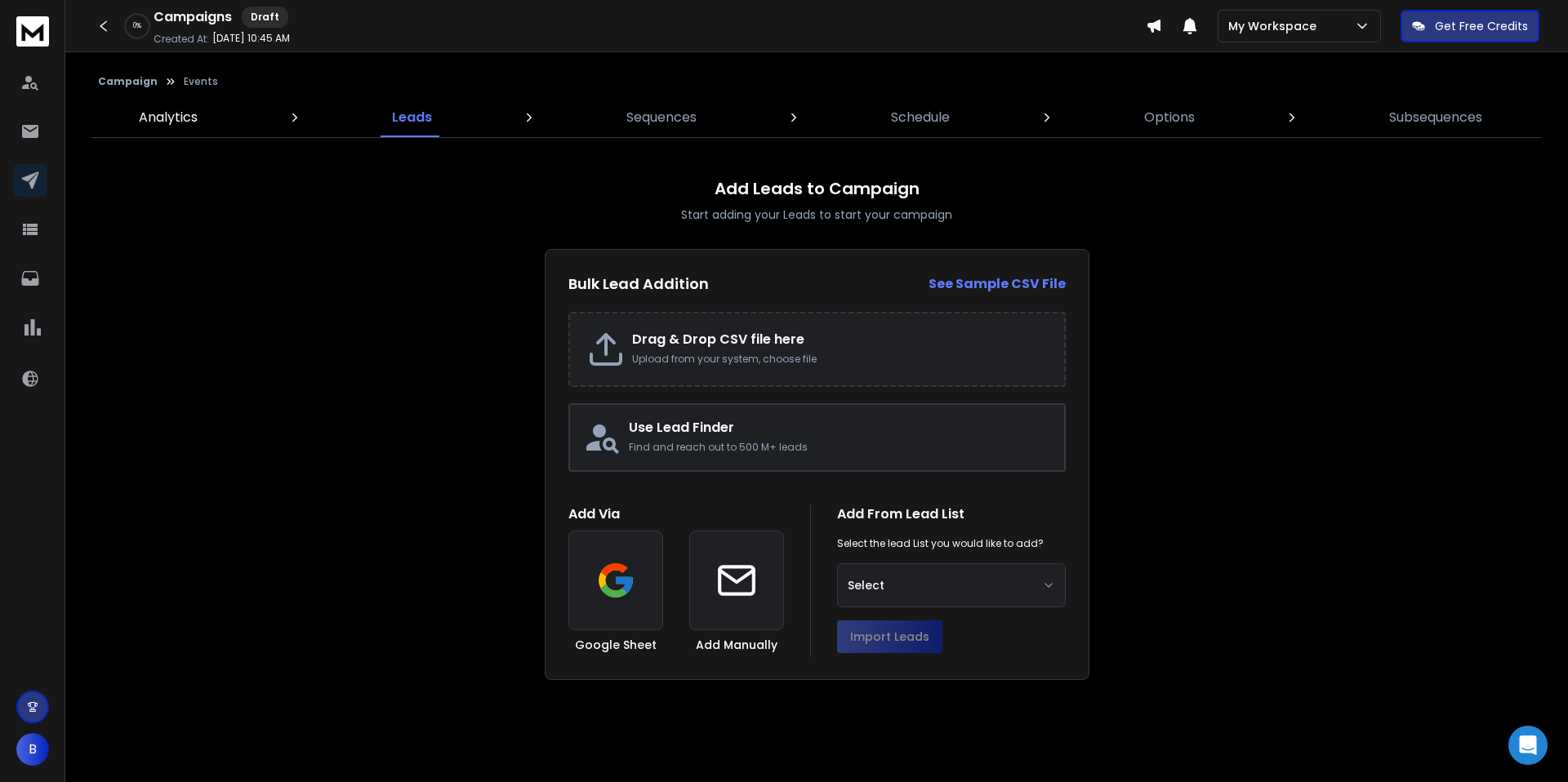
click at [161, 114] on p "Analytics" at bounding box center [168, 117] width 59 height 19
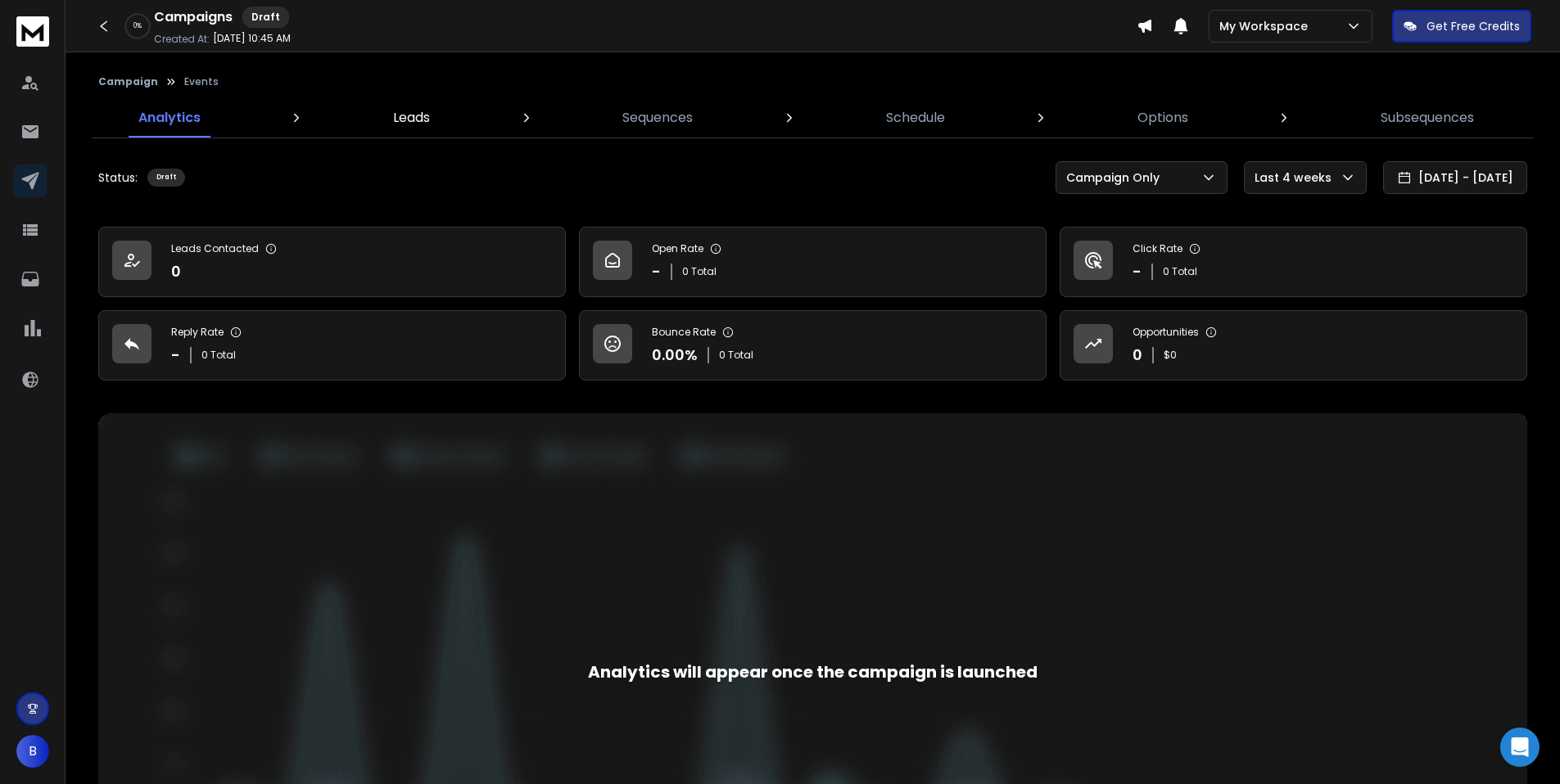
click at [410, 115] on p "Leads" at bounding box center [412, 118] width 37 height 19
